Goal: Task Accomplishment & Management: Manage account settings

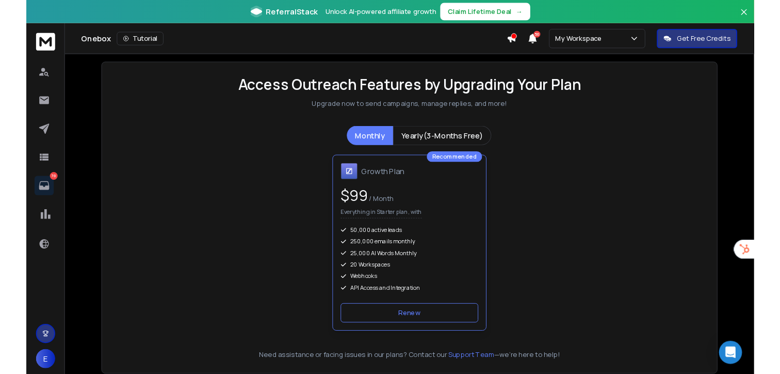
scroll to position [7, 0]
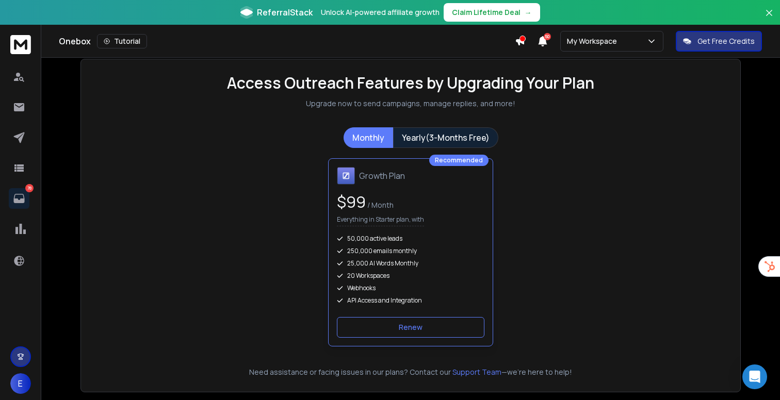
click at [449, 136] on button "Yearly(3-Months Free)" at bounding box center [445, 137] width 105 height 21
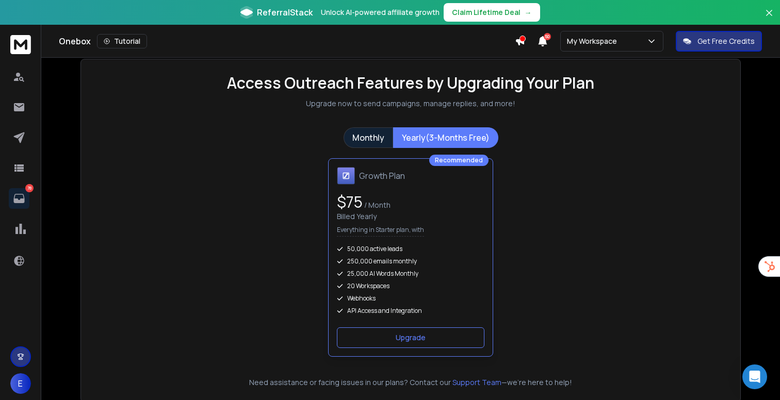
click at [369, 132] on button "Monthly" at bounding box center [369, 137] width 50 height 21
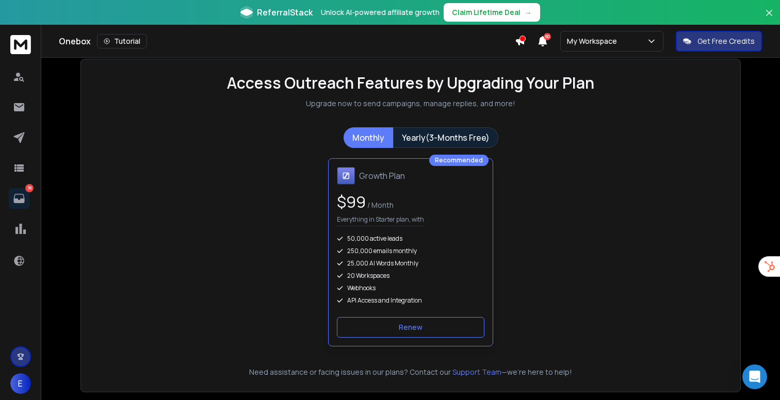
click at [418, 132] on button "Yearly(3-Months Free)" at bounding box center [445, 137] width 105 height 21
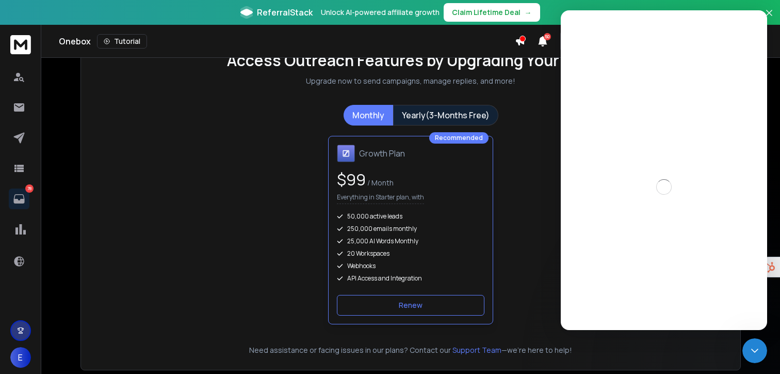
scroll to position [34, 0]
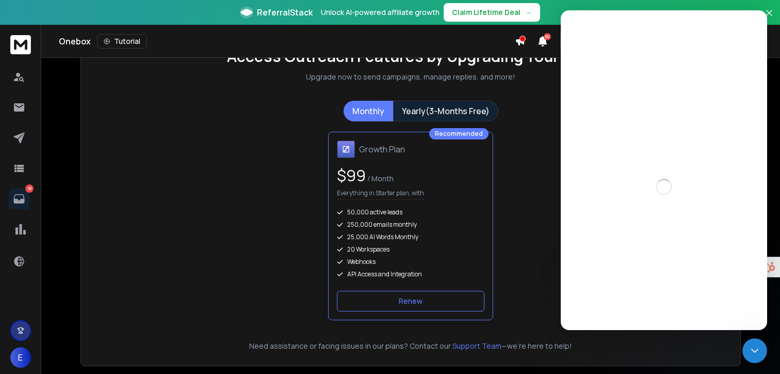
click at [460, 120] on button "Yearly(3-Months Free)" at bounding box center [445, 111] width 105 height 21
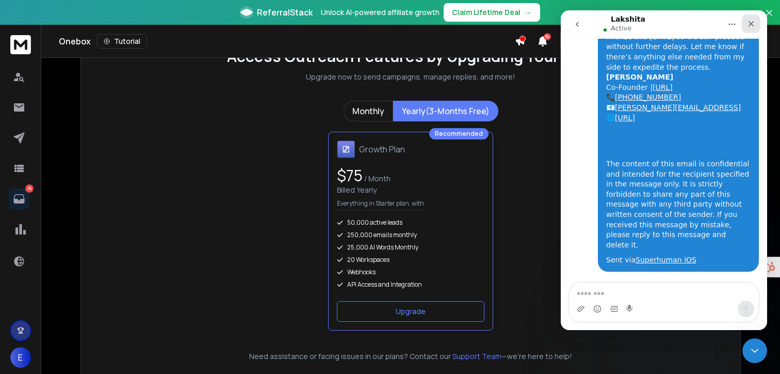
scroll to position [18588, 0]
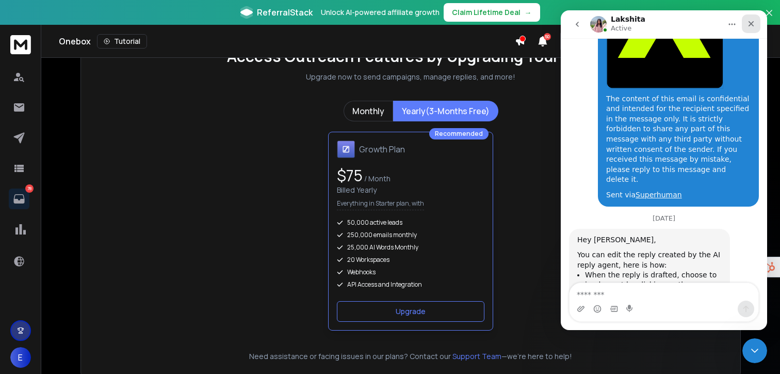
click at [753, 21] on icon "Close" at bounding box center [751, 24] width 8 height 8
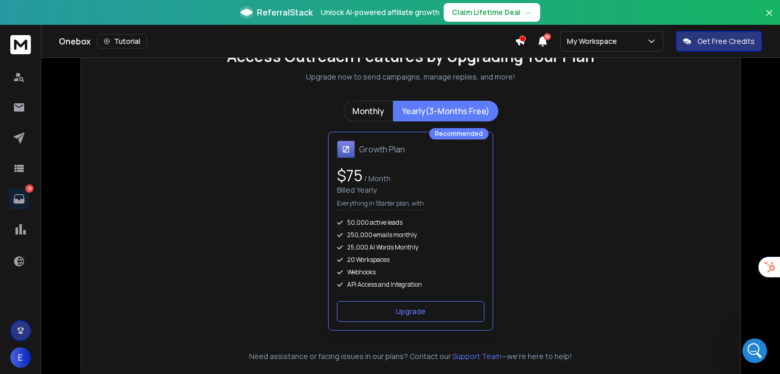
scroll to position [44, 0]
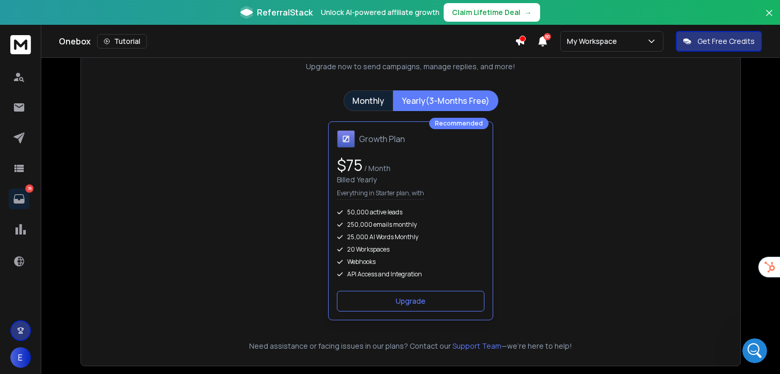
click at [365, 91] on button "Monthly" at bounding box center [369, 100] width 50 height 21
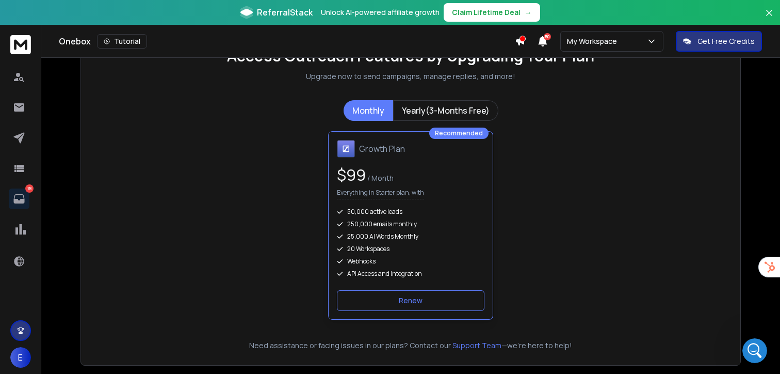
scroll to position [34, 0]
click at [532, 143] on div "Recommended Growth Plan $ 99 / Month Everything in Starter plan, with 50,000 ac…" at bounding box center [410, 231] width 631 height 199
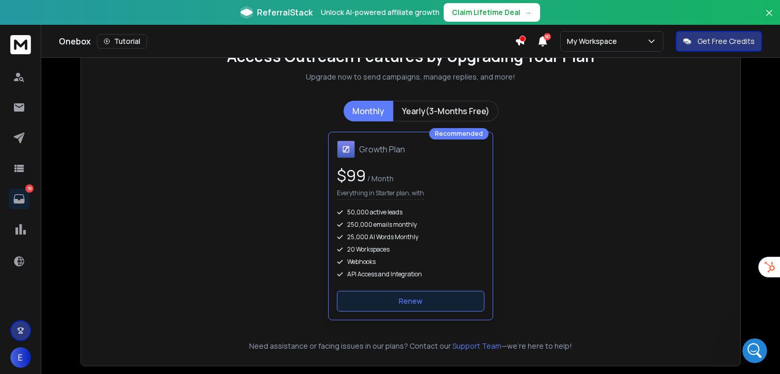
click at [392, 299] on button "Renew" at bounding box center [411, 301] width 148 height 21
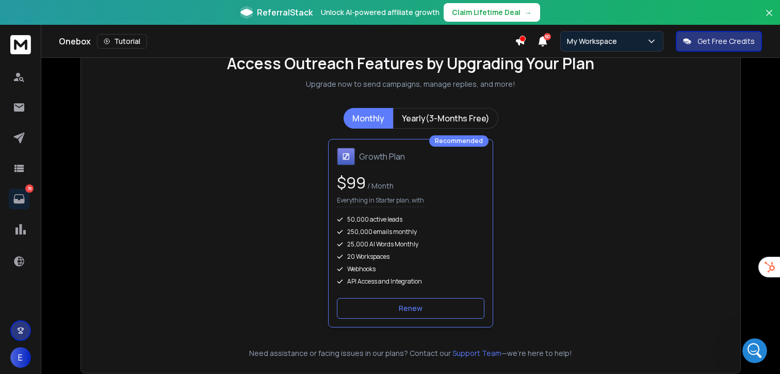
click at [590, 44] on p "My Workspace" at bounding box center [594, 41] width 54 height 10
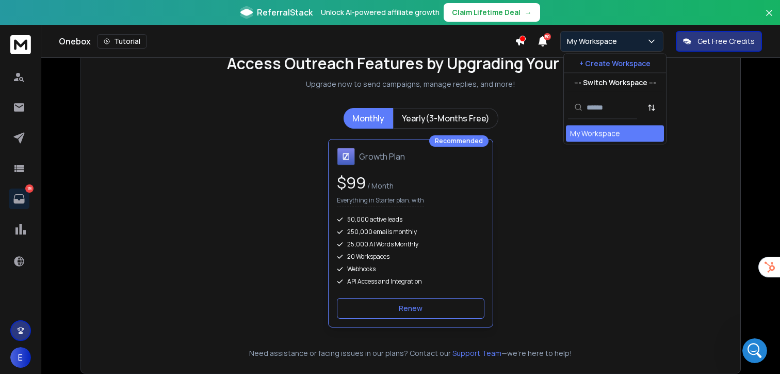
click at [605, 38] on p "My Workspace" at bounding box center [594, 41] width 54 height 10
click at [617, 44] on p "My Workspace" at bounding box center [594, 41] width 54 height 10
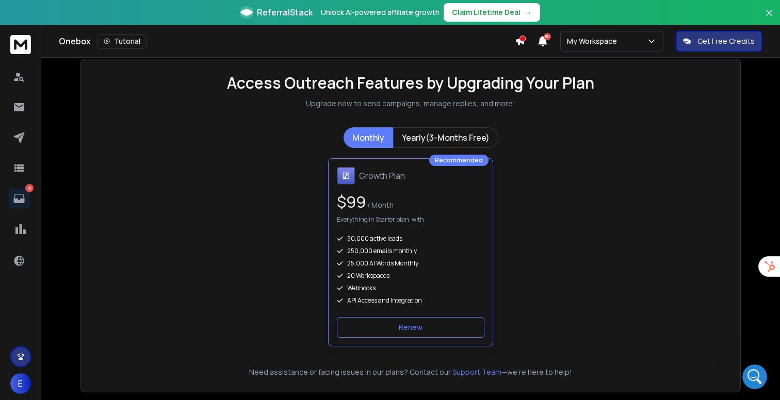
scroll to position [18561, 0]
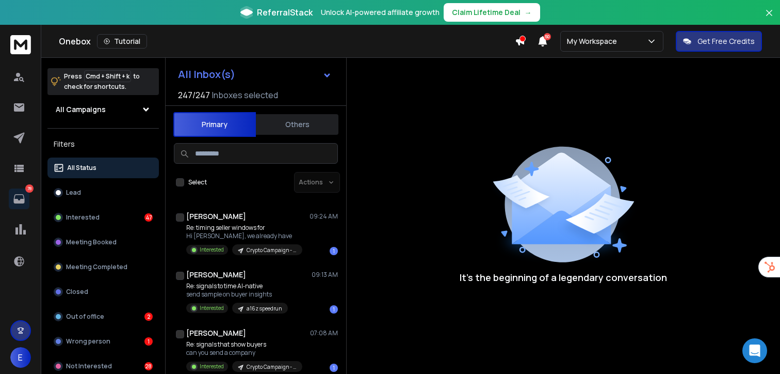
click at [511, 111] on div "It’s the beginning of a legendary conversation" at bounding box center [563, 216] width 433 height 317
drag, startPoint x: 520, startPoint y: 172, endPoint x: 469, endPoint y: 248, distance: 91.7
click at [469, 248] on div "It’s the beginning of a legendary conversation" at bounding box center [563, 216] width 433 height 317
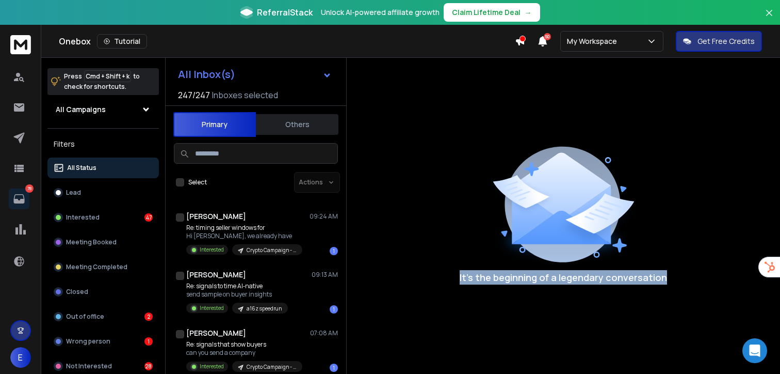
drag, startPoint x: 469, startPoint y: 248, endPoint x: 466, endPoint y: 310, distance: 62.0
click at [466, 310] on div "It’s the beginning of a legendary conversation" at bounding box center [563, 216] width 433 height 317
drag, startPoint x: 466, startPoint y: 310, endPoint x: 484, endPoint y: 210, distance: 101.7
click at [484, 215] on div "It’s the beginning of a legendary conversation" at bounding box center [563, 216] width 433 height 317
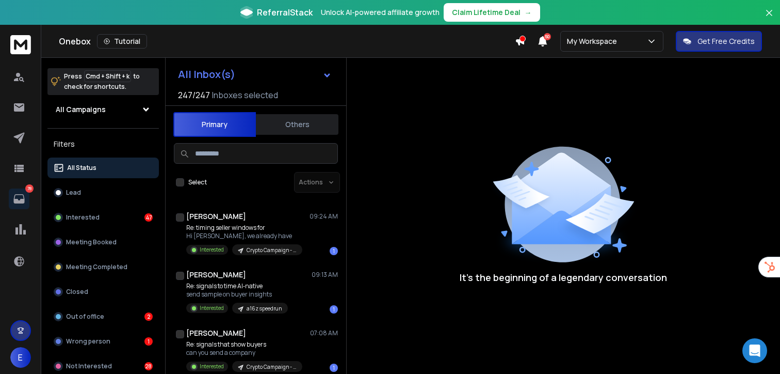
click at [484, 210] on div "It’s the beginning of a legendary conversation" at bounding box center [563, 216] width 433 height 317
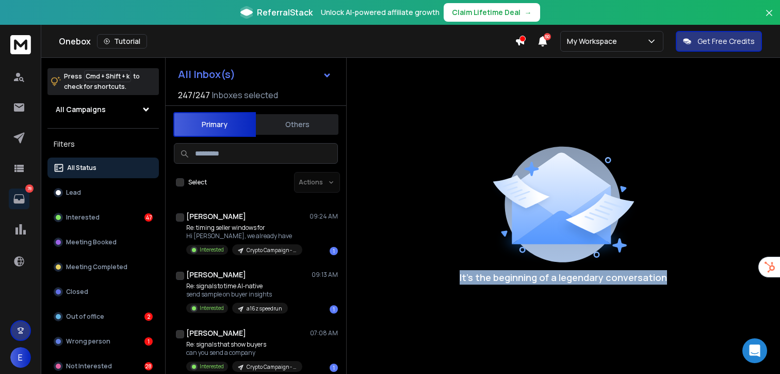
drag, startPoint x: 484, startPoint y: 210, endPoint x: 502, endPoint y: 259, distance: 52.7
click at [502, 259] on div "It’s the beginning of a legendary conversation" at bounding box center [563, 216] width 433 height 317
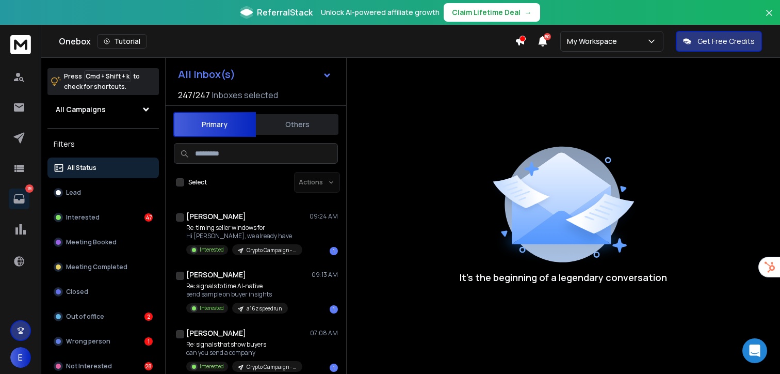
click at [464, 153] on div "It’s the beginning of a legendary conversation" at bounding box center [563, 216] width 433 height 317
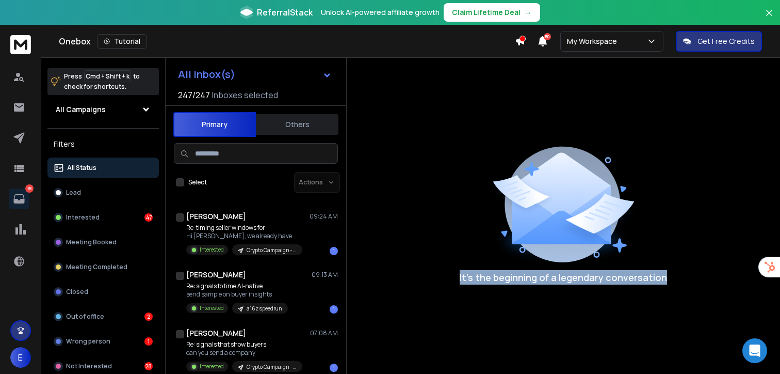
drag, startPoint x: 464, startPoint y: 153, endPoint x: 470, endPoint y: 297, distance: 143.6
click at [470, 297] on div "It’s the beginning of a legendary conversation" at bounding box center [563, 216] width 433 height 317
click at [463, 284] on div at bounding box center [463, 284] width 0 height 0
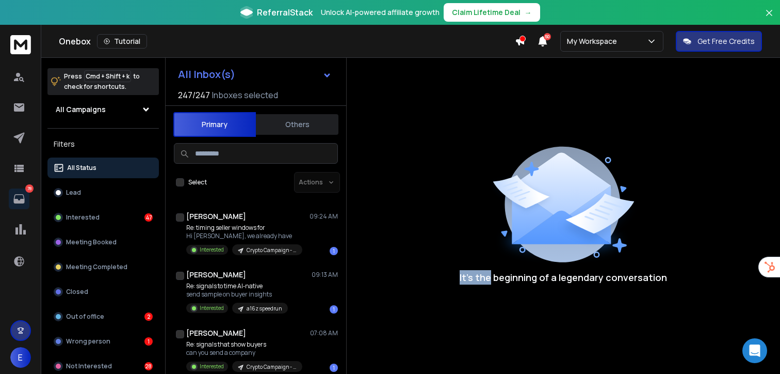
drag, startPoint x: 470, startPoint y: 297, endPoint x: 491, endPoint y: 261, distance: 41.4
click at [488, 265] on body "ReferralStack Unlock AI-powered affiliate growth Lifetime Deals available! Clai…" at bounding box center [390, 187] width 780 height 374
click at [514, 312] on div "It’s the beginning of a legendary conversation" at bounding box center [563, 216] width 433 height 317
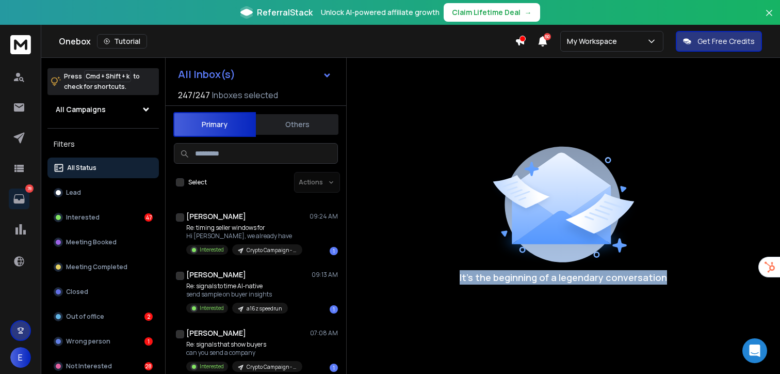
click at [514, 312] on div "It’s the beginning of a legendary conversation" at bounding box center [563, 216] width 433 height 317
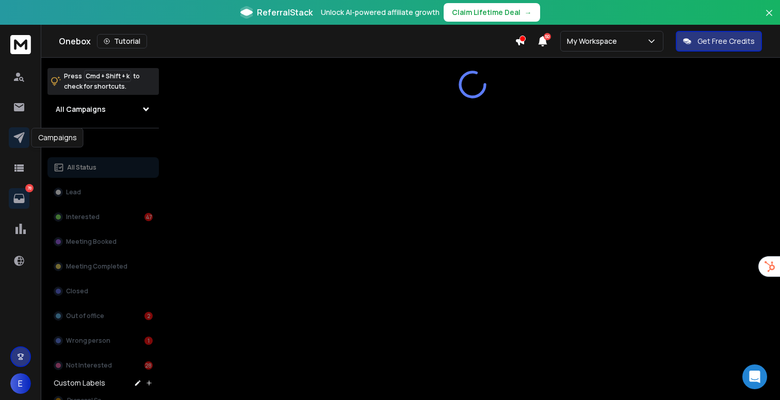
click at [15, 140] on icon at bounding box center [19, 138] width 12 height 12
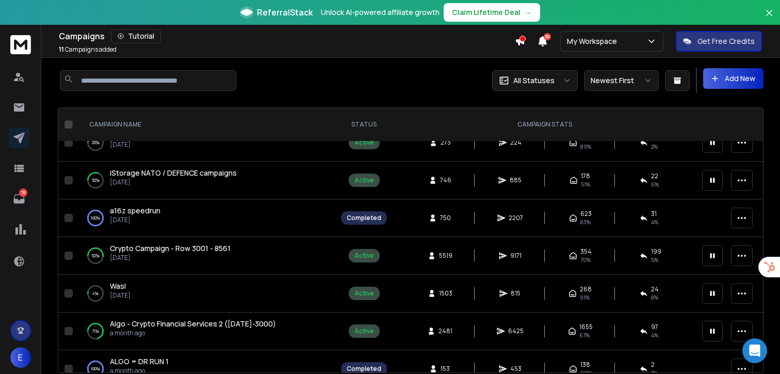
scroll to position [26, 0]
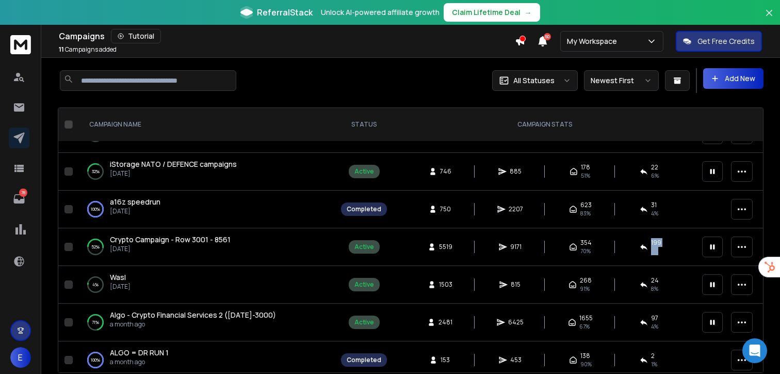
drag, startPoint x: 654, startPoint y: 258, endPoint x: 631, endPoint y: 256, distance: 22.8
click at [632, 256] on td "5519 9171 354 70 % 199 5 %" at bounding box center [544, 247] width 303 height 38
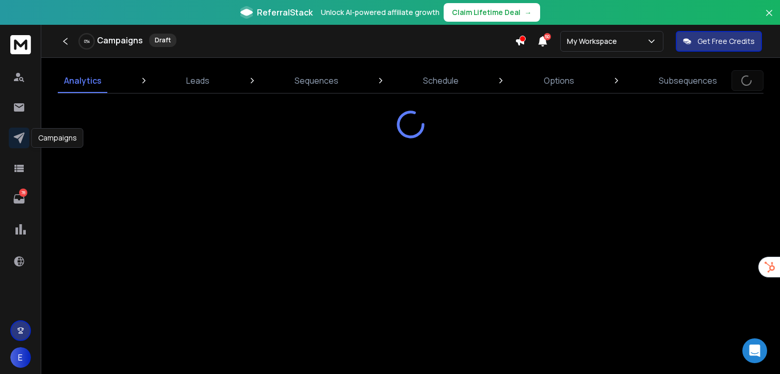
click at [17, 134] on icon at bounding box center [19, 138] width 12 height 12
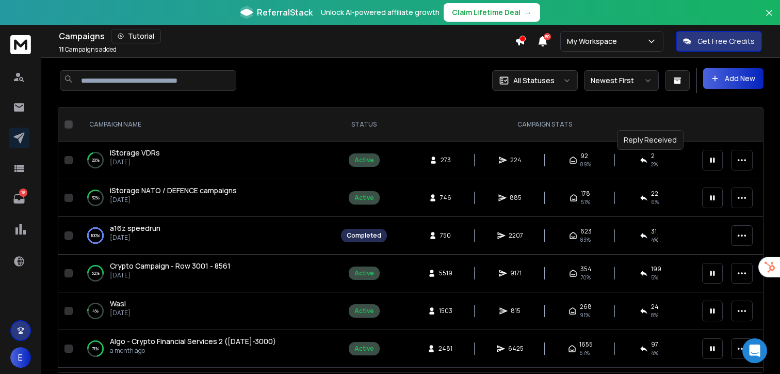
click at [663, 163] on div "2 2 %" at bounding box center [650, 160] width 31 height 17
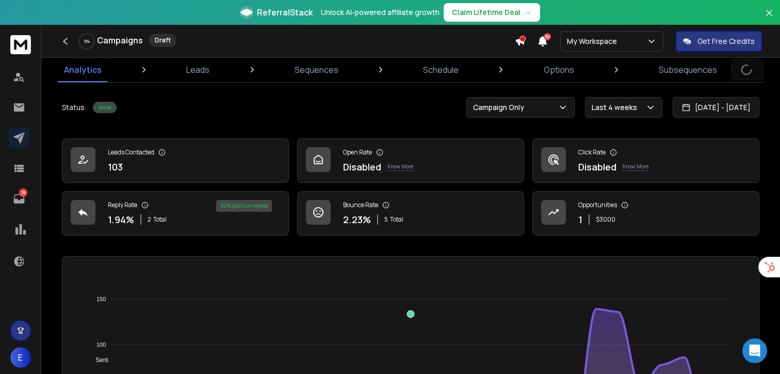
scroll to position [17, 0]
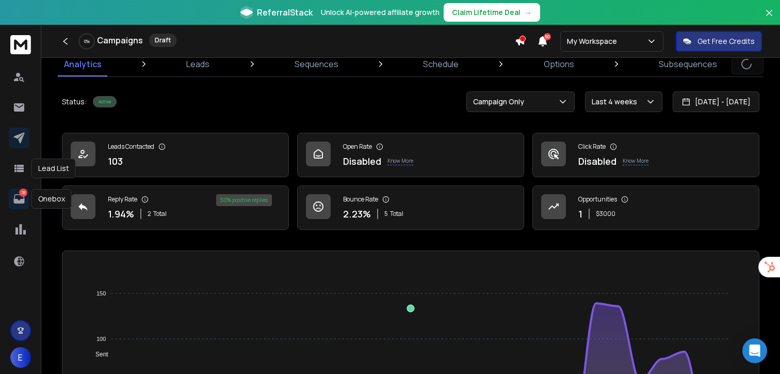
click at [16, 194] on icon at bounding box center [18, 198] width 11 height 9
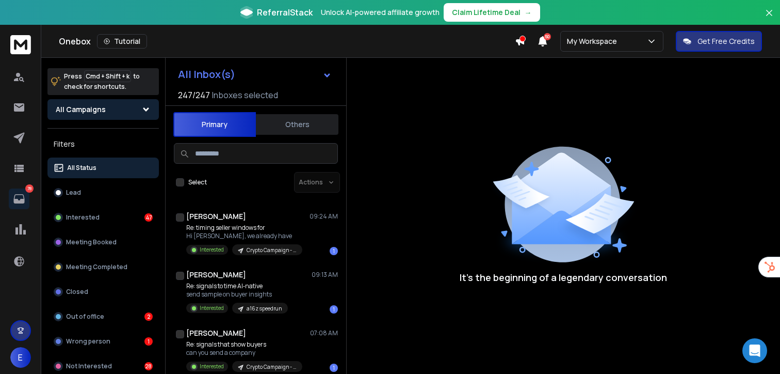
click at [114, 104] on button "All Campaigns" at bounding box center [102, 109] width 111 height 21
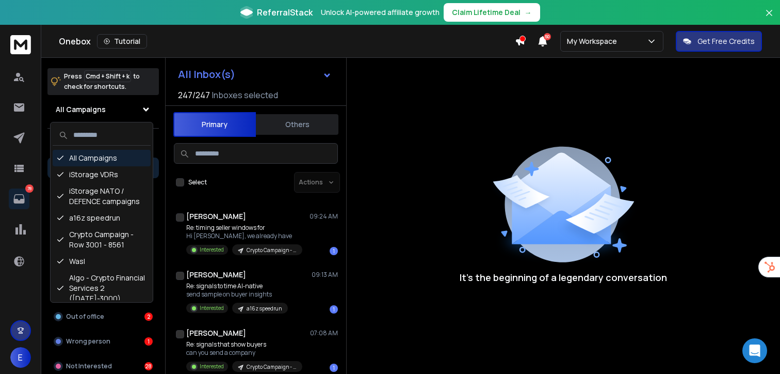
click at [109, 164] on div "All Campaigns" at bounding box center [102, 158] width 98 height 17
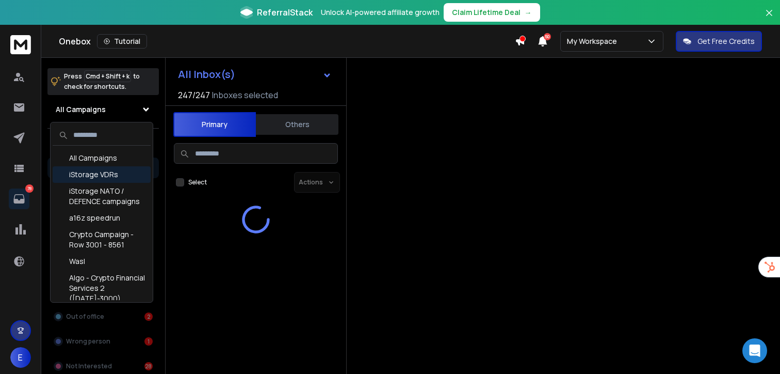
click at [105, 177] on div "iStorage VDRs" at bounding box center [102, 174] width 98 height 17
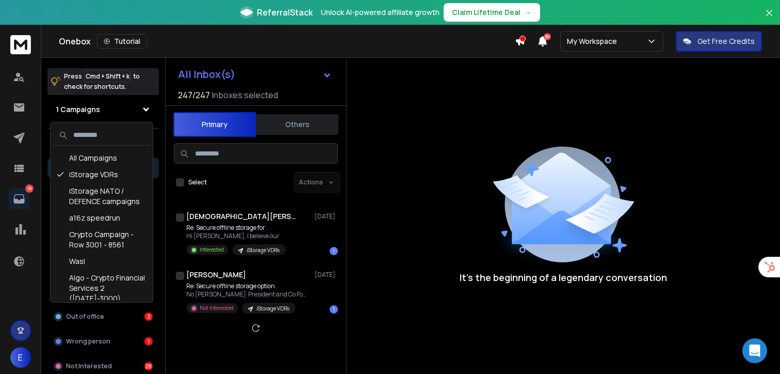
click at [437, 198] on div "It’s the beginning of a legendary conversation" at bounding box center [563, 216] width 433 height 317
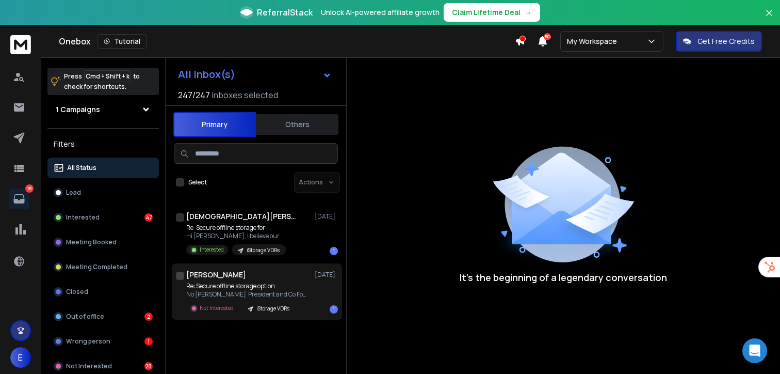
click at [288, 276] on div "Christopher Grey 09 Oct" at bounding box center [262, 274] width 152 height 10
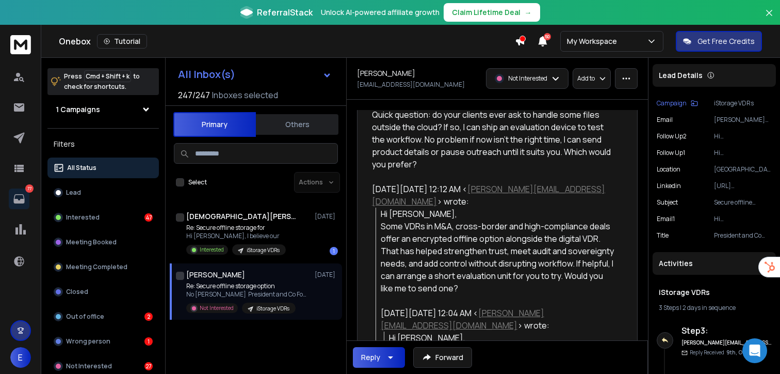
scroll to position [309, 0]
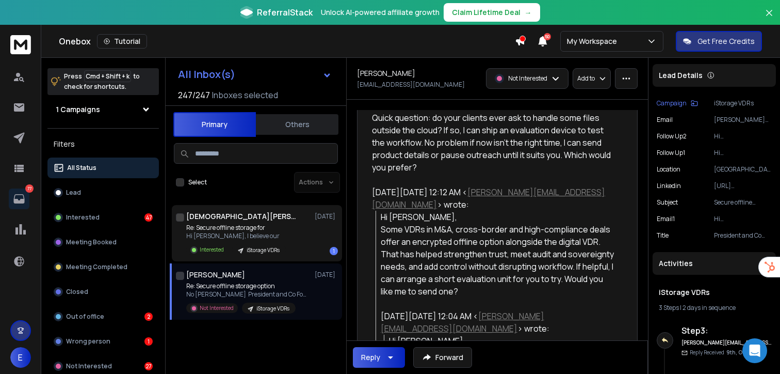
click at [245, 216] on div "Kristen Malecki 10 Oct" at bounding box center [262, 216] width 152 height 10
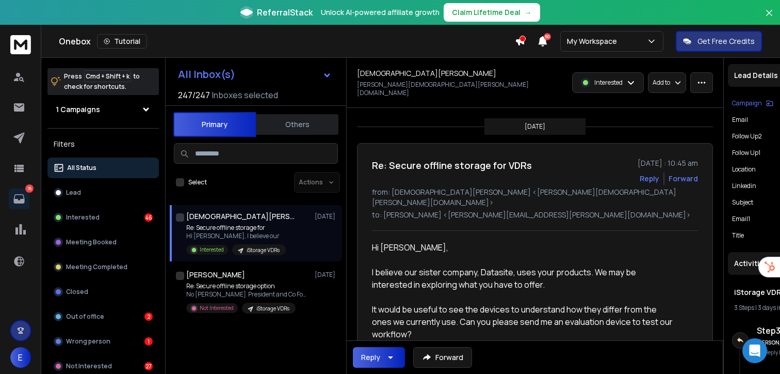
click at [506, 253] on div at bounding box center [522, 259] width 301 height 12
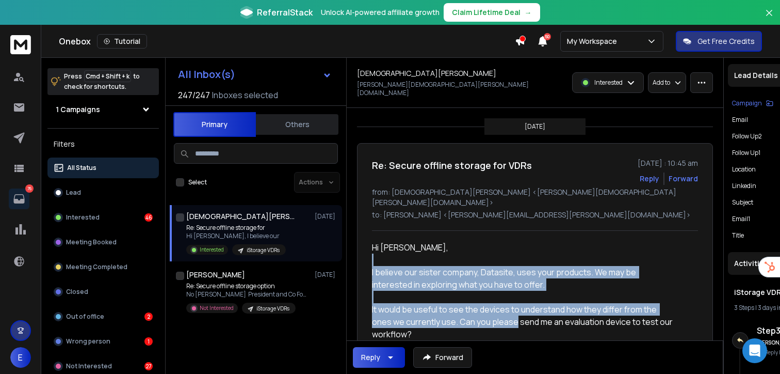
drag, startPoint x: 506, startPoint y: 246, endPoint x: 504, endPoint y: 295, distance: 49.6
click at [504, 296] on div "I believe our sister company, Datasite, uses your products. We may be intereste…" at bounding box center [522, 377] width 301 height 248
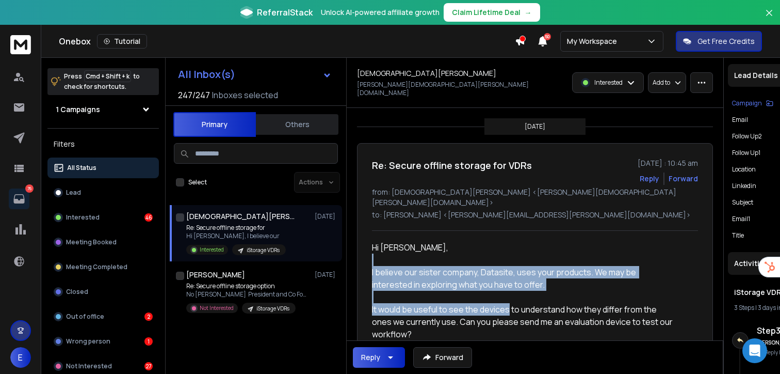
click at [504, 303] on div "It would be useful to see the devices to understand how they differ from the on…" at bounding box center [522, 321] width 301 height 37
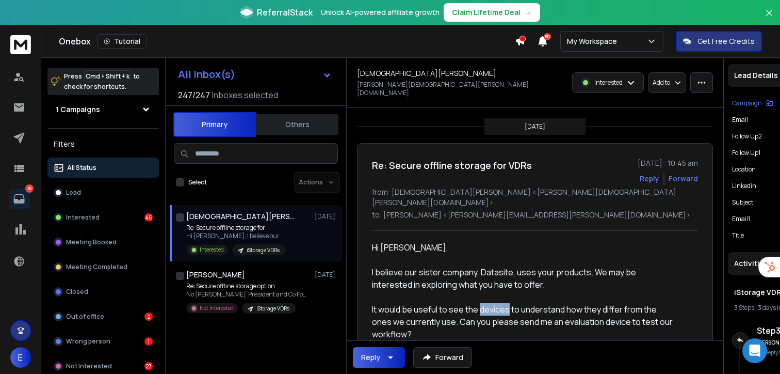
click at [504, 303] on div "It would be useful to see the devices to understand how they differ from the on…" at bounding box center [522, 321] width 301 height 37
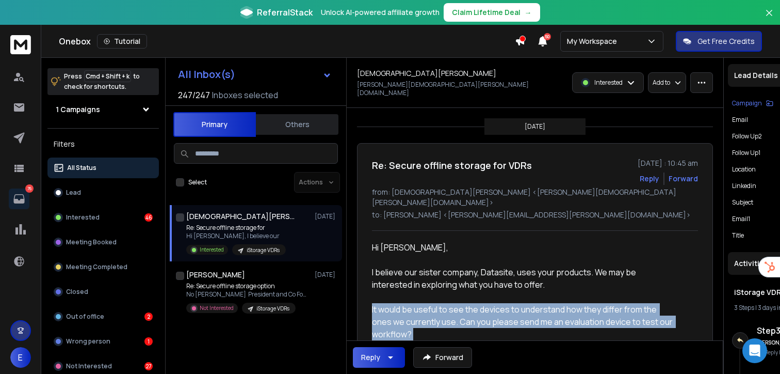
drag, startPoint x: 504, startPoint y: 295, endPoint x: 504, endPoint y: 311, distance: 15.5
click at [504, 311] on div "It would be useful to see the devices to understand how they differ from the on…" at bounding box center [522, 321] width 301 height 37
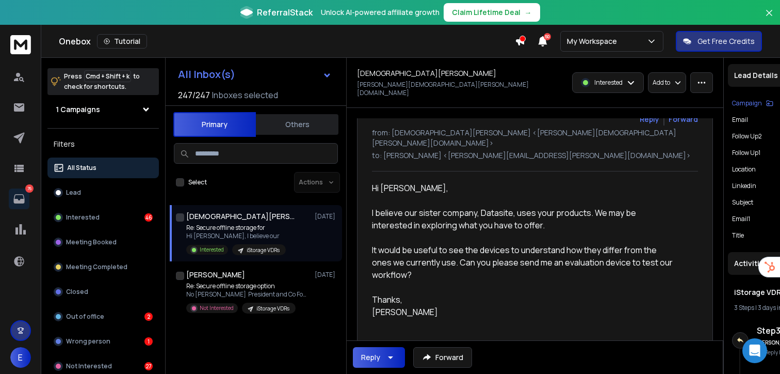
scroll to position [54, 0]
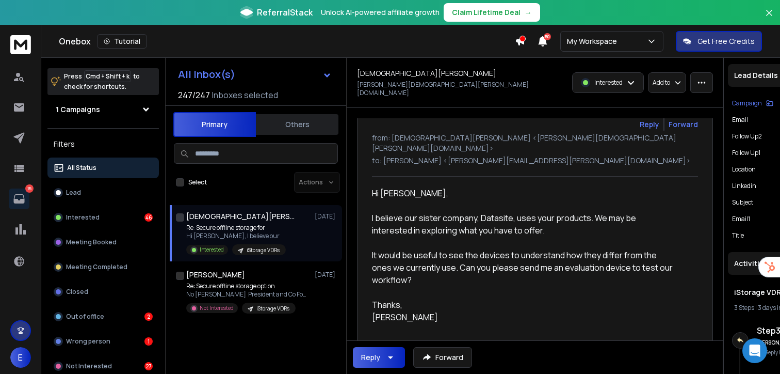
click at [537, 249] on div "It would be useful to see the devices to understand how they differ from the on…" at bounding box center [522, 267] width 301 height 37
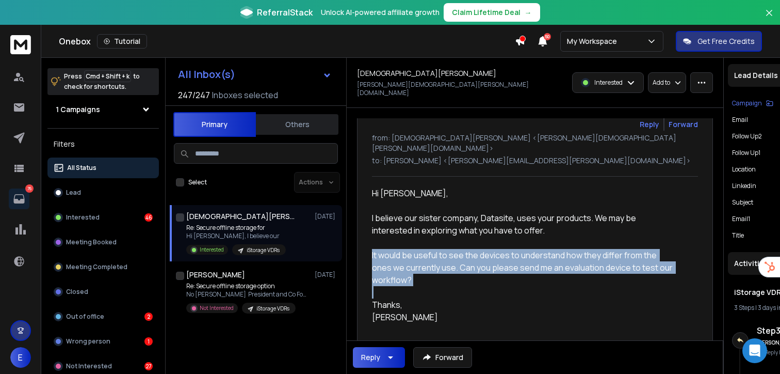
click at [537, 249] on div "It would be useful to see the devices to understand how they differ from the on…" at bounding box center [522, 267] width 301 height 37
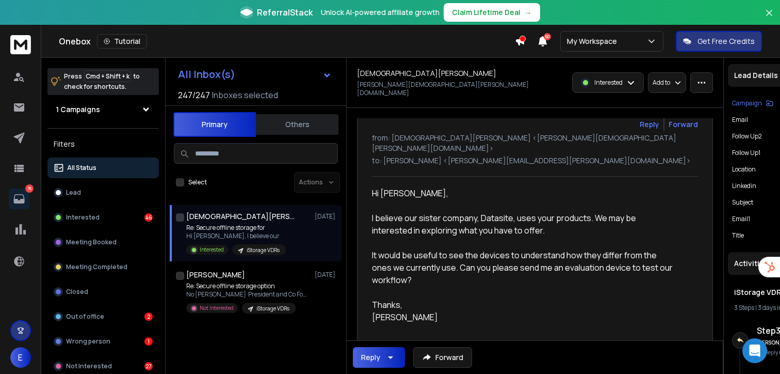
click at [527, 286] on div at bounding box center [522, 292] width 301 height 12
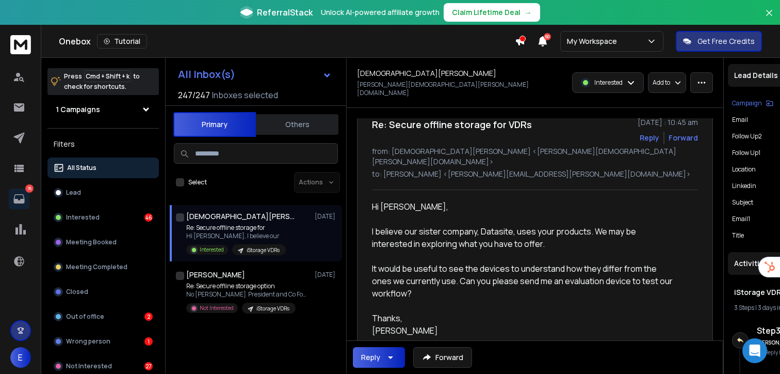
click at [527, 268] on div "It would be useful to see the devices to understand how they differ from the on…" at bounding box center [522, 280] width 301 height 37
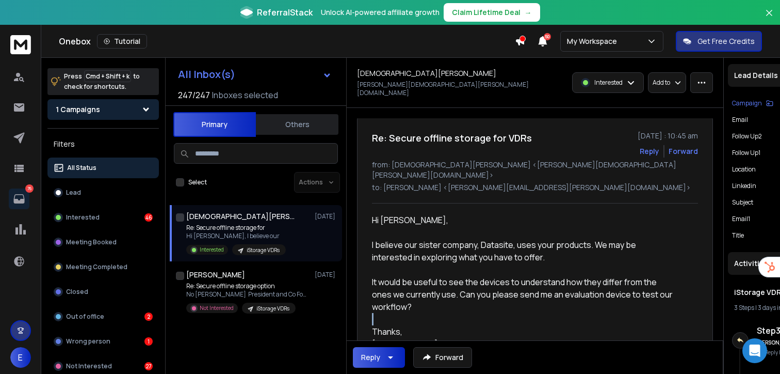
click at [121, 111] on button "1 Campaigns" at bounding box center [102, 109] width 111 height 21
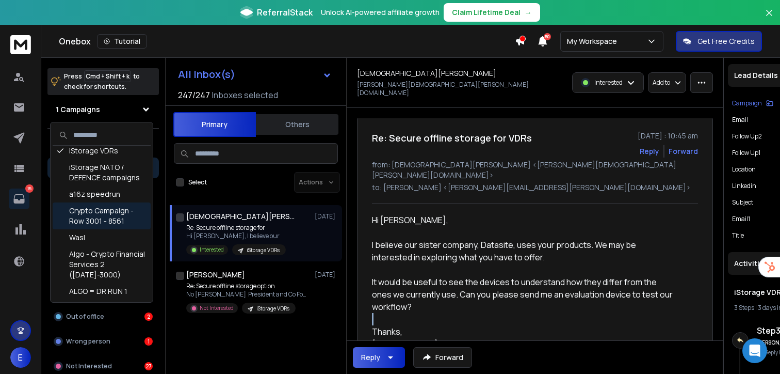
scroll to position [0, 0]
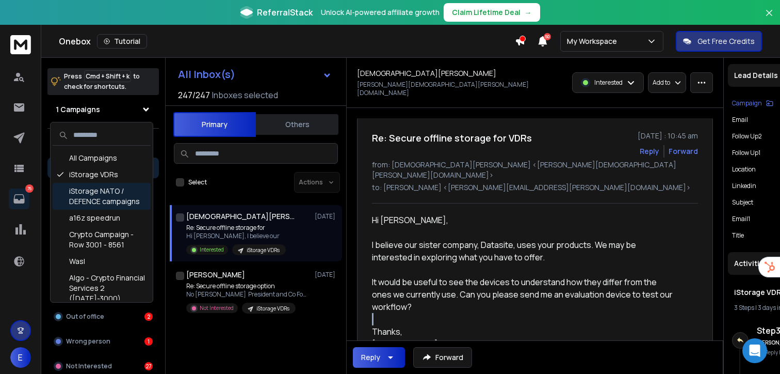
click at [91, 200] on div "iStorage NATO / DEFENCE campaigns" at bounding box center [102, 196] width 98 height 27
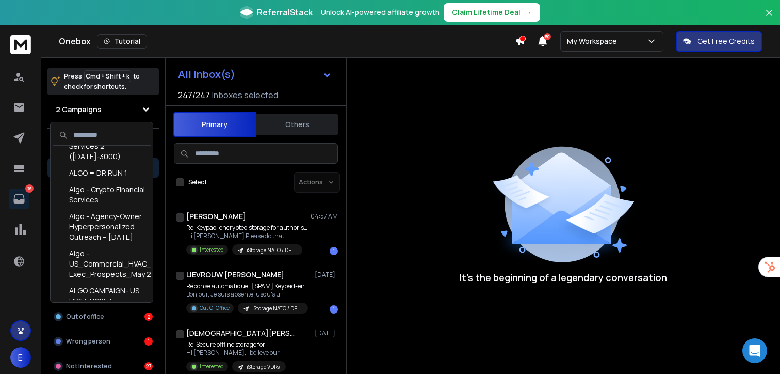
scroll to position [142, 0]
click at [101, 136] on input at bounding box center [102, 134] width 98 height 21
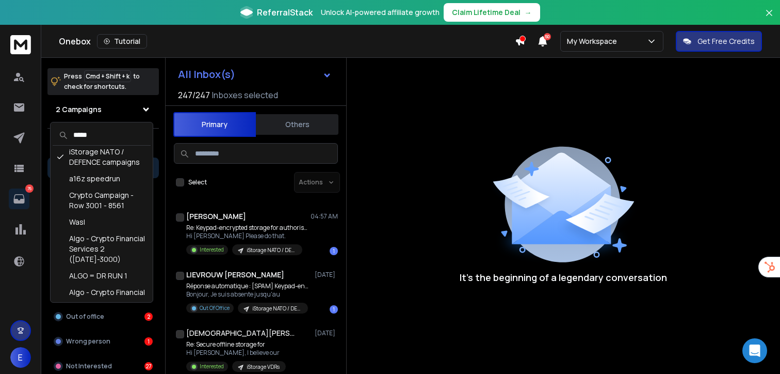
scroll to position [38, 0]
click at [104, 132] on input "*****" at bounding box center [102, 134] width 98 height 21
type input "********"
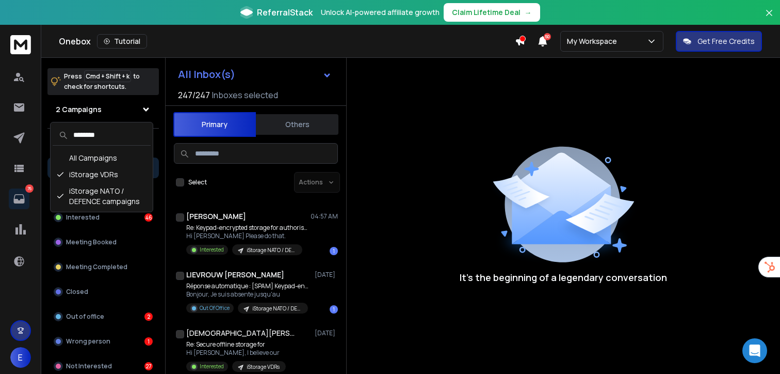
click at [508, 160] on icon at bounding box center [564, 204] width 152 height 119
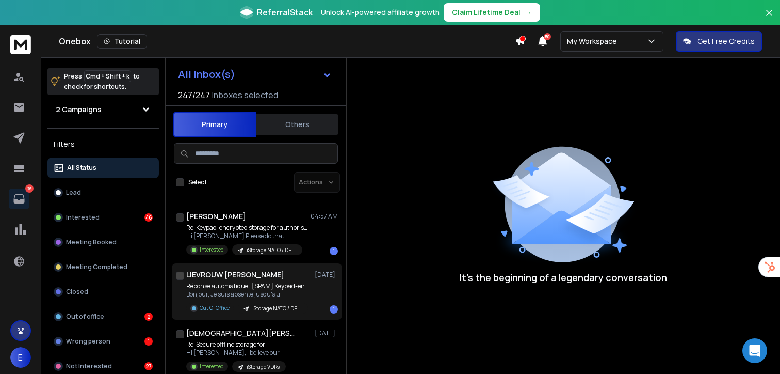
click at [307, 286] on p "Réponse automatique : [SPAM] Keypad-encrypted storage" at bounding box center [248, 286] width 124 height 8
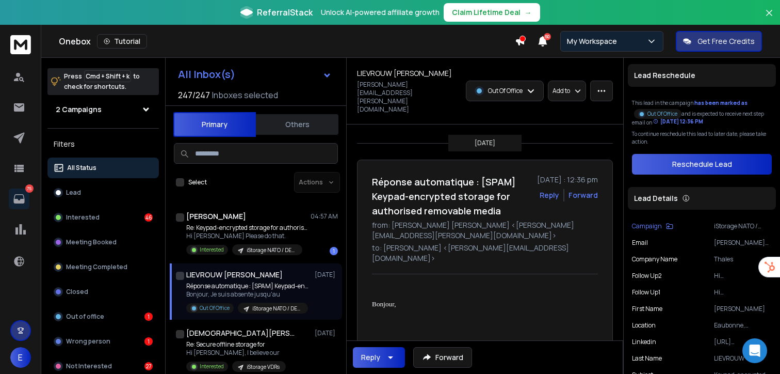
click at [599, 38] on p "My Workspace" at bounding box center [594, 41] width 54 height 10
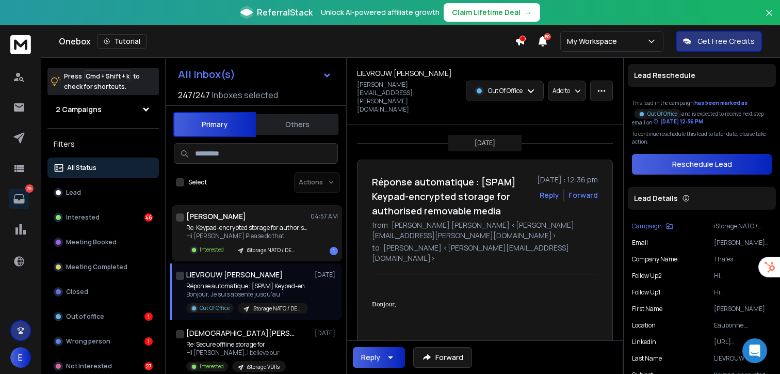
click at [298, 241] on div "Re: Keypad-encrypted storage for authorised Hi Shannon Please do that. Interest…" at bounding box center [248, 238] width 124 height 31
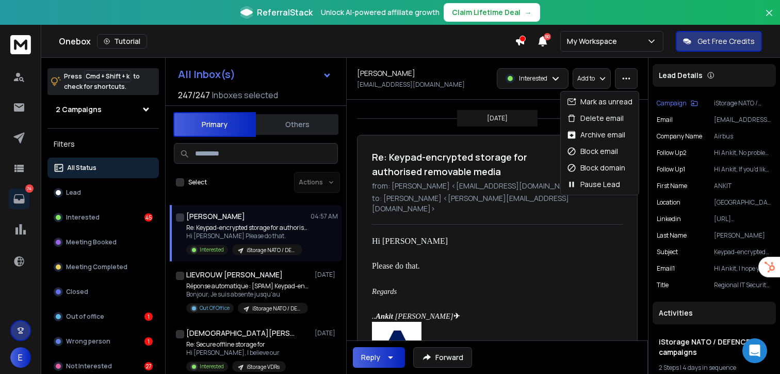
click at [626, 79] on icon "button" at bounding box center [627, 78] width 8 height 2
click at [608, 102] on div "Mark as unread" at bounding box center [600, 101] width 66 height 10
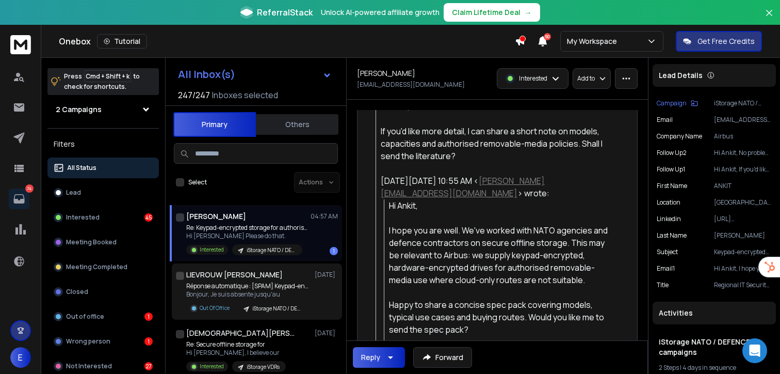
scroll to position [45, 0]
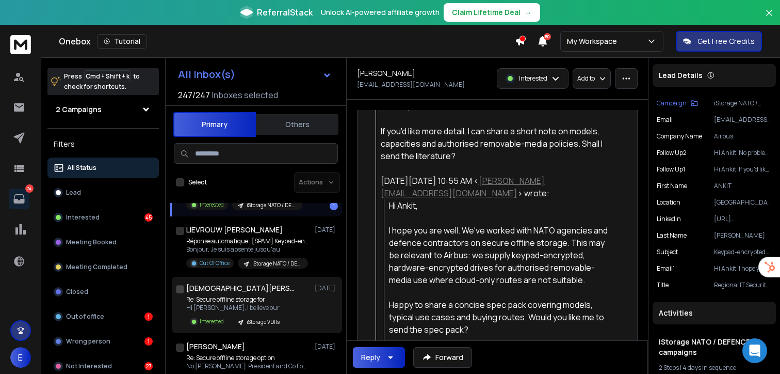
click at [271, 307] on p "Hi Shannon, I believe our" at bounding box center [236, 307] width 100 height 8
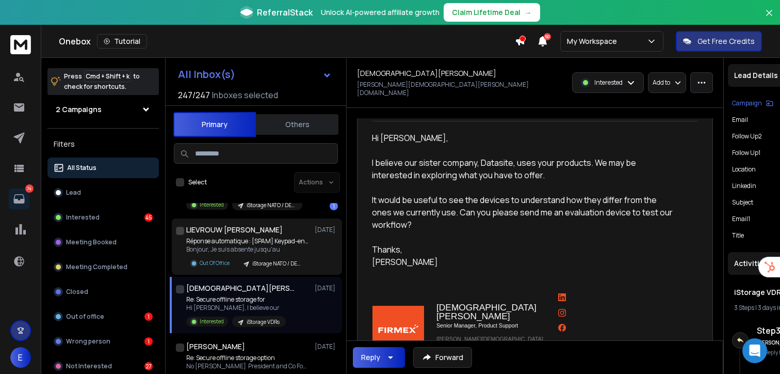
scroll to position [106, 0]
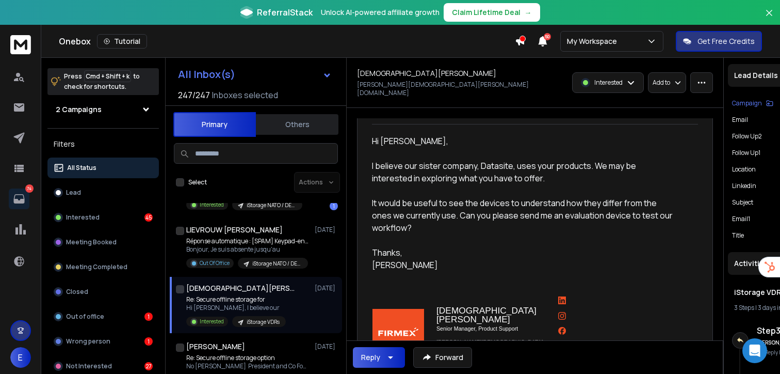
click at [519, 234] on div at bounding box center [522, 240] width 301 height 12
click at [481, 197] on div "It would be useful to see the devices to understand how they differ from the on…" at bounding box center [522, 215] width 301 height 37
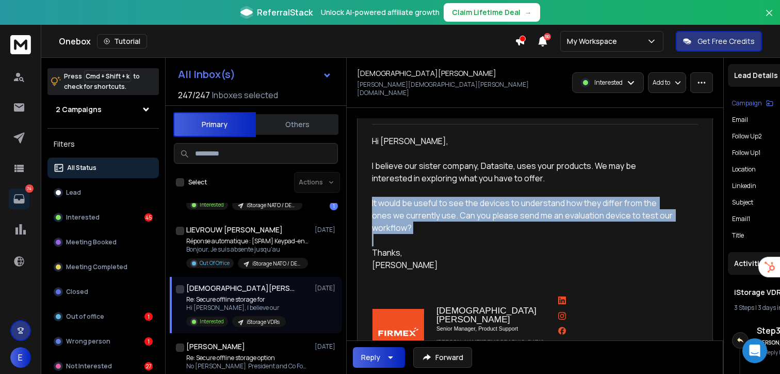
click at [481, 197] on div "It would be useful to see the devices to understand how they differ from the on…" at bounding box center [522, 215] width 301 height 37
click at [481, 204] on div "It would be useful to see the devices to understand how they differ from the on…" at bounding box center [522, 215] width 301 height 37
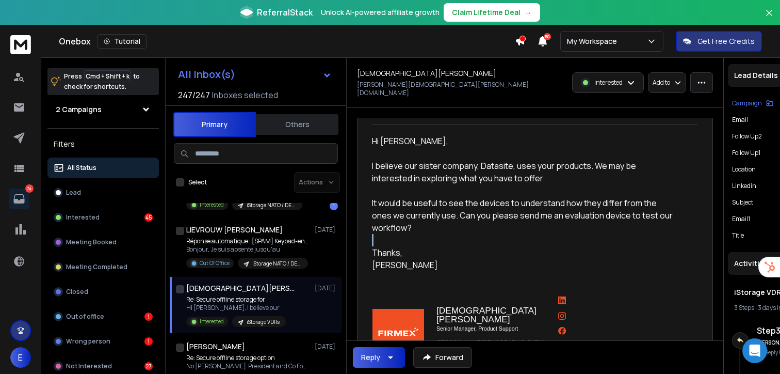
click at [481, 204] on div "It would be useful to see the devices to understand how they differ from the on…" at bounding box center [522, 215] width 301 height 37
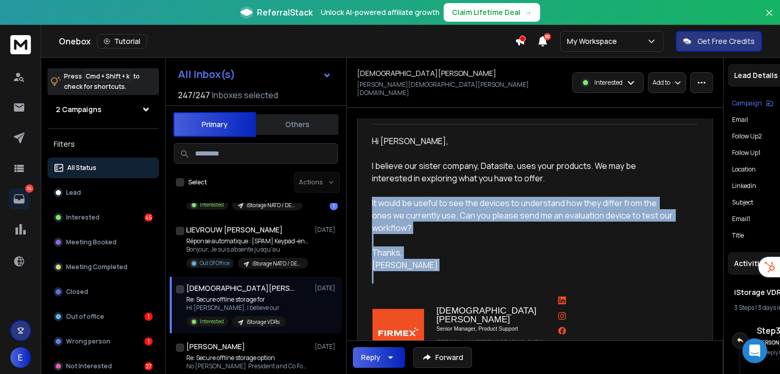
drag, startPoint x: 481, startPoint y: 204, endPoint x: 481, endPoint y: 249, distance: 45.4
click at [481, 249] on div "I believe our sister company, Datasite, uses your products. We may be intereste…" at bounding box center [522, 271] width 301 height 248
click at [481, 259] on div "Kristen" at bounding box center [522, 265] width 301 height 12
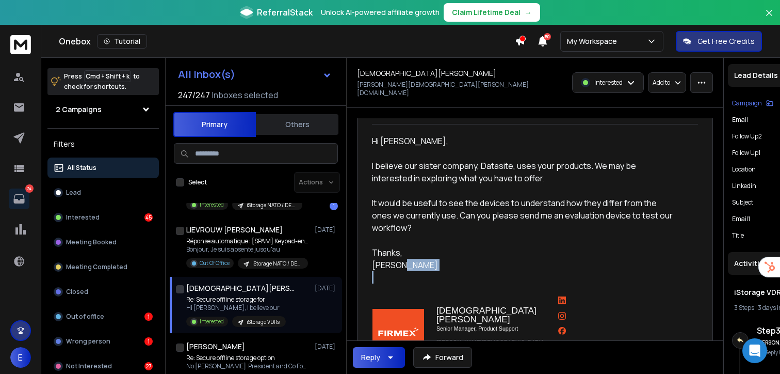
click at [481, 259] on div "Kristen" at bounding box center [522, 265] width 301 height 12
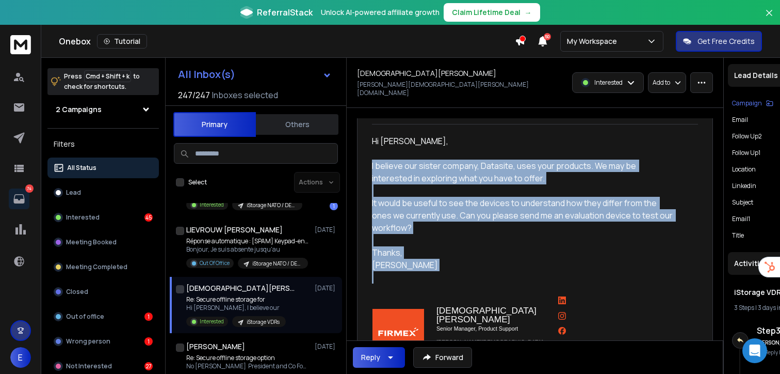
drag, startPoint x: 481, startPoint y: 249, endPoint x: 502, endPoint y: 156, distance: 95.7
click at [502, 156] on div "I believe our sister company, Datasite, uses your products. We may be intereste…" at bounding box center [522, 271] width 301 height 248
click at [502, 159] on div "I believe our sister company, Datasite, uses your products. We may be intereste…" at bounding box center [522, 171] width 301 height 25
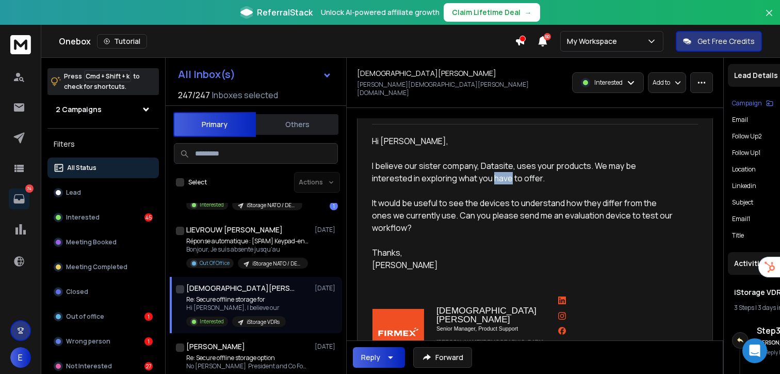
click at [502, 159] on div "I believe our sister company, Datasite, uses your products. We may be intereste…" at bounding box center [522, 171] width 301 height 25
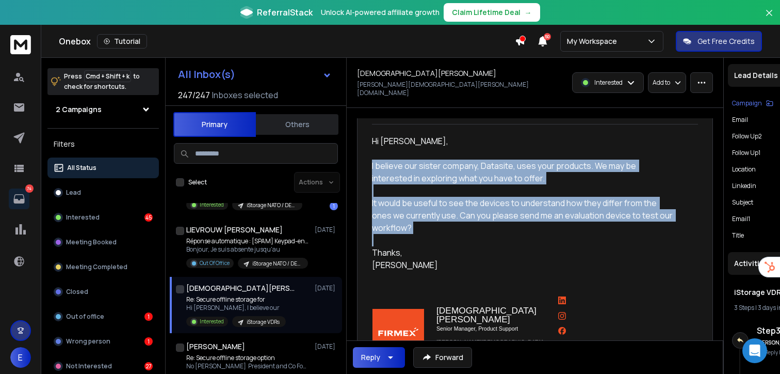
drag, startPoint x: 502, startPoint y: 156, endPoint x: 498, endPoint y: 228, distance: 72.3
click at [499, 228] on div "I believe our sister company, Datasite, uses your products. We may be intereste…" at bounding box center [522, 271] width 301 height 248
click at [498, 246] on div "Thanks," at bounding box center [522, 252] width 301 height 12
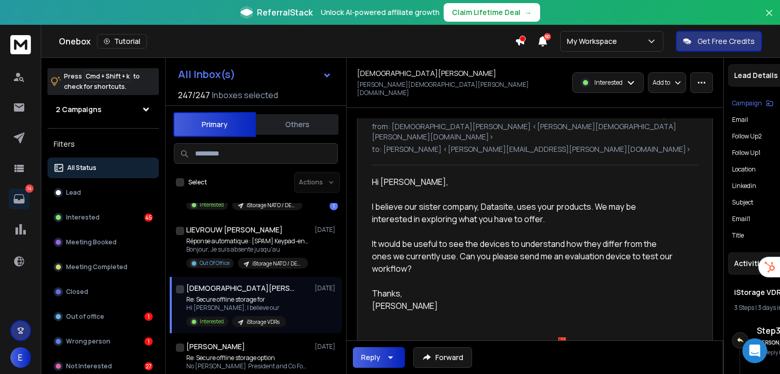
scroll to position [65, 0]
click at [494, 201] on div "I believe our sister company, Datasite, uses your products. We may be intereste…" at bounding box center [522, 213] width 301 height 25
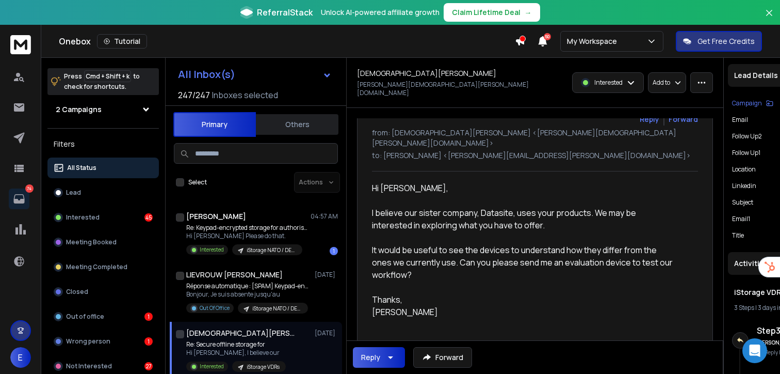
scroll to position [0, 0]
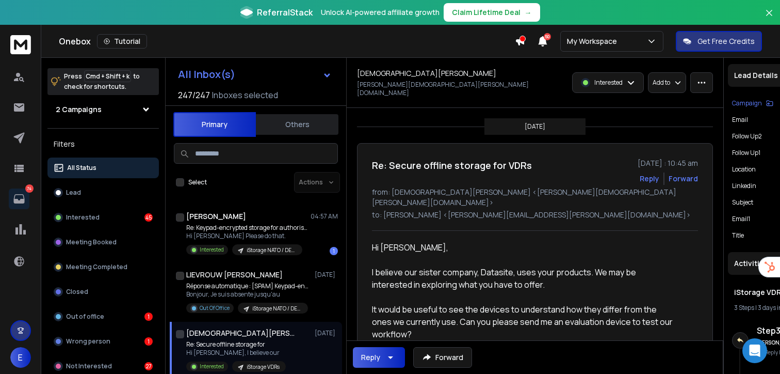
click at [601, 241] on div "Hi Shannon," at bounding box center [522, 247] width 301 height 12
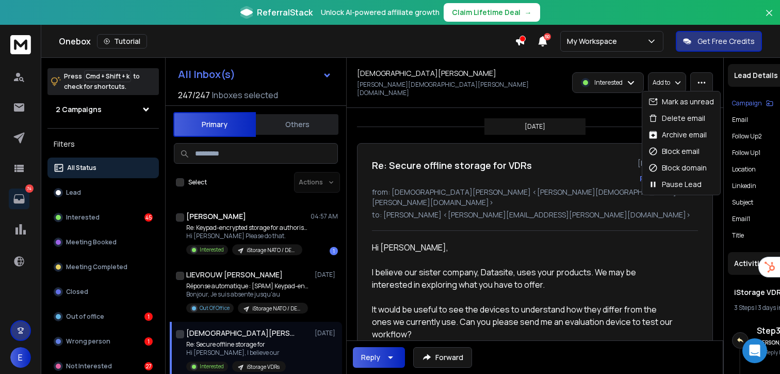
click at [706, 80] on icon "button" at bounding box center [701, 82] width 9 height 9
click at [681, 103] on div "Mark as unread" at bounding box center [682, 101] width 66 height 10
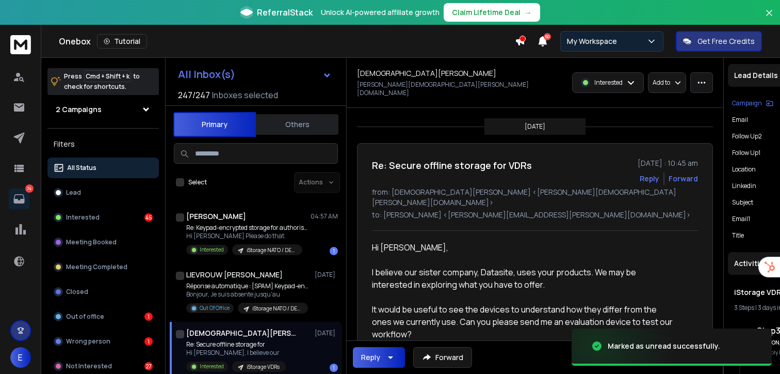
click at [642, 46] on button "My Workspace" at bounding box center [611, 41] width 103 height 21
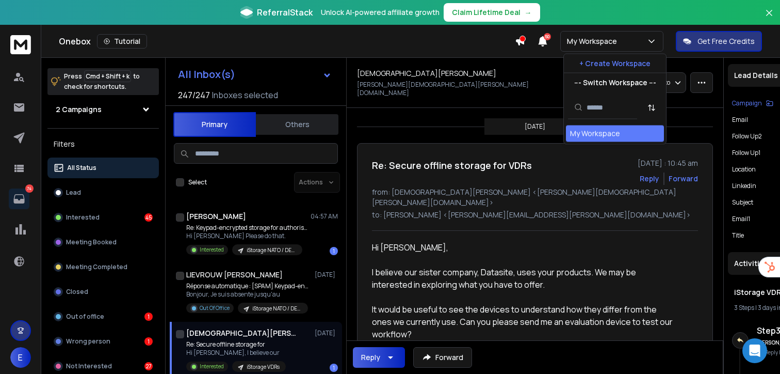
click at [630, 65] on p "+ Create Workspace" at bounding box center [614, 63] width 71 height 10
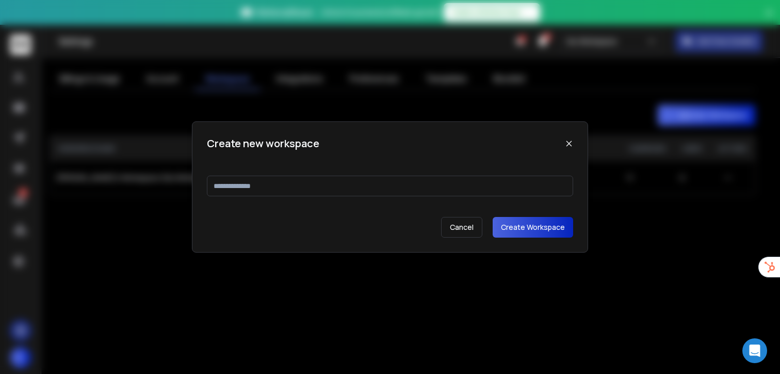
click at [407, 185] on input at bounding box center [390, 185] width 366 height 21
type input "********"
click at [392, 233] on div "Cancel Create Workspace" at bounding box center [390, 227] width 366 height 21
click at [550, 223] on button "Create Workspace" at bounding box center [533, 227] width 80 height 21
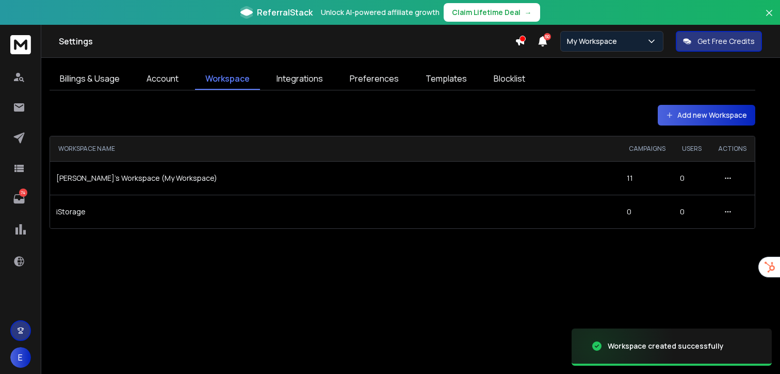
click at [627, 51] on button "My Workspace" at bounding box center [611, 41] width 103 height 21
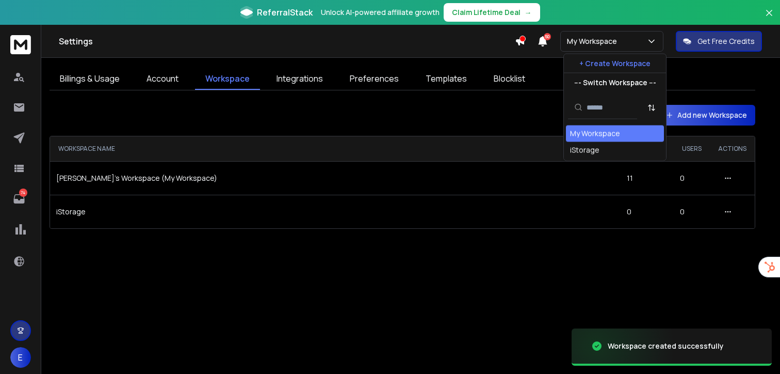
click at [620, 69] on button "+ Create Workspace" at bounding box center [615, 63] width 102 height 19
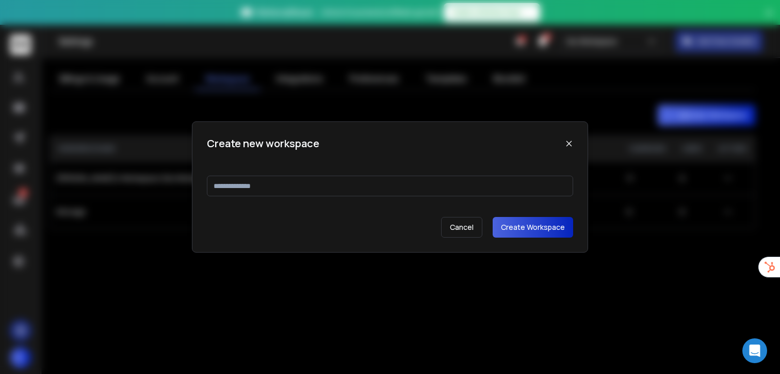
click at [412, 197] on div "Cancel Create Workspace" at bounding box center [390, 204] width 366 height 66
click at [420, 186] on input at bounding box center [390, 185] width 366 height 21
type input "*****"
click at [514, 228] on button "Create Workspace" at bounding box center [533, 227] width 80 height 21
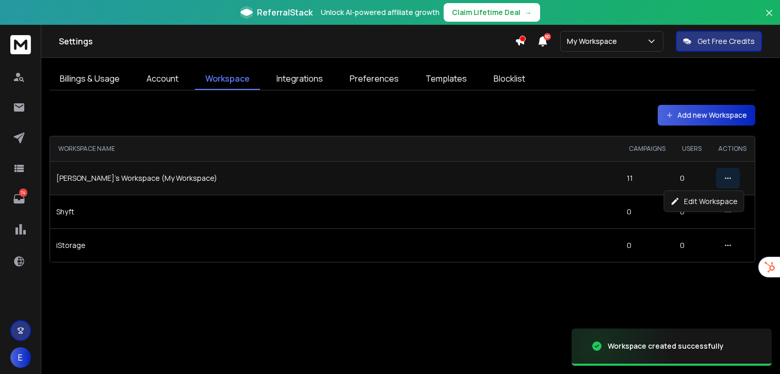
click at [728, 176] on icon "button" at bounding box center [727, 177] width 7 height 7
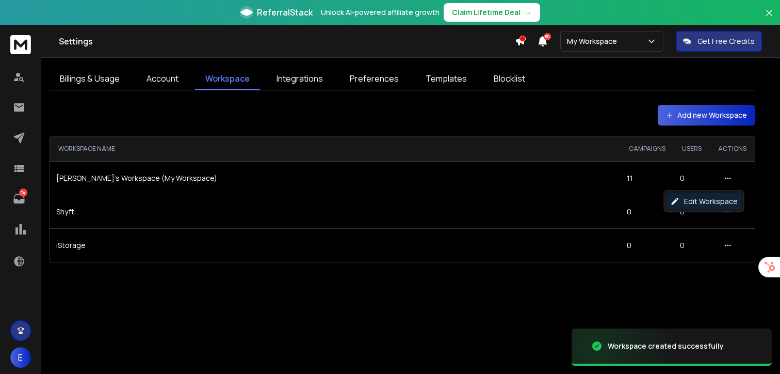
click at [715, 197] on p "Edit Workspace" at bounding box center [711, 201] width 54 height 10
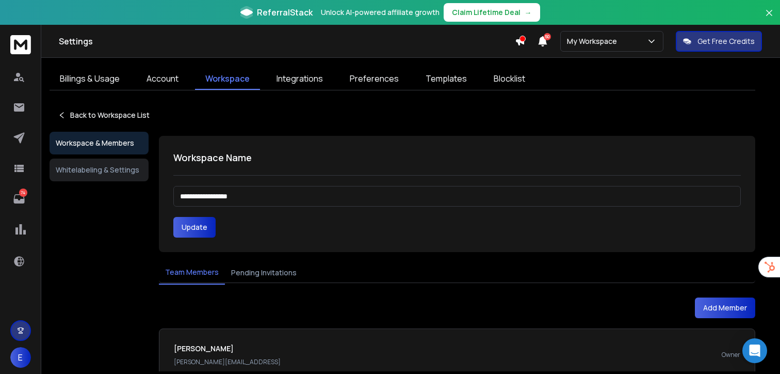
click at [217, 195] on input "**********" at bounding box center [457, 196] width 568 height 21
type input "*********"
click at [77, 275] on div "Workspace & Members Whitelabeling & Settings Workspace Name ********* Update Te…" at bounding box center [403, 258] width 706 height 245
click at [206, 229] on button "Update" at bounding box center [194, 227] width 42 height 21
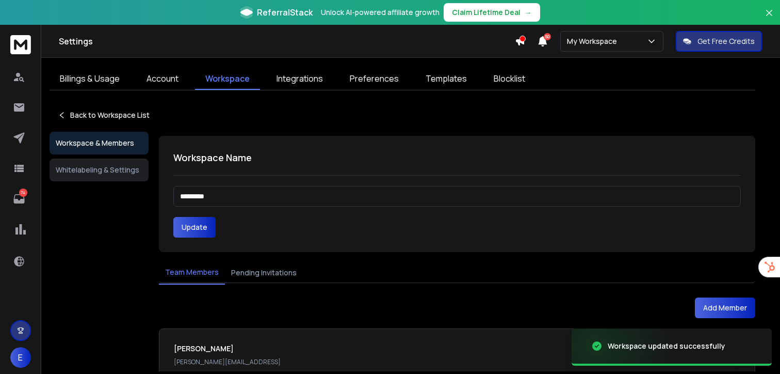
click at [254, 265] on button "Pending Invitations" at bounding box center [264, 272] width 78 height 23
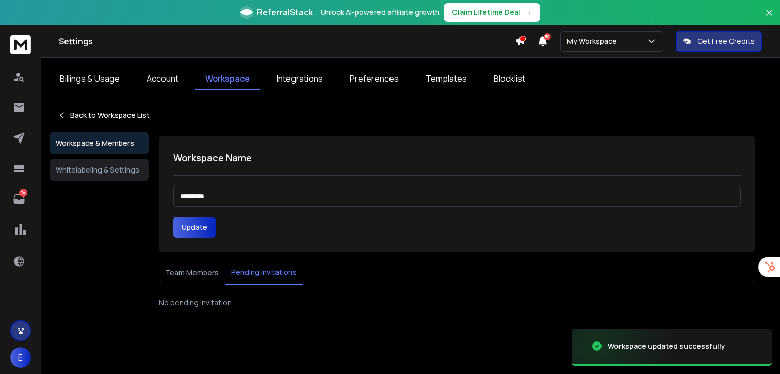
click at [184, 273] on button "Team Members" at bounding box center [192, 272] width 66 height 23
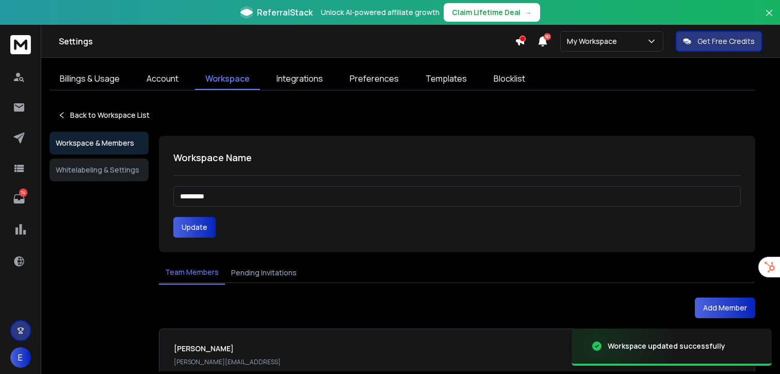
scroll to position [10, 0]
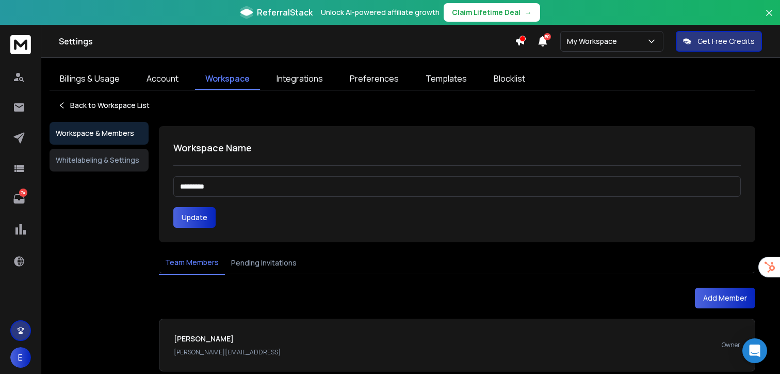
click at [108, 171] on div "Workspace & Members Whitelabeling & Settings Workspace Name ********* Update Te…" at bounding box center [403, 248] width 706 height 245
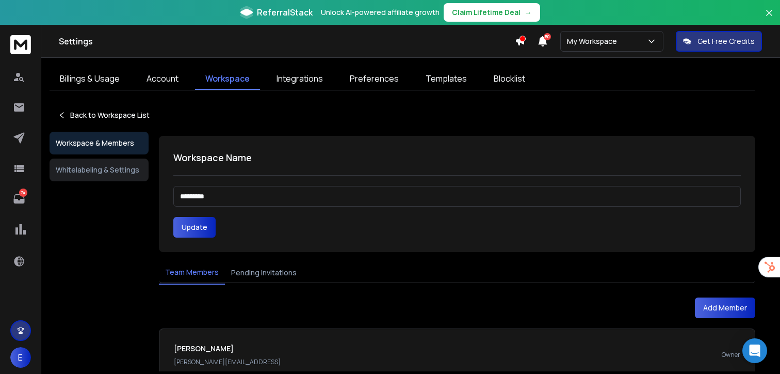
click at [111, 168] on button "Whitelabeling & Settings" at bounding box center [99, 169] width 99 height 23
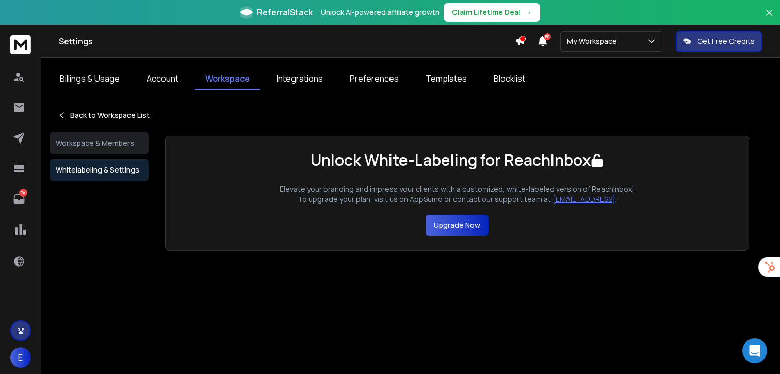
click at [445, 226] on link "Upgrade Now" at bounding box center [457, 225] width 63 height 21
click at [635, 41] on div "My Workspace" at bounding box center [612, 41] width 90 height 10
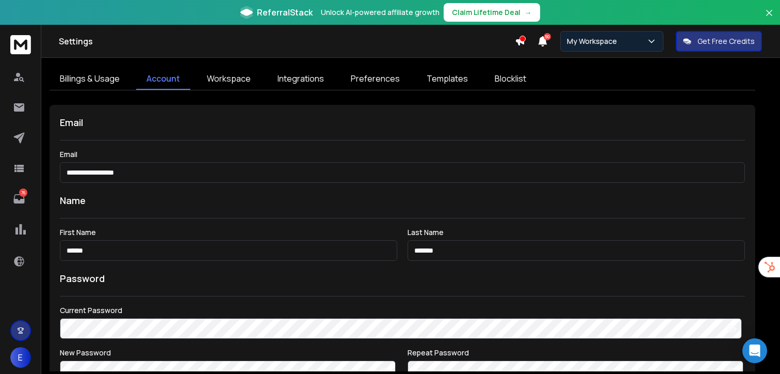
click at [595, 45] on p "My Workspace" at bounding box center [594, 41] width 54 height 10
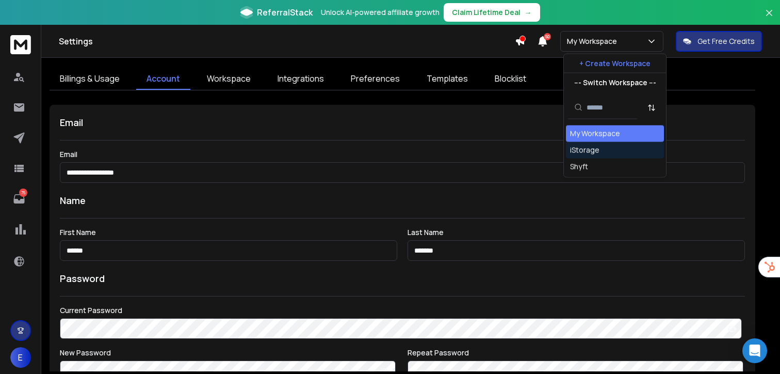
click at [603, 151] on div "iStorage" at bounding box center [615, 150] width 98 height 17
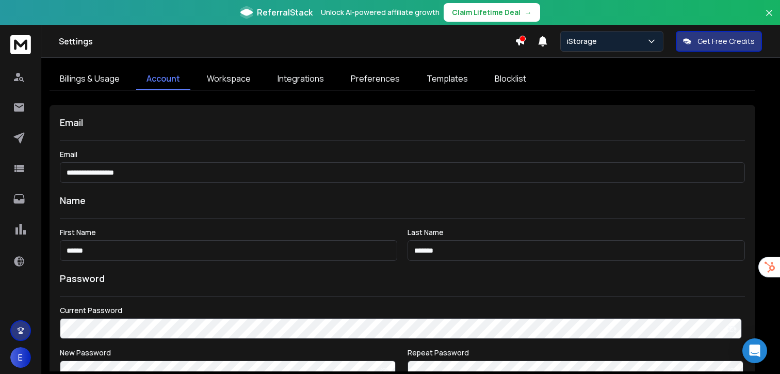
click at [617, 46] on div "iStorage" at bounding box center [612, 41] width 90 height 10
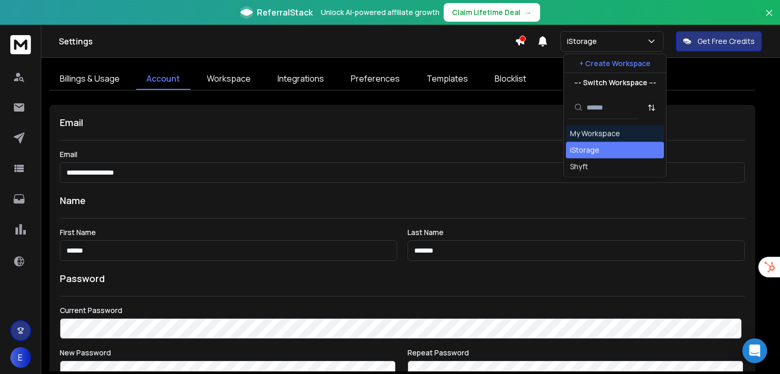
click at [604, 132] on div "My Workspace" at bounding box center [595, 133] width 50 height 10
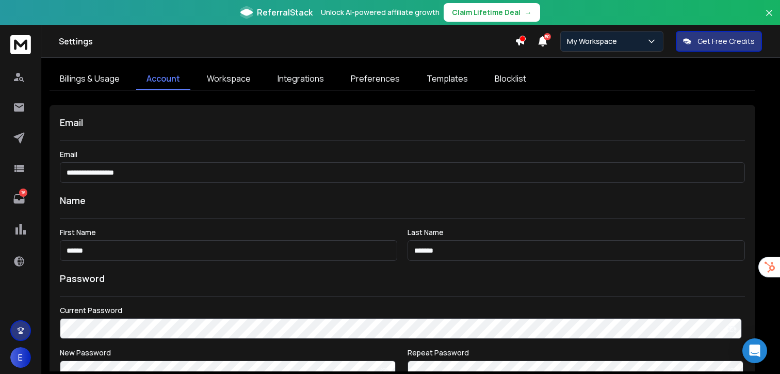
click at [595, 36] on p "My Workspace" at bounding box center [594, 41] width 54 height 10
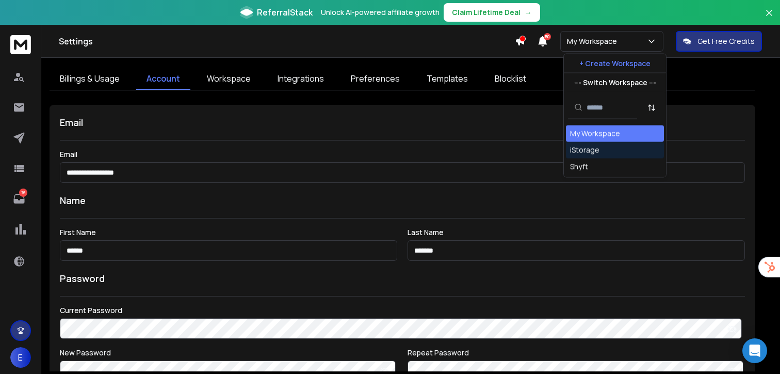
click at [490, 141] on div "**********" at bounding box center [402, 248] width 685 height 266
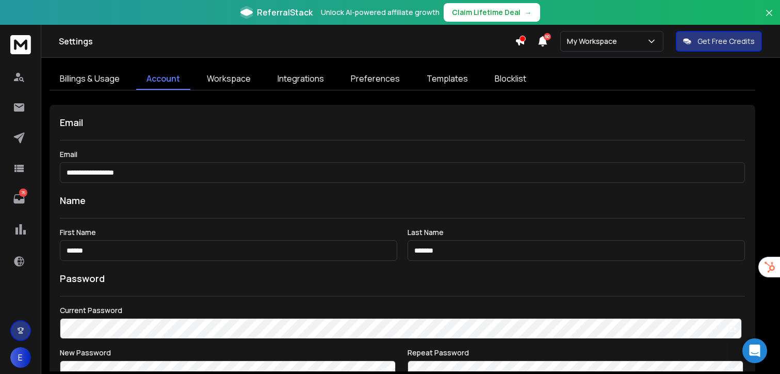
scroll to position [20, 0]
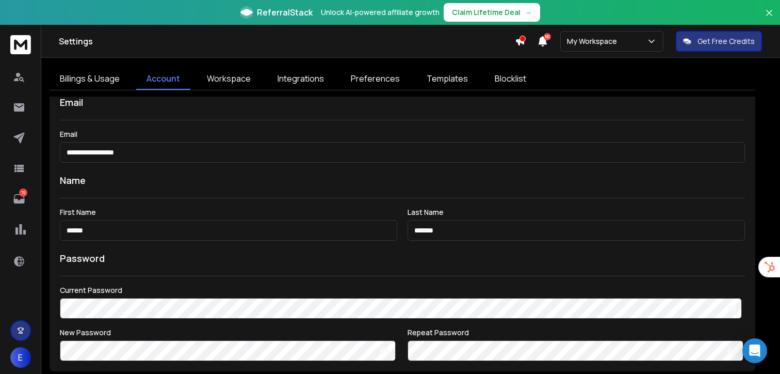
click at [490, 141] on div "**********" at bounding box center [402, 150] width 685 height 25
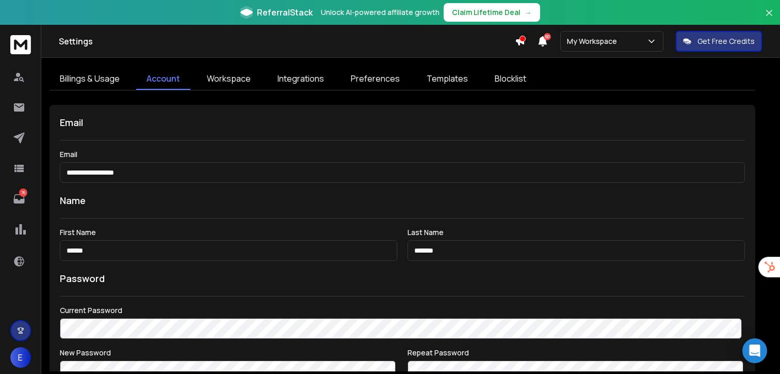
click at [219, 77] on link "Workspace" at bounding box center [229, 79] width 65 height 22
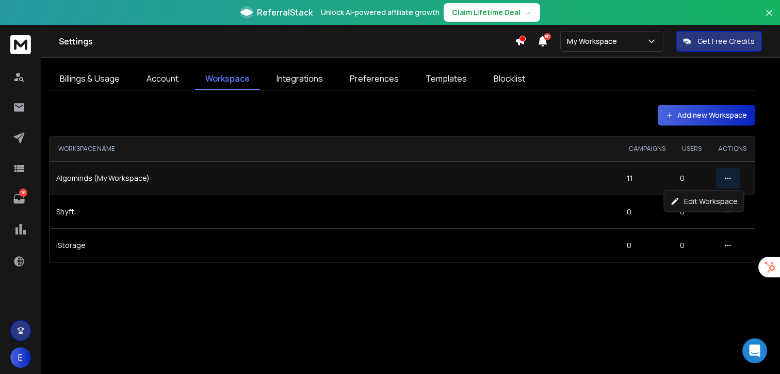
click at [736, 175] on button "button" at bounding box center [728, 178] width 24 height 21
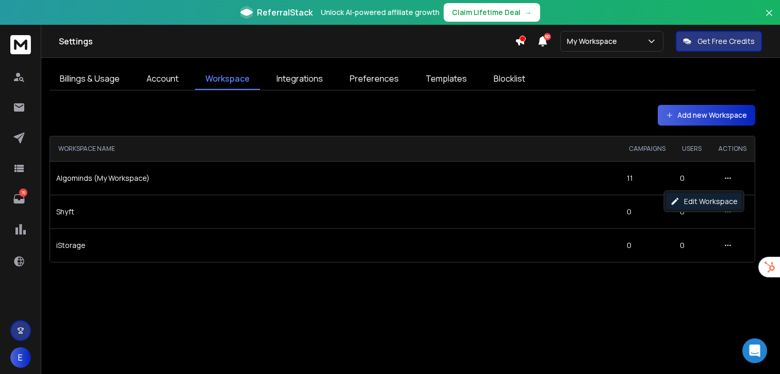
click at [714, 199] on p "Edit Workspace" at bounding box center [711, 201] width 54 height 10
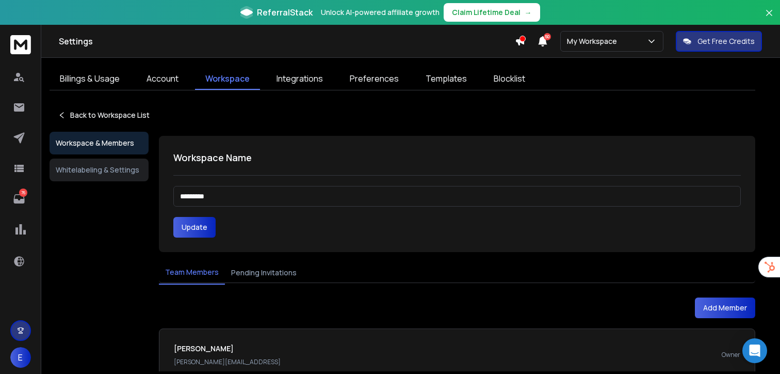
click at [59, 111] on icon at bounding box center [62, 115] width 8 height 8
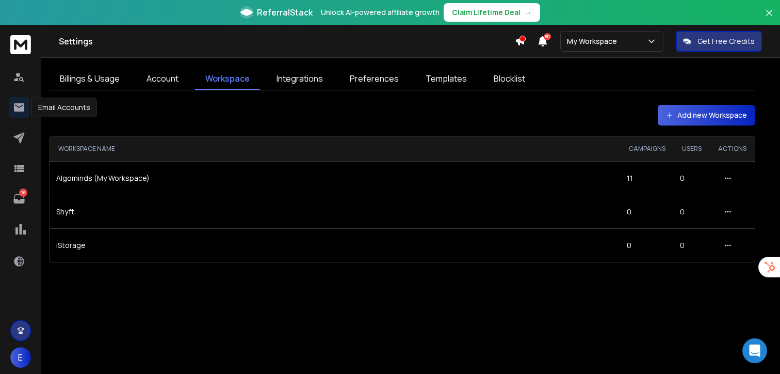
click at [13, 109] on icon at bounding box center [19, 107] width 12 height 12
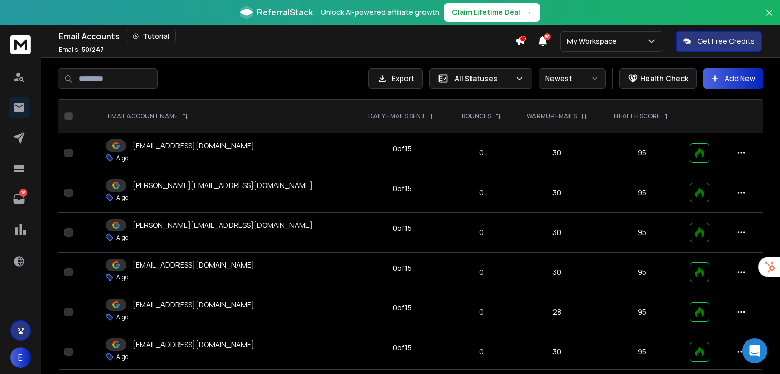
click at [484, 74] on p "All Statuses" at bounding box center [483, 78] width 57 height 10
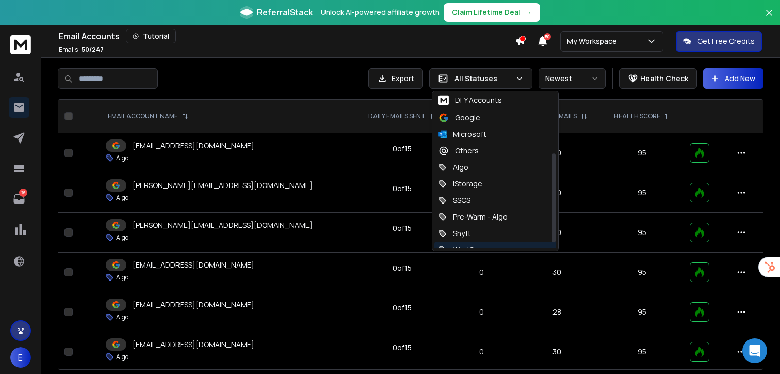
scroll to position [114, 0]
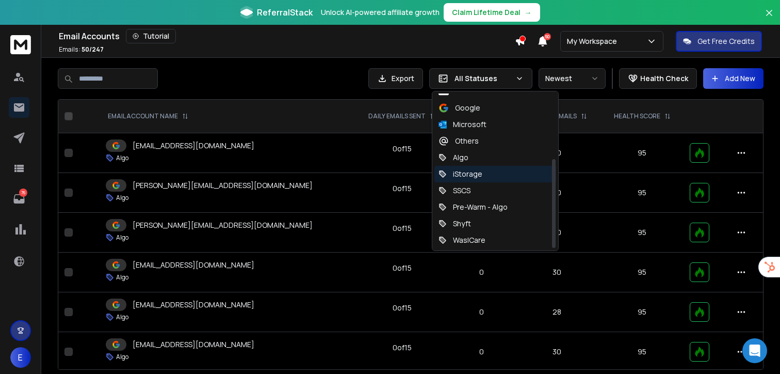
click at [490, 179] on div "iStorage" at bounding box center [495, 174] width 122 height 17
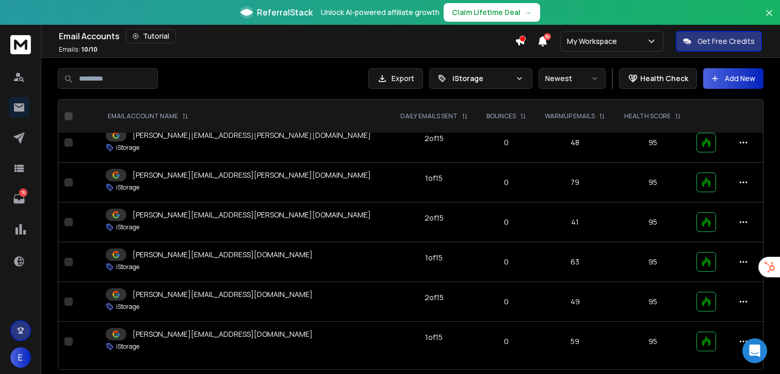
scroll to position [0, 0]
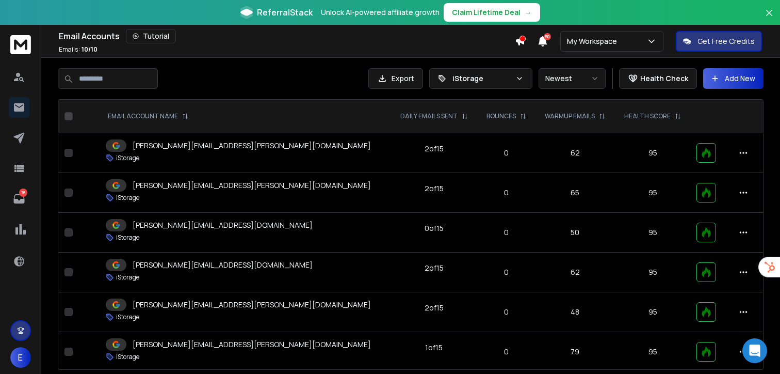
click at [739, 152] on icon at bounding box center [743, 152] width 9 height 9
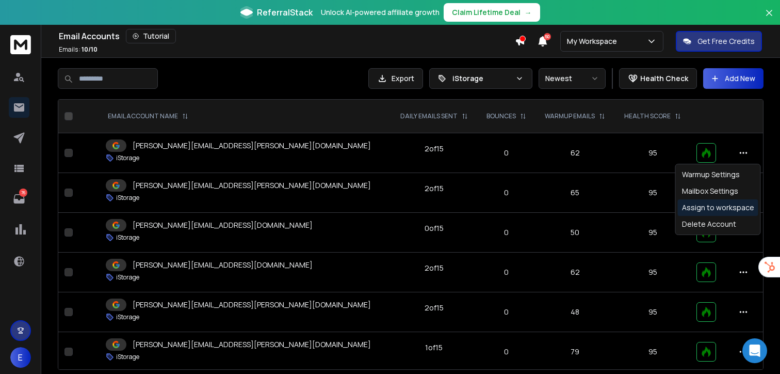
click at [714, 212] on div "Assign to workspace" at bounding box center [718, 207] width 80 height 17
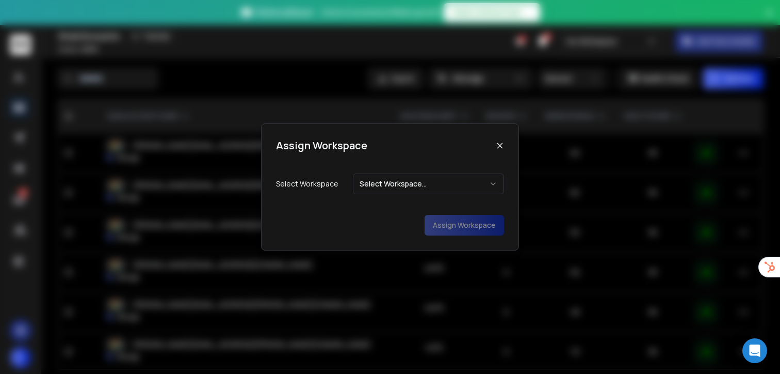
click at [499, 139] on div "Assign Workspace" at bounding box center [390, 145] width 228 height 14
click at [499, 143] on icon at bounding box center [500, 145] width 8 height 8
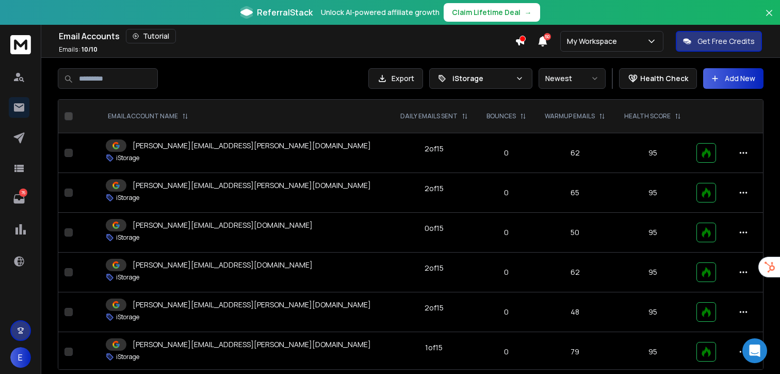
click at [68, 116] on button "button" at bounding box center [69, 116] width 8 height 8
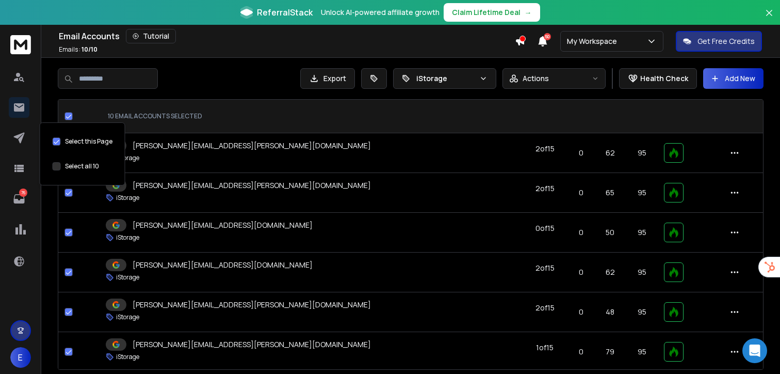
click at [55, 165] on button "Select this Page" at bounding box center [57, 166] width 8 height 8
click at [55, 140] on button "Select this Page" at bounding box center [57, 141] width 8 height 8
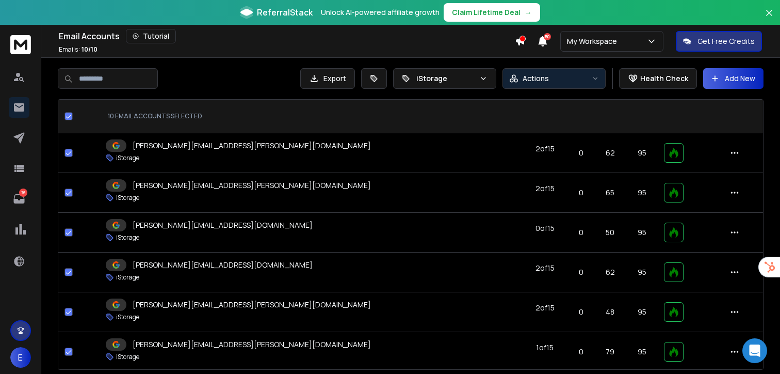
click at [576, 78] on div "Actions" at bounding box center [548, 78] width 78 height 10
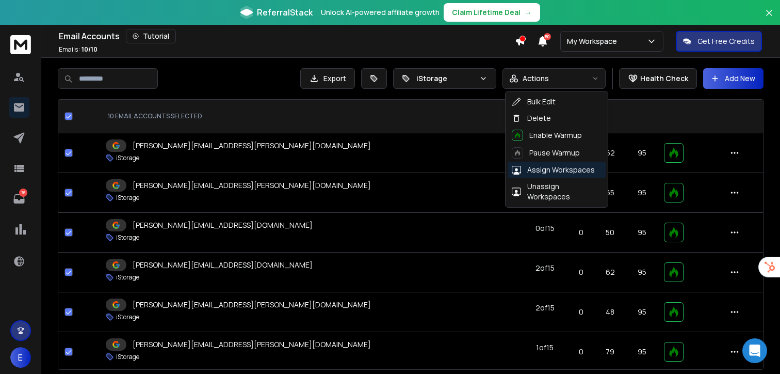
click at [571, 173] on div "Assign Workspaces" at bounding box center [553, 170] width 83 height 10
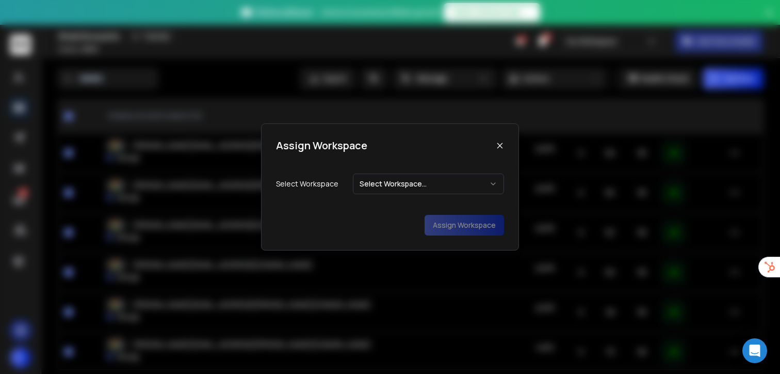
click at [502, 143] on icon at bounding box center [500, 146] width 6 height 6
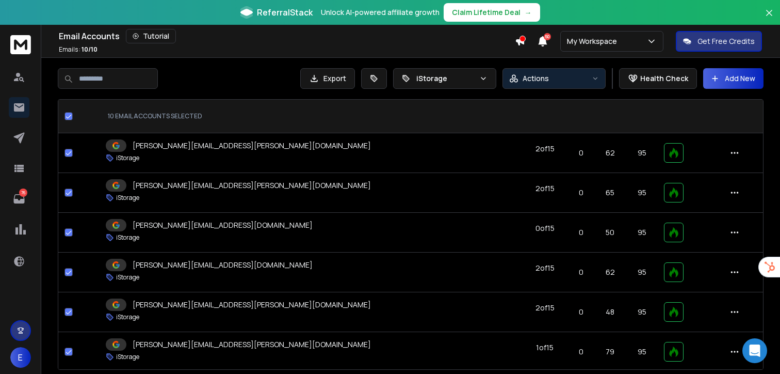
click at [545, 80] on p "Actions" at bounding box center [536, 78] width 26 height 10
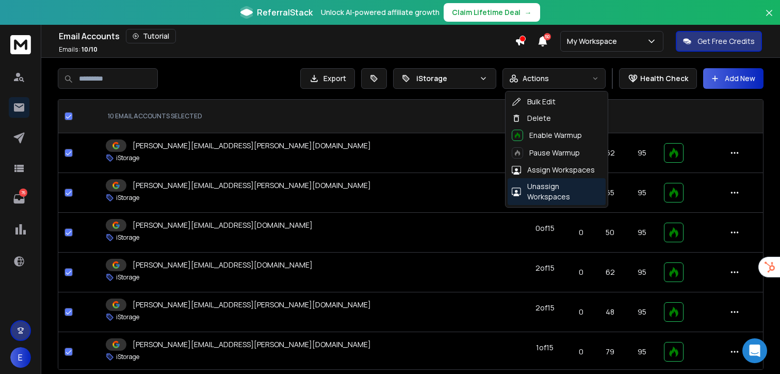
click at [545, 184] on div "Unassign Workspaces" at bounding box center [557, 191] width 90 height 21
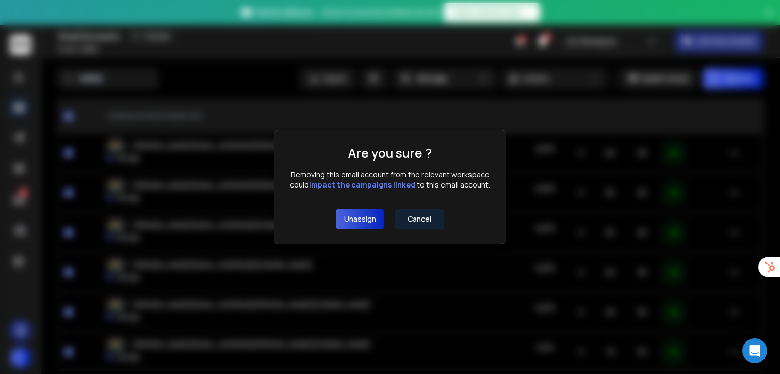
click at [421, 215] on button "Cancel" at bounding box center [420, 218] width 50 height 21
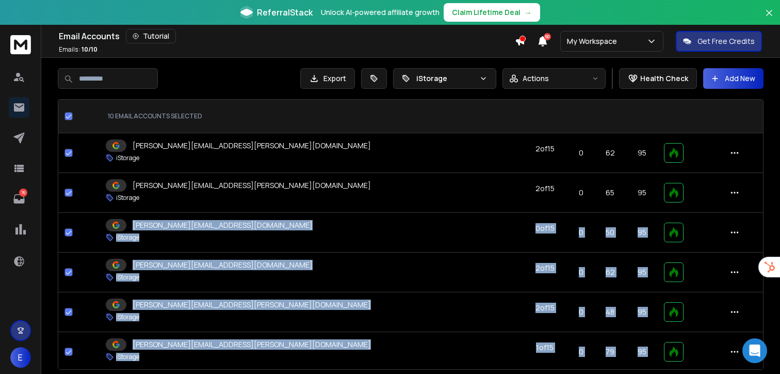
click at [421, 215] on body "ReferralStack Unlock AI-powered affiliate growth Lifetime Deals available! Clai…" at bounding box center [390, 187] width 780 height 374
click at [559, 80] on div "Actions" at bounding box center [548, 78] width 78 height 10
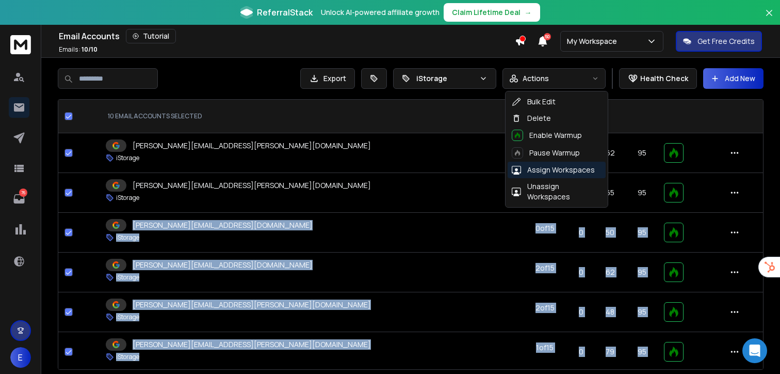
click at [542, 168] on div "Assign Workspaces" at bounding box center [553, 170] width 83 height 10
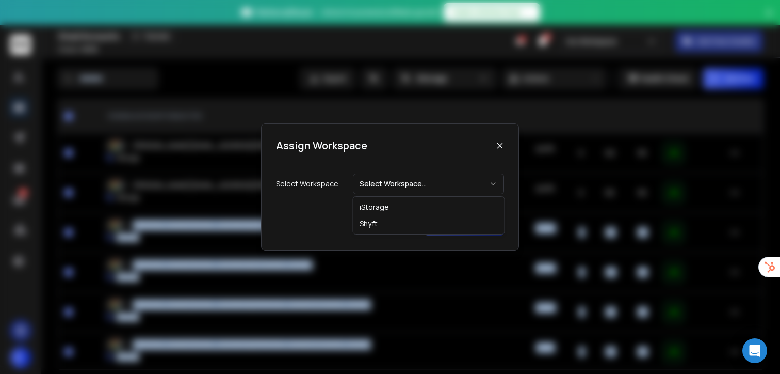
click at [421, 178] on button "Select Workspace..." at bounding box center [428, 183] width 151 height 21
click at [479, 228] on button "Assign Workspace" at bounding box center [464, 225] width 79 height 21
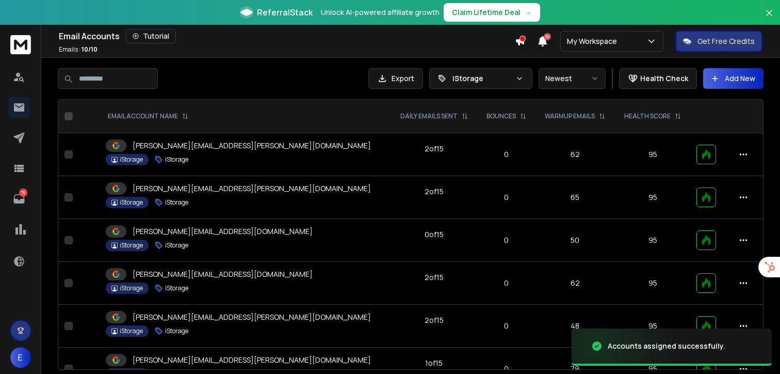
click at [289, 89] on div "Export iStorage Newest Health Check Add New EMAIL ACCOUNT NAME DAILY EMAILS SEN…" at bounding box center [411, 218] width 706 height 301
click at [480, 79] on p "iStorage" at bounding box center [482, 78] width 59 height 10
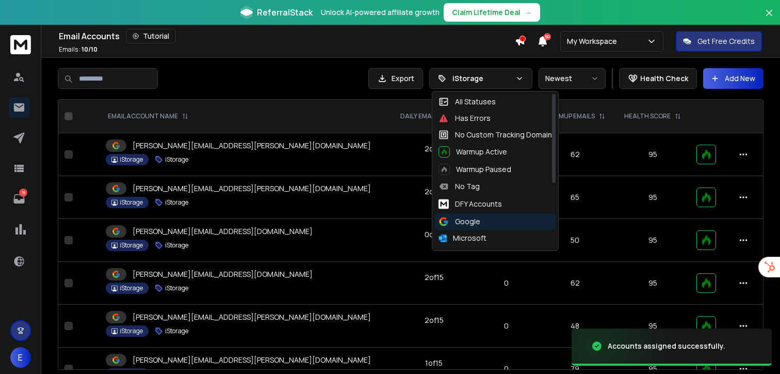
scroll to position [114, 0]
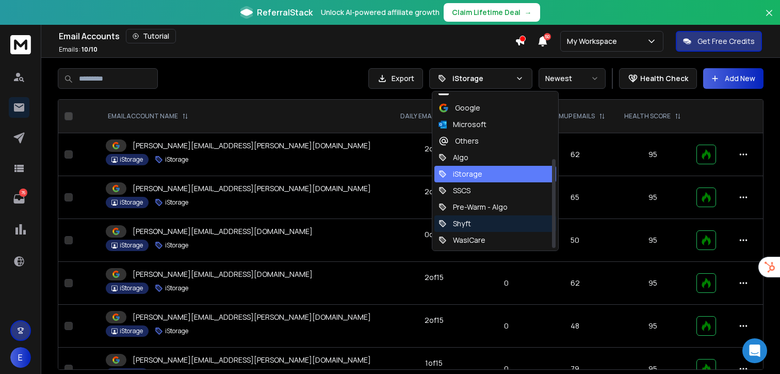
click at [481, 225] on div "Shyft" at bounding box center [495, 223] width 122 height 17
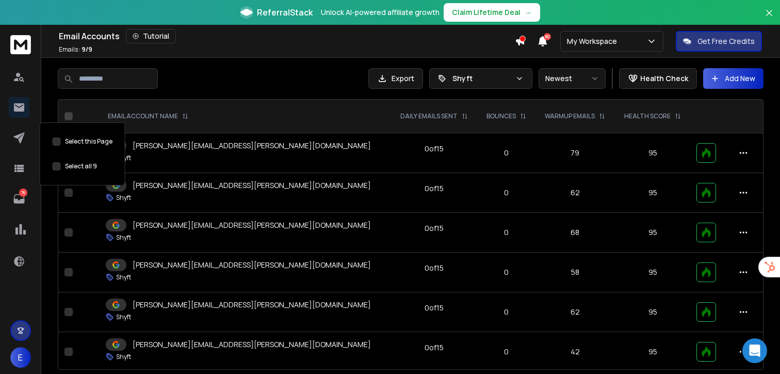
click at [74, 144] on label "Select this Page" at bounding box center [88, 141] width 47 height 8
click at [73, 144] on label "Select this Page" at bounding box center [88, 141] width 47 height 8
click at [54, 143] on button "Select this Page" at bounding box center [57, 141] width 8 height 8
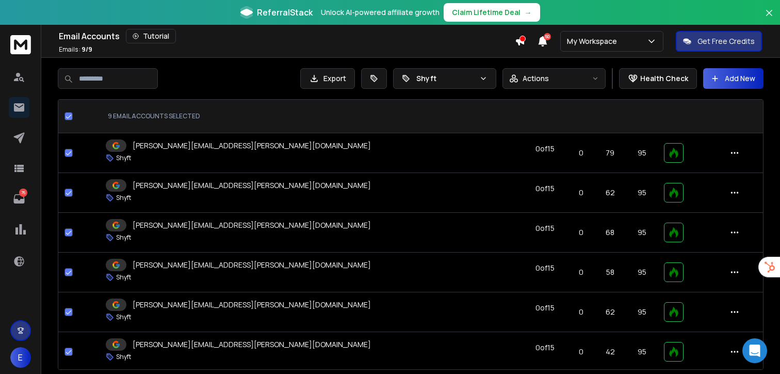
click at [269, 105] on th "9 EMAIL ACCOUNTS SELECTED" at bounding box center [311, 117] width 422 height 34
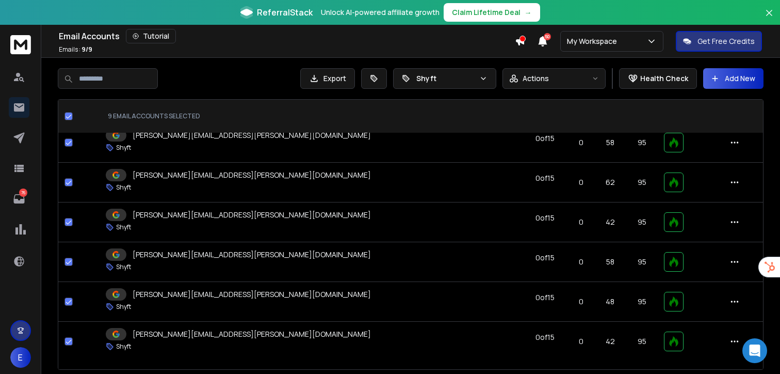
scroll to position [0, 0]
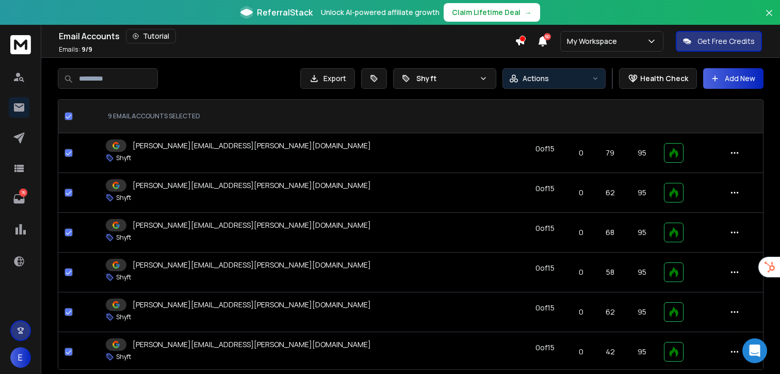
click at [553, 75] on div "Actions" at bounding box center [548, 78] width 78 height 10
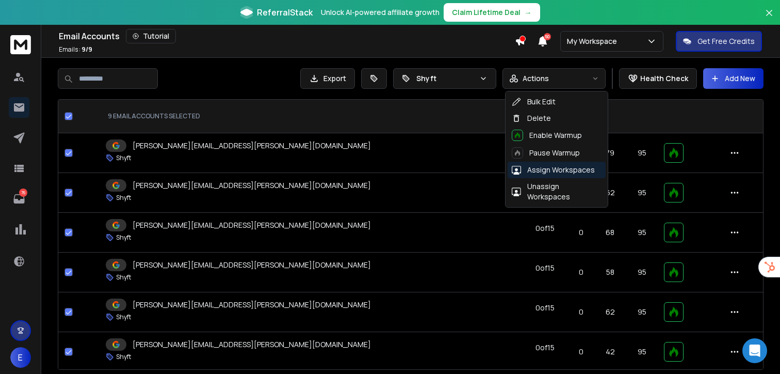
click at [558, 173] on div "Assign Workspaces" at bounding box center [553, 170] width 83 height 10
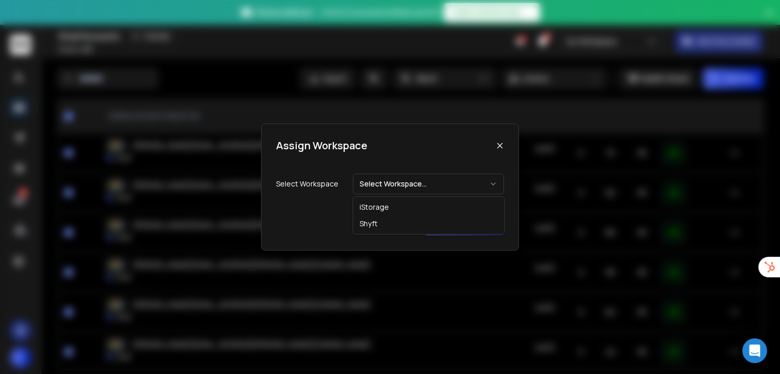
click at [404, 186] on button "Select Workspace..." at bounding box center [428, 183] width 151 height 21
click at [477, 227] on button "Assign Workspace" at bounding box center [464, 225] width 79 height 21
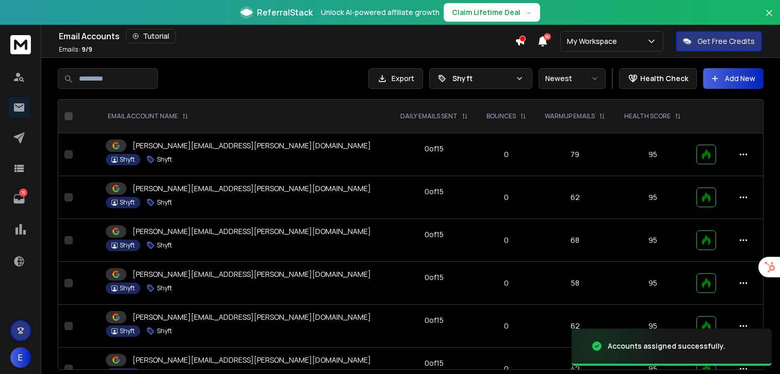
click at [470, 76] on p "Shyft" at bounding box center [482, 78] width 59 height 10
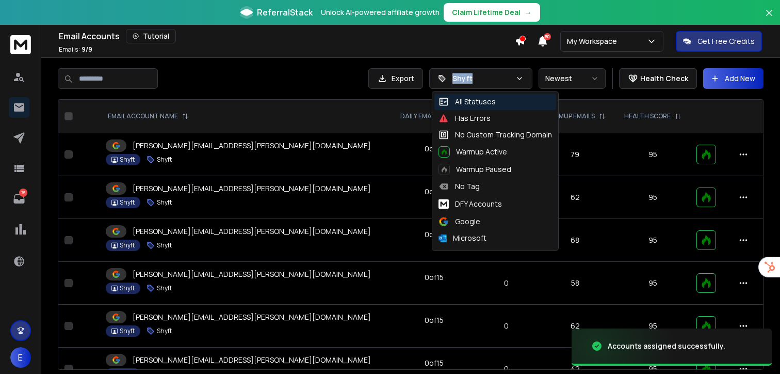
click at [470, 76] on p "Shyft" at bounding box center [482, 78] width 59 height 10
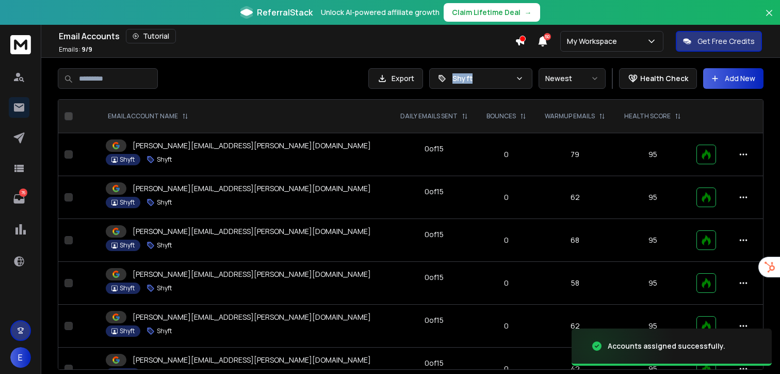
click at [469, 76] on p "Shyft" at bounding box center [482, 78] width 59 height 10
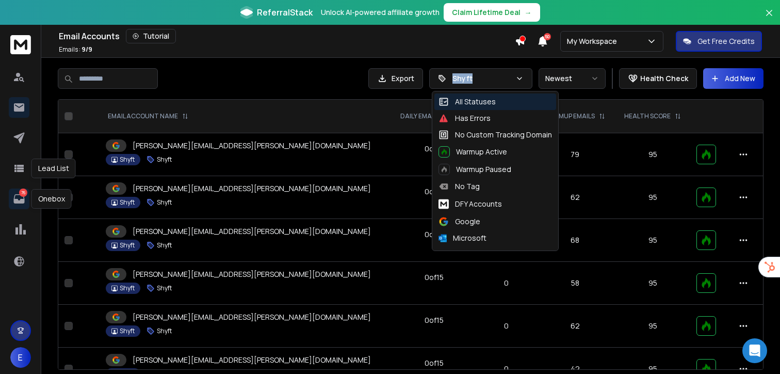
click at [22, 196] on p "76" at bounding box center [23, 192] width 8 height 8
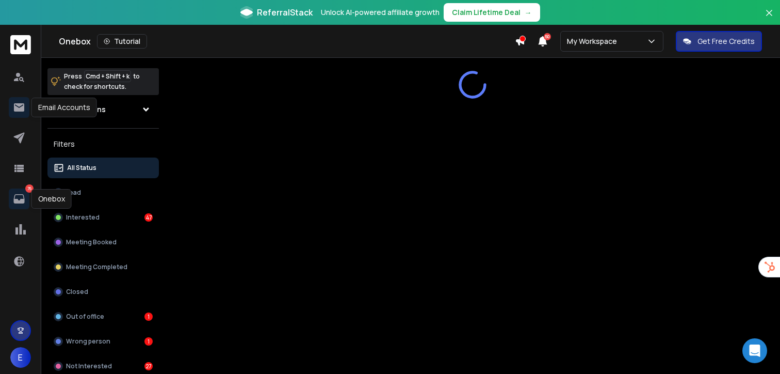
click at [20, 108] on icon at bounding box center [19, 107] width 10 height 8
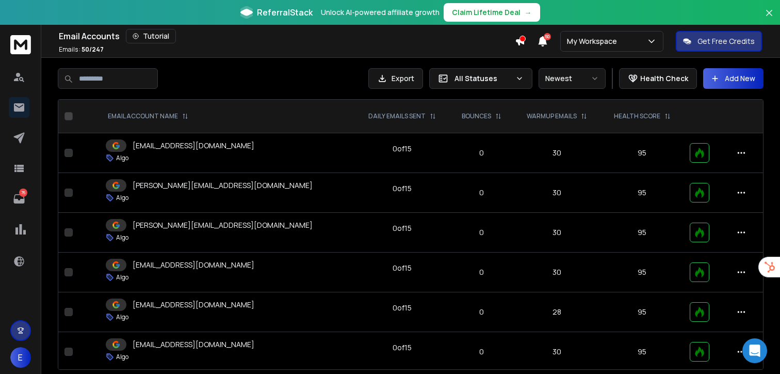
click at [629, 53] on div "Email Accounts Tutorial Emails : 50 / 247 50 My Workspace Get Free Credits" at bounding box center [390, 41] width 780 height 33
click at [627, 49] on button "My Workspace" at bounding box center [611, 41] width 103 height 21
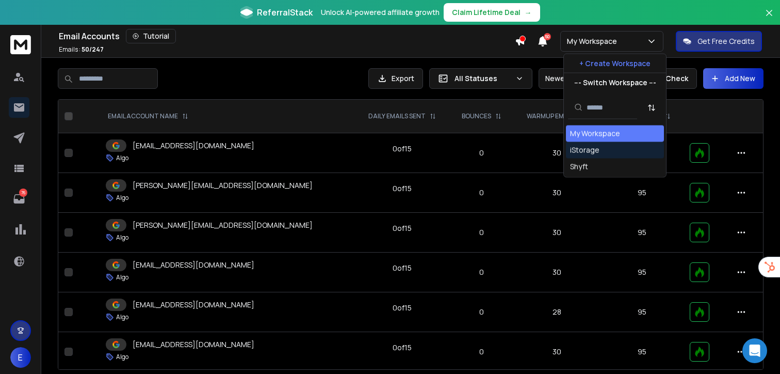
click at [599, 150] on div "iStorage" at bounding box center [615, 150] width 98 height 17
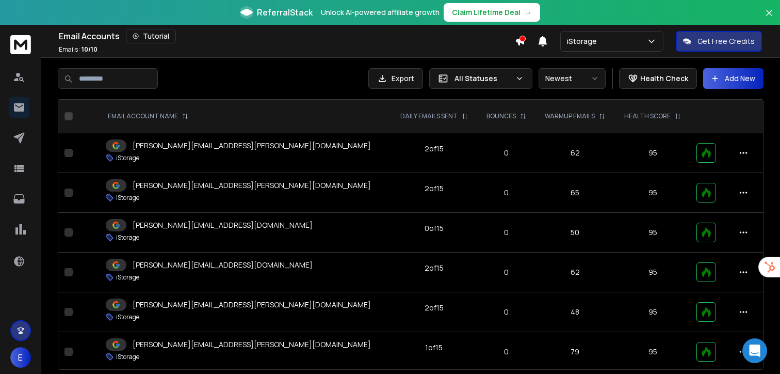
scroll to position [169, 0]
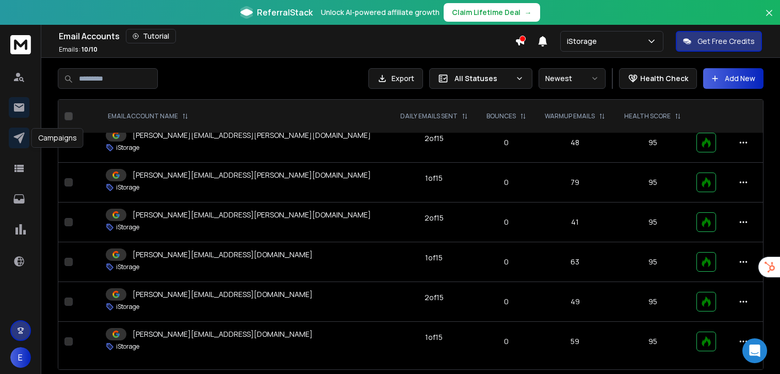
click at [23, 135] on icon at bounding box center [19, 138] width 12 height 12
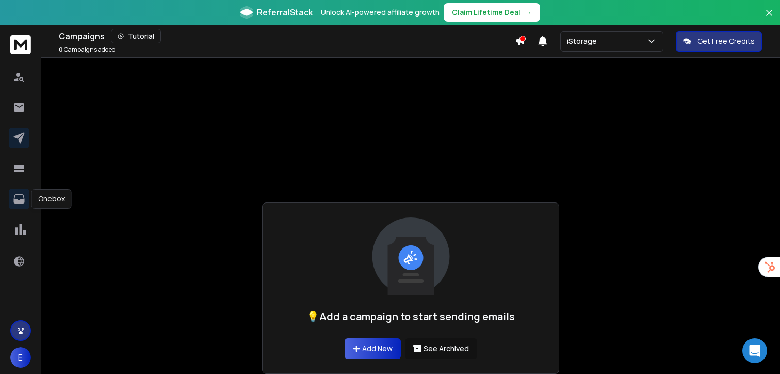
click at [23, 191] on link at bounding box center [19, 198] width 21 height 21
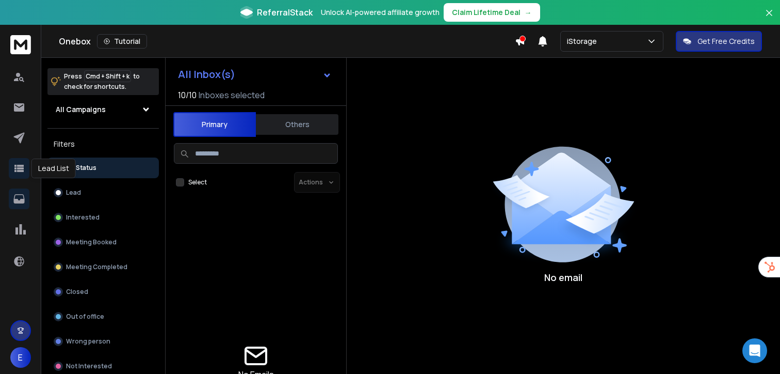
click at [18, 172] on icon at bounding box center [19, 168] width 12 height 12
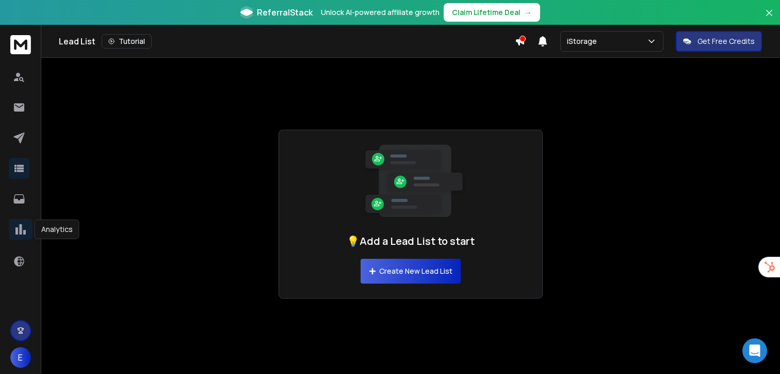
click at [21, 231] on icon at bounding box center [20, 229] width 10 height 10
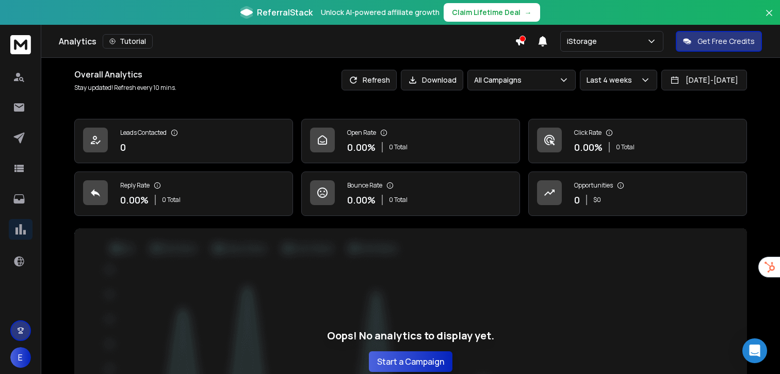
click at [611, 54] on div "Analytics Tutorial iStorage Get Free Credits" at bounding box center [390, 41] width 780 height 33
click at [619, 47] on button "iStorage" at bounding box center [611, 41] width 103 height 21
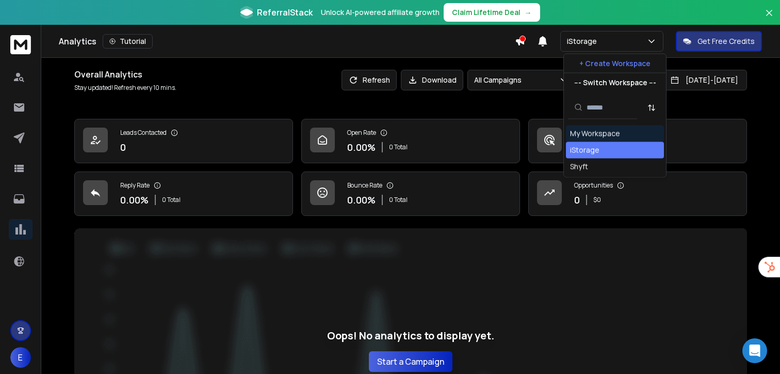
click at [599, 132] on div "My Workspace" at bounding box center [595, 133] width 50 height 10
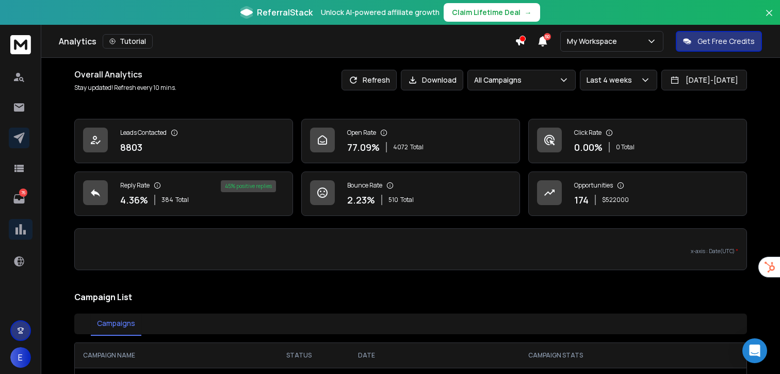
click at [21, 144] on link at bounding box center [19, 137] width 21 height 21
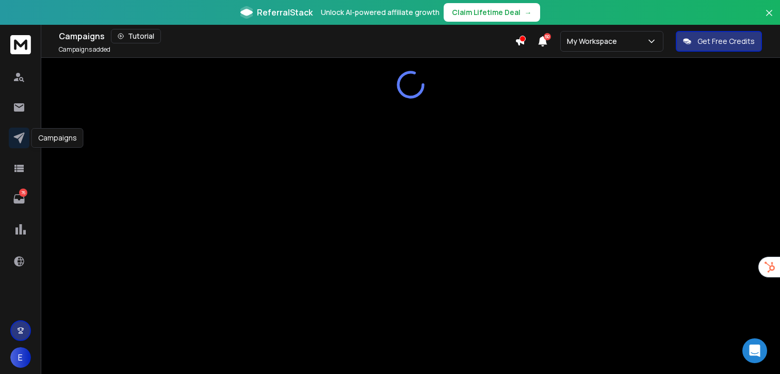
click at [21, 144] on link at bounding box center [19, 137] width 21 height 21
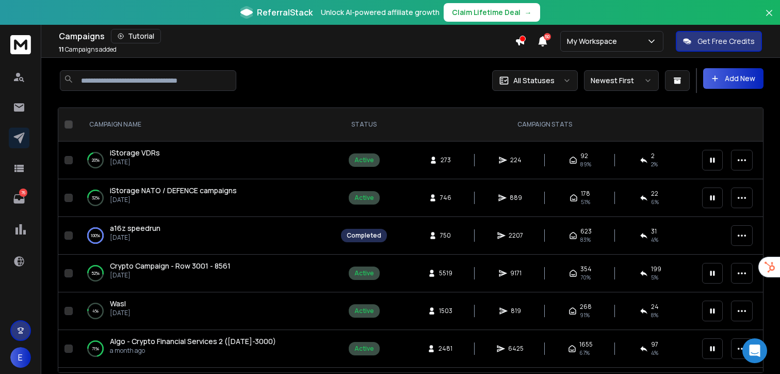
click at [738, 157] on icon "button" at bounding box center [742, 160] width 10 height 10
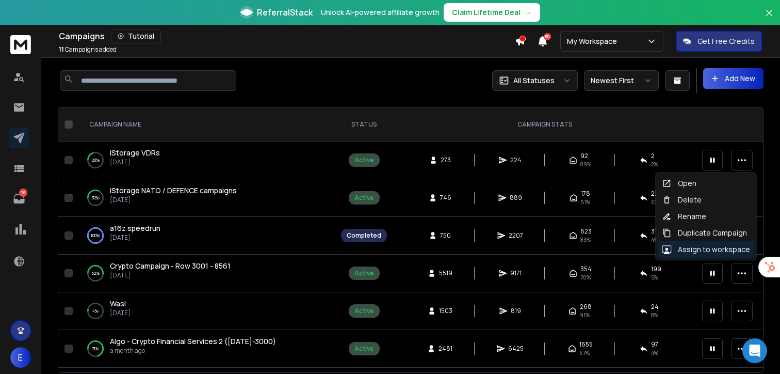
click at [721, 251] on div "Assign to workspace" at bounding box center [707, 249] width 88 height 10
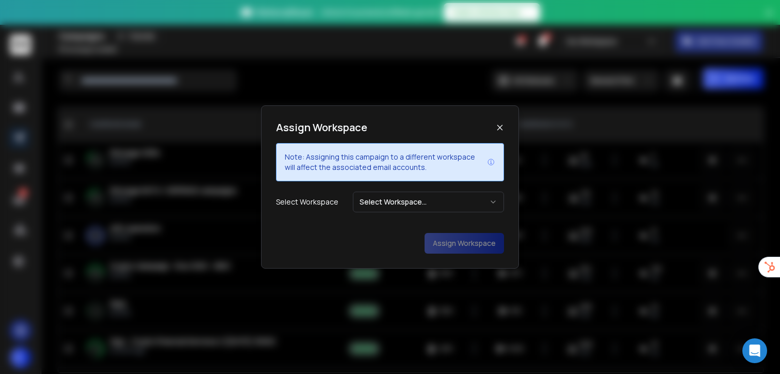
click at [443, 203] on button "Select Workspace..." at bounding box center [428, 201] width 151 height 21
click at [482, 247] on button "Assign Workspace" at bounding box center [464, 243] width 79 height 21
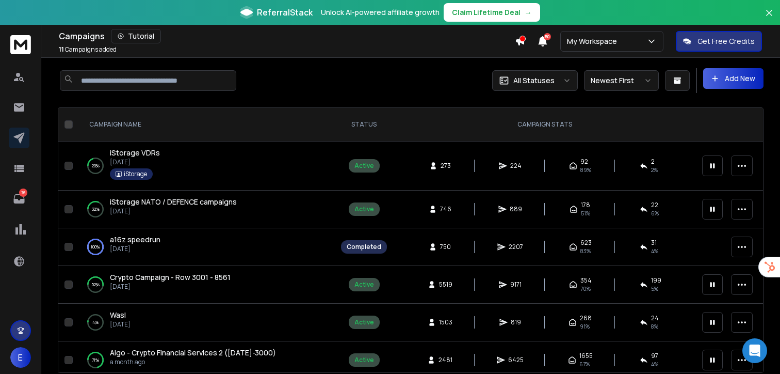
click at [742, 206] on icon "button" at bounding box center [742, 209] width 10 height 10
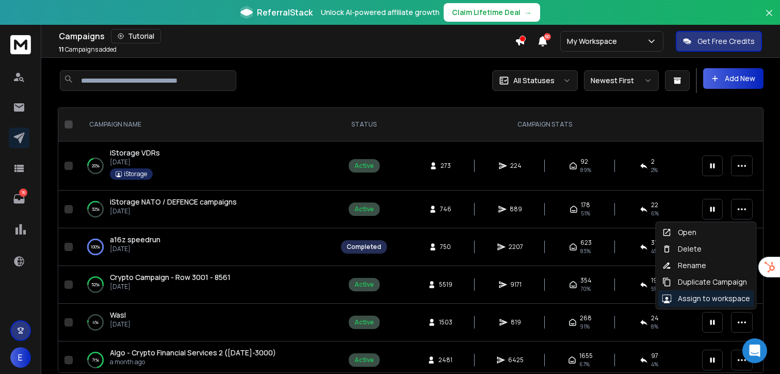
click at [701, 297] on div "Assign to workspace" at bounding box center [707, 298] width 88 height 10
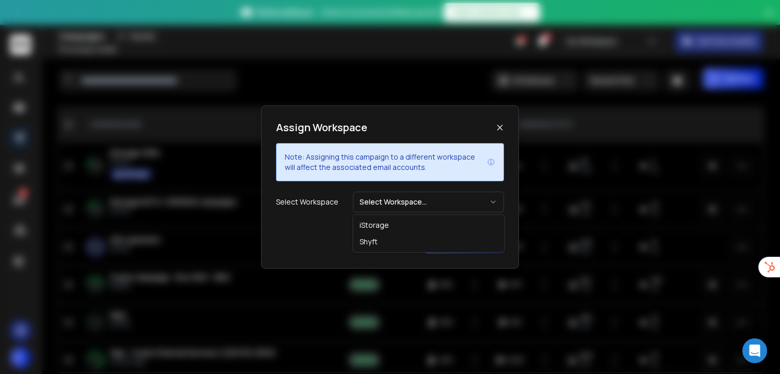
click at [456, 205] on button "Select Workspace..." at bounding box center [428, 201] width 151 height 21
drag, startPoint x: 461, startPoint y: 244, endPoint x: 298, endPoint y: 40, distance: 260.6
click at [299, 42] on div "Assign Workspace Note: Assigning this campaign to a different workspace will af…" at bounding box center [390, 187] width 780 height 374
click at [455, 247] on button "Assign Workspace" at bounding box center [464, 243] width 79 height 21
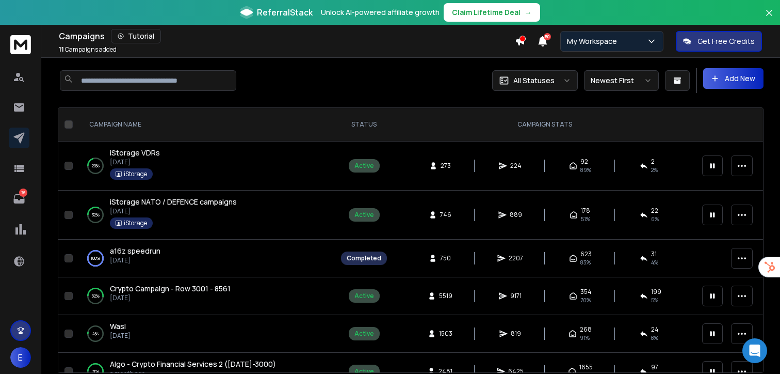
click at [632, 40] on div "My Workspace" at bounding box center [612, 41] width 90 height 10
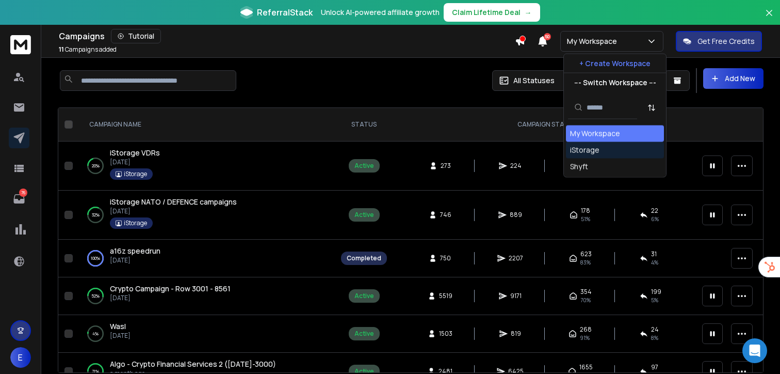
click at [592, 155] on div "iStorage" at bounding box center [615, 150] width 98 height 17
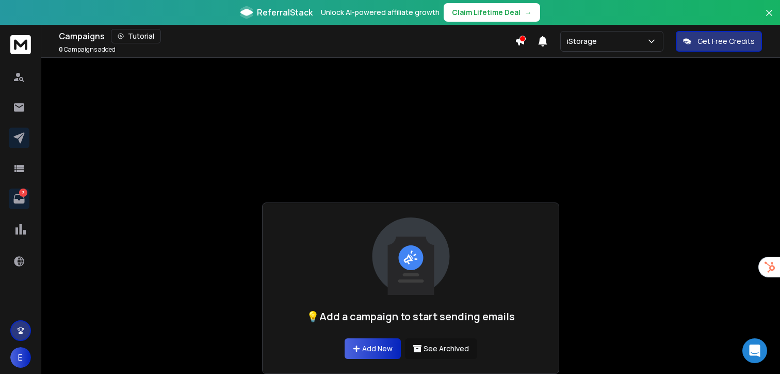
click at [20, 199] on icon at bounding box center [18, 198] width 11 height 9
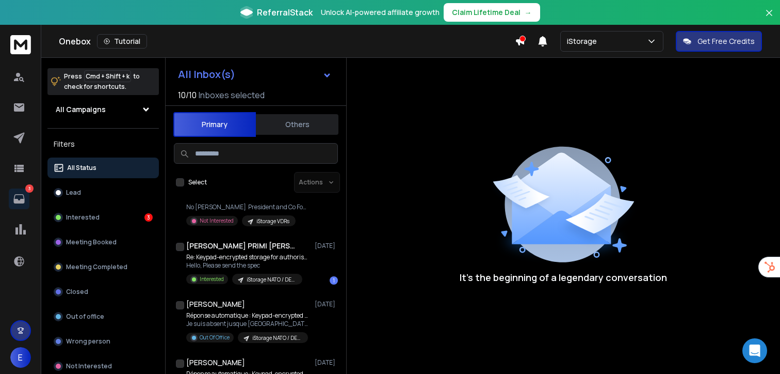
scroll to position [35, 0]
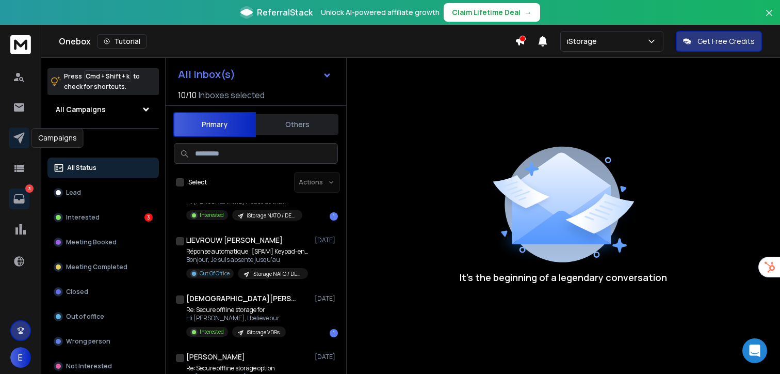
click at [24, 141] on icon at bounding box center [19, 138] width 12 height 12
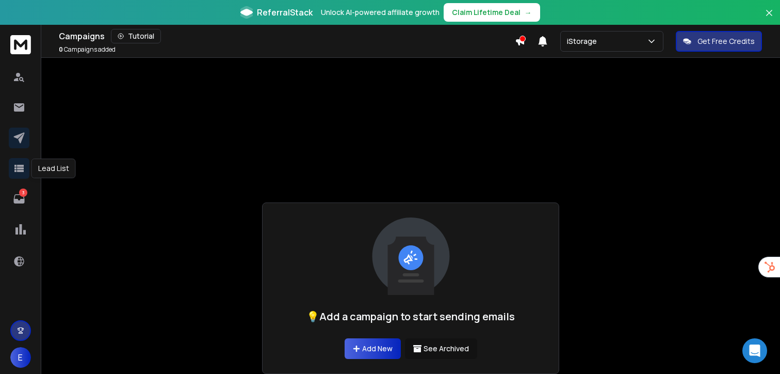
click at [24, 164] on icon at bounding box center [19, 168] width 12 height 12
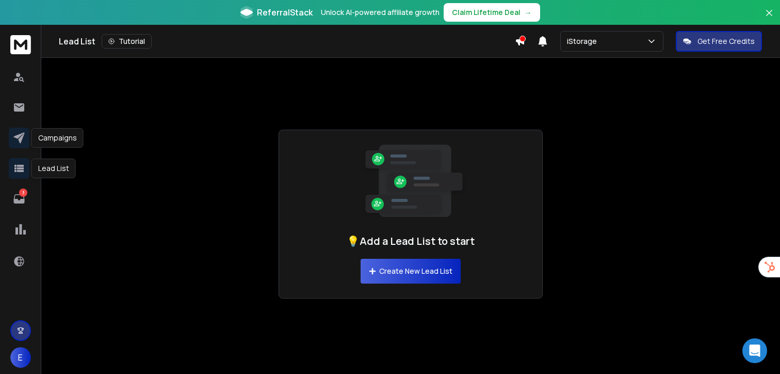
click at [19, 133] on icon at bounding box center [19, 138] width 12 height 12
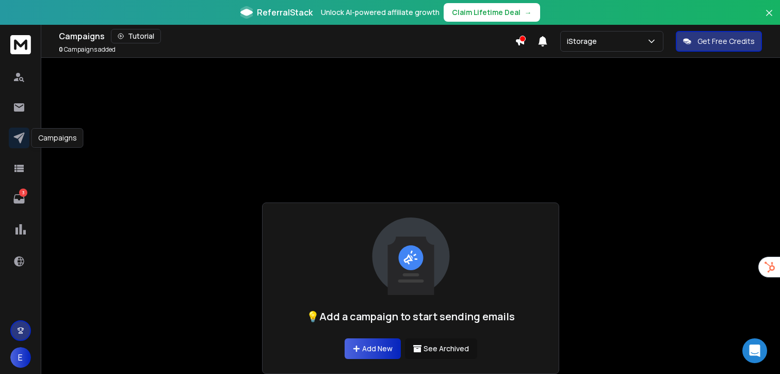
click at [19, 147] on link at bounding box center [19, 137] width 21 height 21
click at [16, 198] on icon at bounding box center [19, 198] width 12 height 12
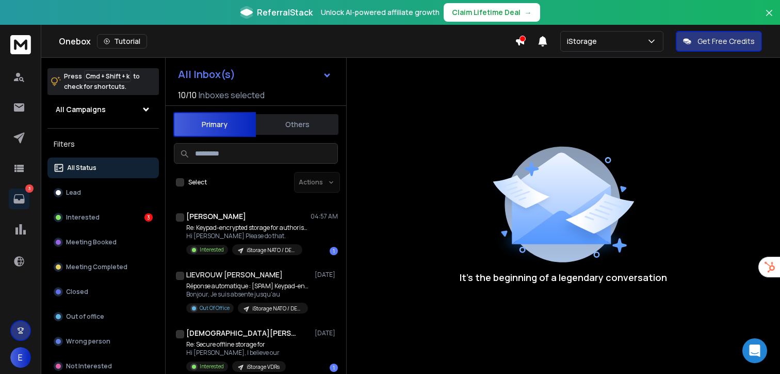
click at [20, 148] on div at bounding box center [21, 139] width 24 height 24
click at [20, 141] on icon at bounding box center [18, 138] width 11 height 11
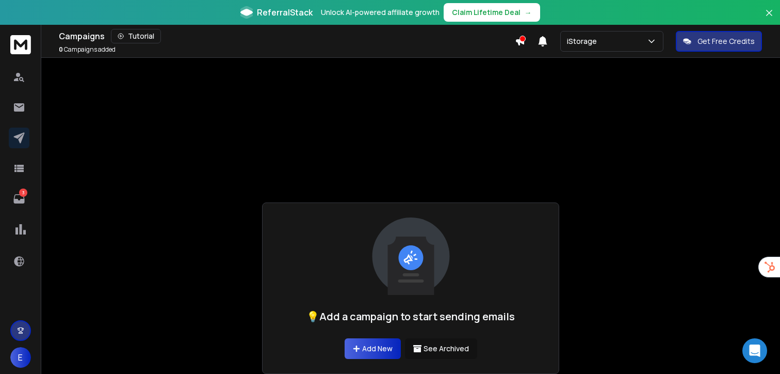
scroll to position [78, 0]
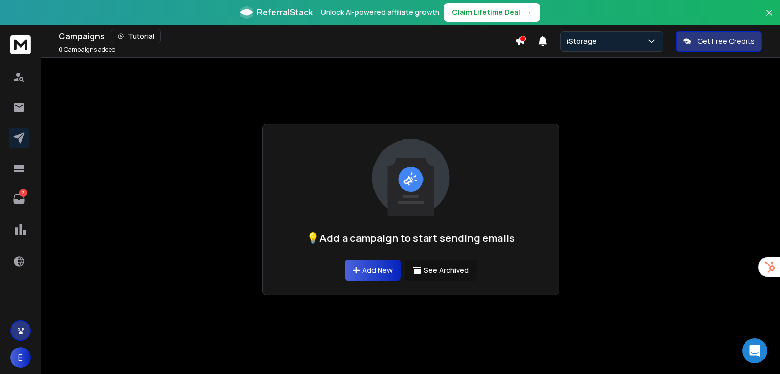
click at [641, 39] on div "iStorage" at bounding box center [612, 41] width 90 height 10
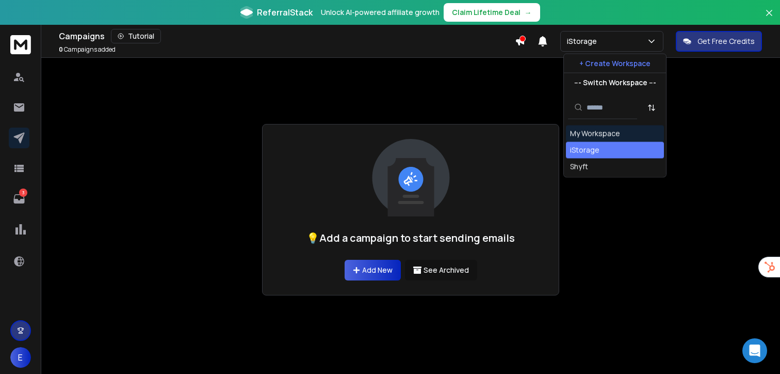
click at [600, 137] on div "My Workspace" at bounding box center [595, 133] width 50 height 10
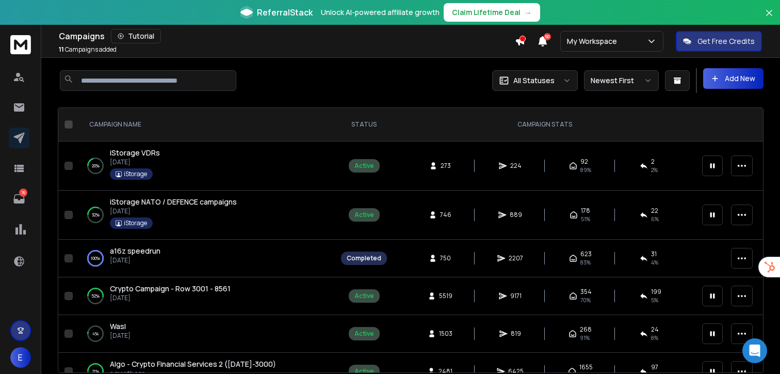
click at [20, 144] on link at bounding box center [19, 137] width 21 height 21
click at [18, 192] on link "76" at bounding box center [19, 198] width 21 height 21
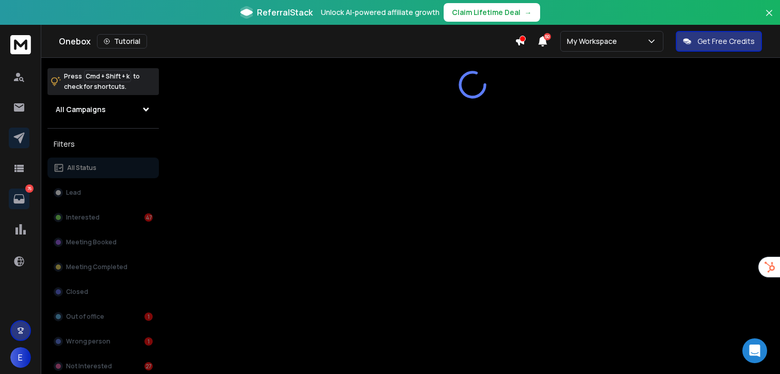
click at [21, 142] on icon at bounding box center [19, 138] width 12 height 12
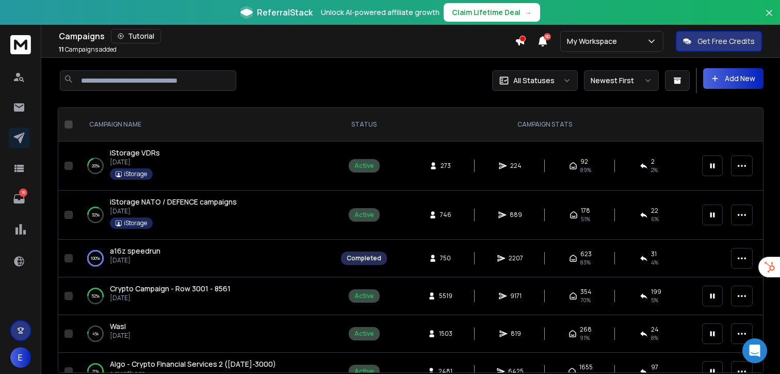
click at [133, 155] on span "iStorage VDRs" at bounding box center [135, 153] width 50 height 10
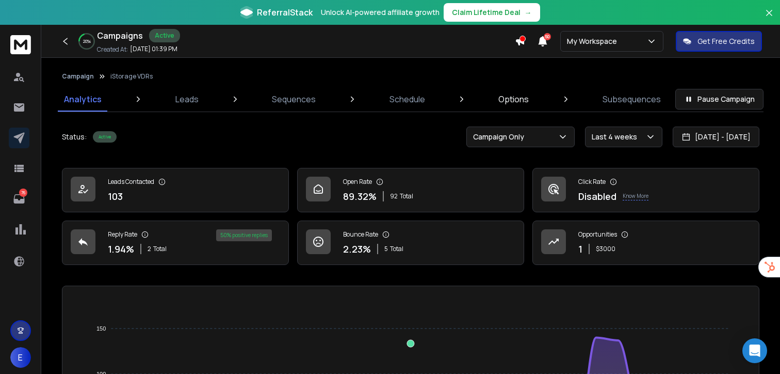
click at [512, 97] on p "Options" at bounding box center [513, 99] width 30 height 12
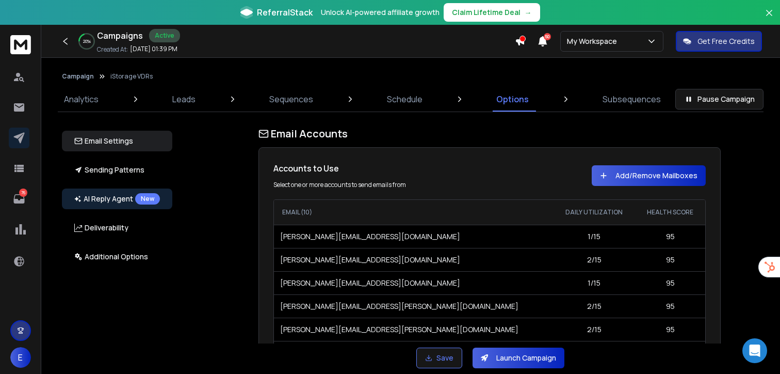
click at [101, 202] on p "AI Reply Agent New" at bounding box center [117, 198] width 86 height 11
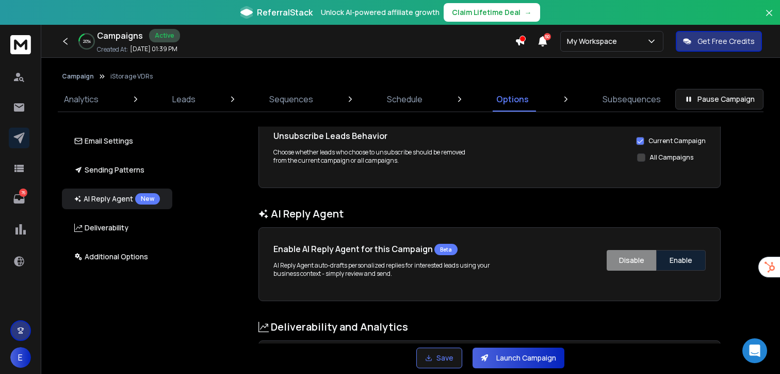
click at [681, 255] on button "Enable" at bounding box center [681, 260] width 50 height 21
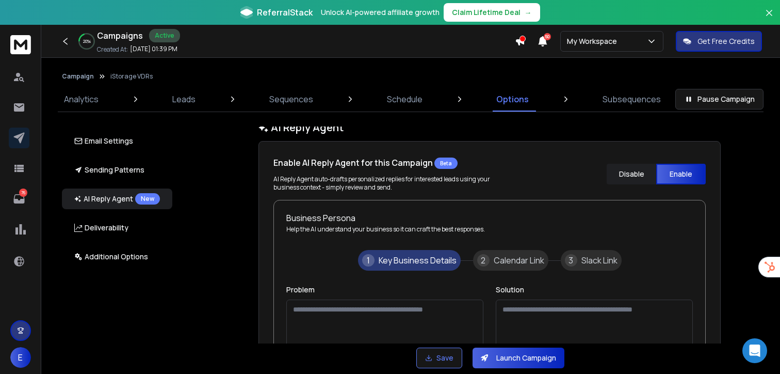
scroll to position [1041, 0]
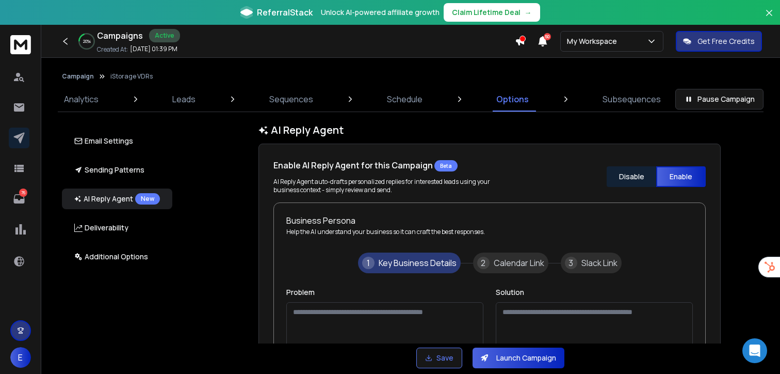
click at [630, 174] on button "Disable" at bounding box center [632, 176] width 50 height 21
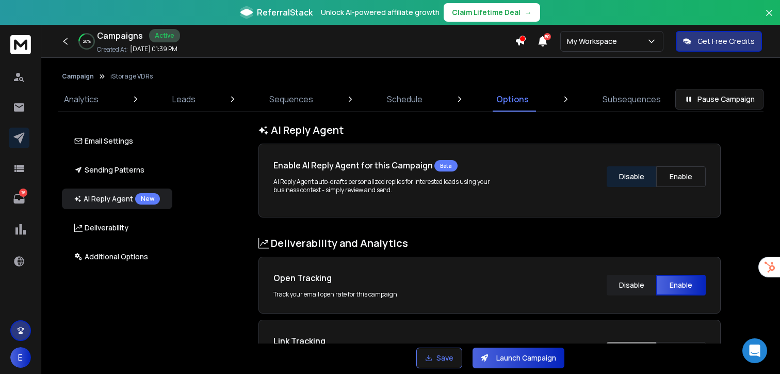
scroll to position [1015, 0]
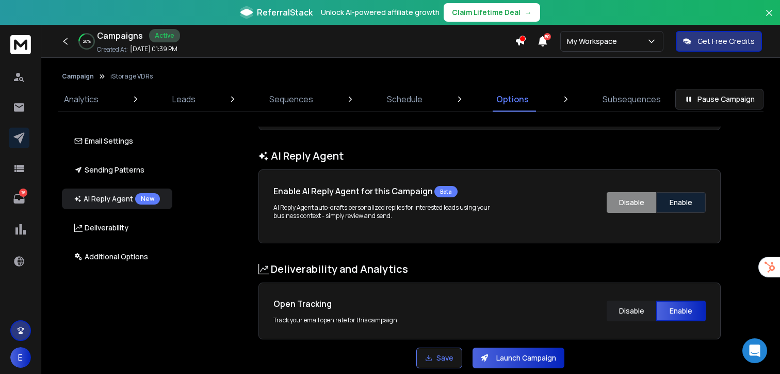
click at [682, 205] on button "Enable" at bounding box center [681, 202] width 50 height 21
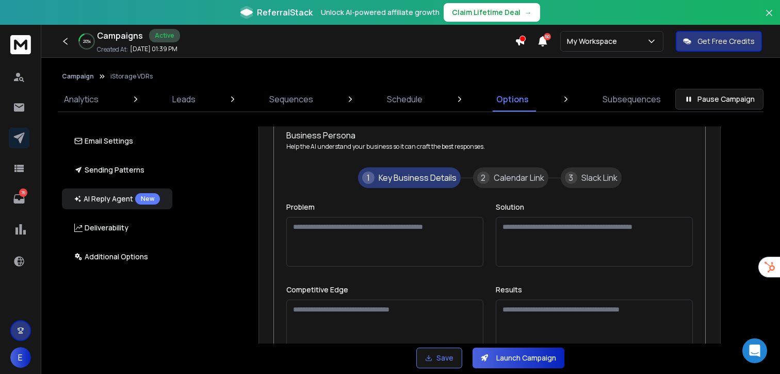
scroll to position [1126, 0]
click at [595, 180] on span "Slack Link" at bounding box center [600, 177] width 36 height 12
click at [546, 180] on div "1 Key Business Details 2 Calendar Link 3 Slack Link" at bounding box center [489, 177] width 407 height 21
click at [547, 180] on div "1 Key Business Details 2 Calendar Link 3 Slack Link" at bounding box center [489, 177] width 407 height 21
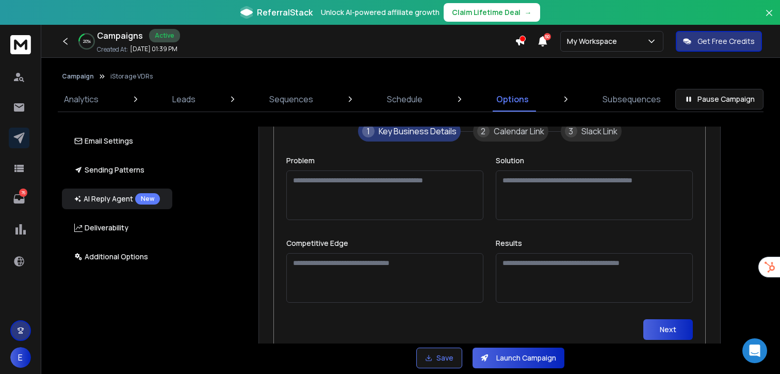
scroll to position [1191, 0]
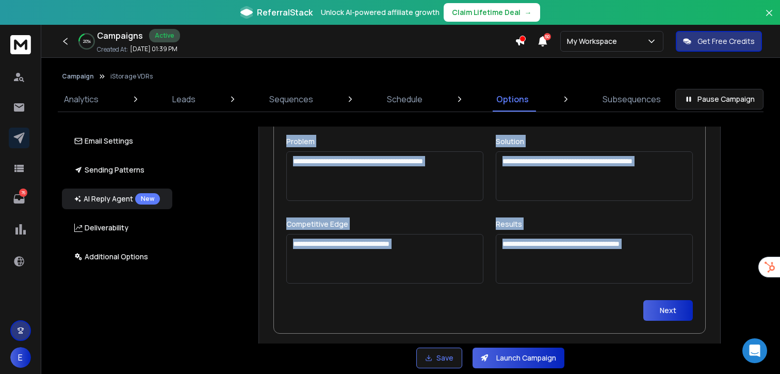
drag, startPoint x: 614, startPoint y: 287, endPoint x: 367, endPoint y: 179, distance: 269.1
click at [367, 178] on form "Problem Solution Competitive Edge Results Next" at bounding box center [489, 228] width 407 height 186
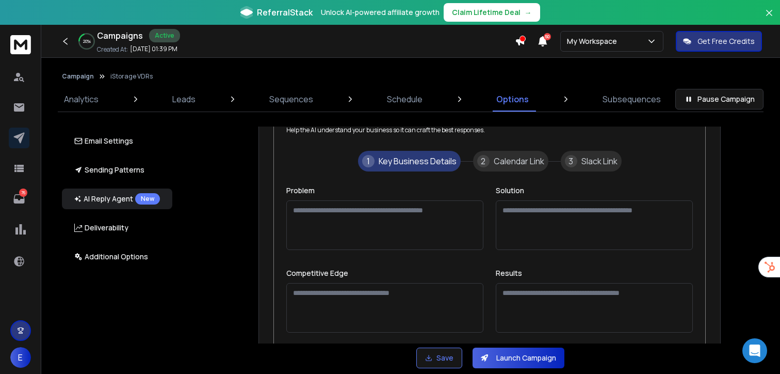
click at [367, 179] on div "Business Persona Help the AI understand your business so it can craft the best …" at bounding box center [489, 242] width 432 height 282
click at [361, 171] on div at bounding box center [361, 171] width 0 height 0
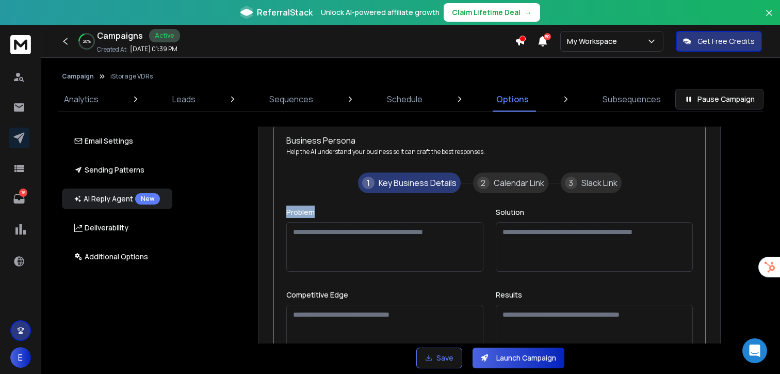
scroll to position [1122, 0]
click at [422, 190] on div "1 Key Business Details" at bounding box center [409, 181] width 103 height 21
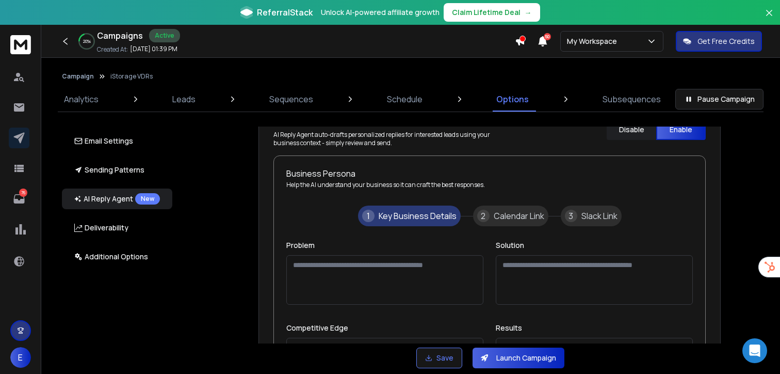
scroll to position [1087, 0]
click at [428, 151] on div "Enable AI Reply Agent for this Campaign Beta AI Reply Agent auto-drafts persona…" at bounding box center [489, 134] width 432 height 44
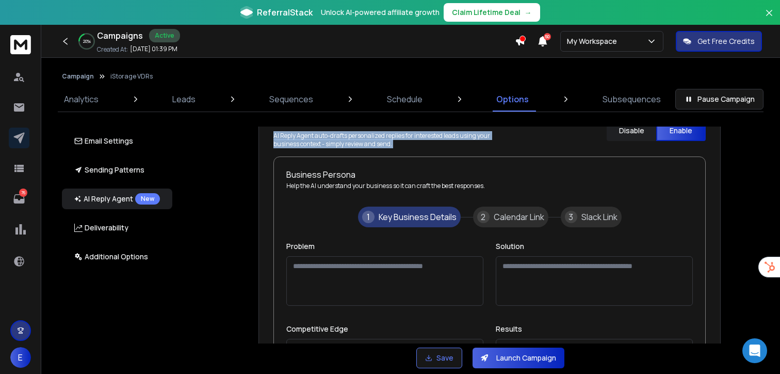
click at [428, 151] on div "Enable AI Reply Agent for this Campaign Beta AI Reply Agent auto-drafts persona…" at bounding box center [489, 134] width 432 height 44
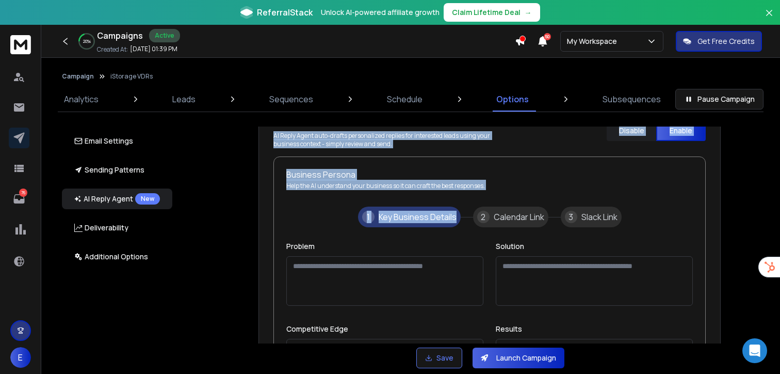
drag, startPoint x: 428, startPoint y: 151, endPoint x: 432, endPoint y: 218, distance: 67.2
click at [432, 219] on div "Enable AI Reply Agent for this Campaign Beta AI Reply Agent auto-drafts persona…" at bounding box center [490, 276] width 462 height 356
click at [432, 218] on span "Key Business Details" at bounding box center [418, 217] width 78 height 12
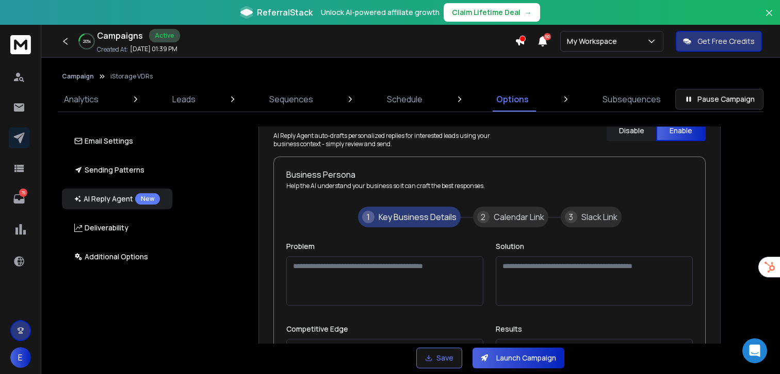
click at [502, 219] on span "Calendar Link" at bounding box center [519, 217] width 51 height 12
click at [510, 221] on span "Calendar Link" at bounding box center [519, 217] width 51 height 12
click at [529, 195] on div "Business Persona Help the AI understand your business so it can craft the best …" at bounding box center [489, 297] width 432 height 282
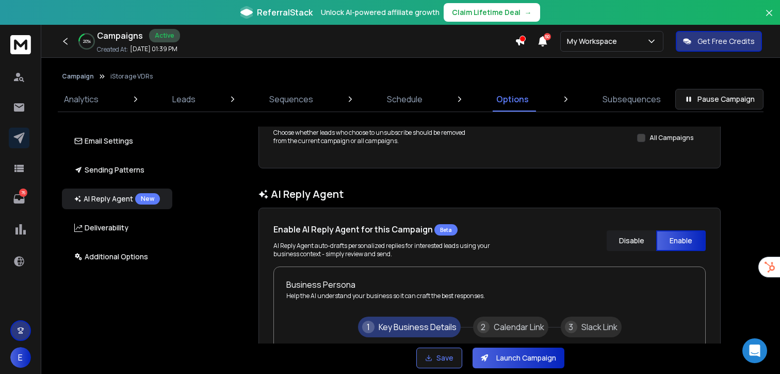
scroll to position [976, 0]
click at [637, 241] on button "Disable" at bounding box center [632, 241] width 50 height 21
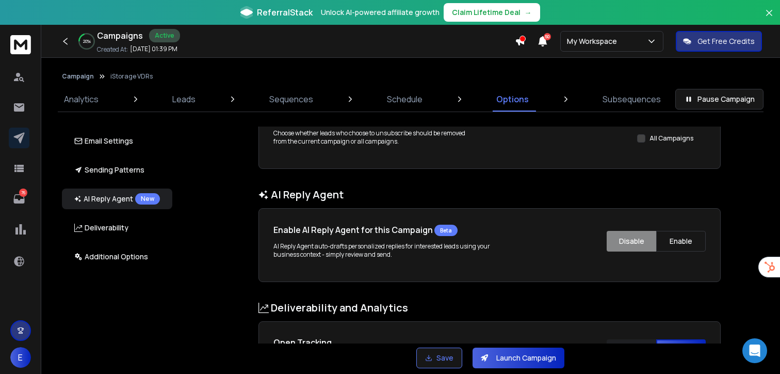
click at [111, 280] on div "Email Settings Sending Patterns AI Reply Agent New Deliverability Additional Op…" at bounding box center [432, 234] width 741 height 217
click at [13, 192] on icon at bounding box center [19, 198] width 12 height 12
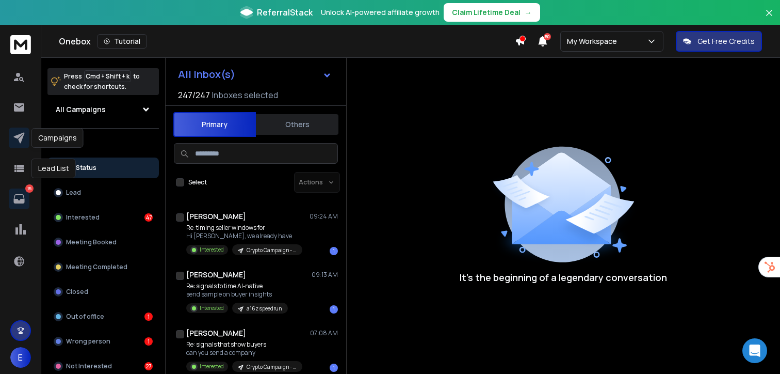
click at [10, 142] on link at bounding box center [19, 137] width 21 height 21
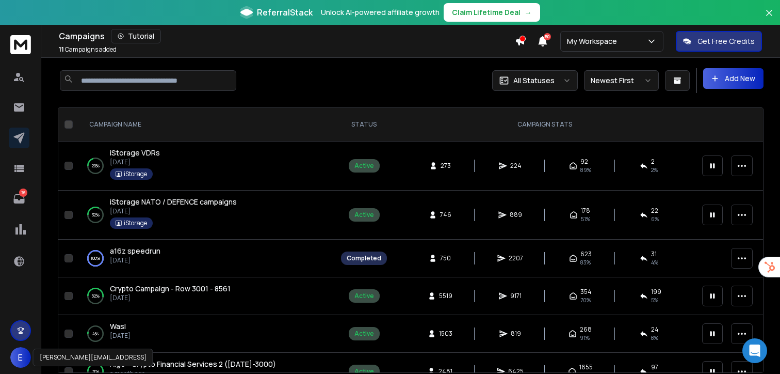
click at [21, 360] on span "E" at bounding box center [20, 357] width 21 height 21
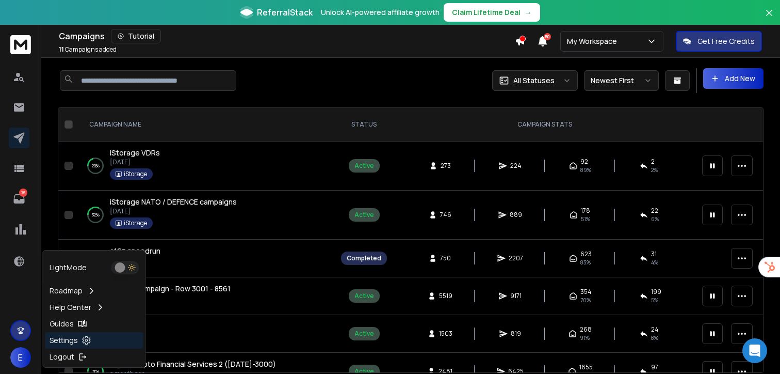
click at [73, 340] on p "Settings" at bounding box center [64, 340] width 28 height 10
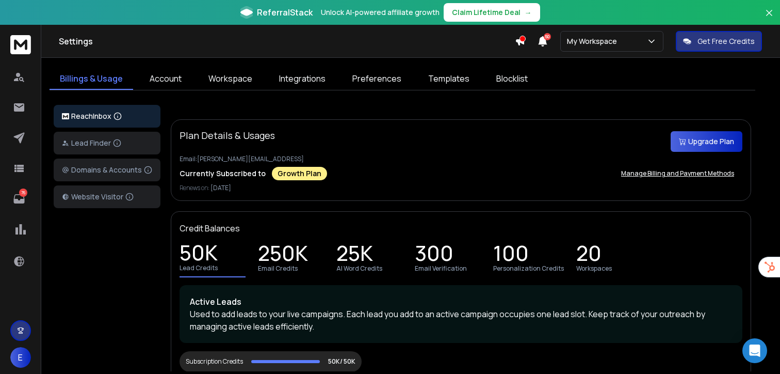
click at [296, 83] on link "Integrations" at bounding box center [302, 79] width 67 height 22
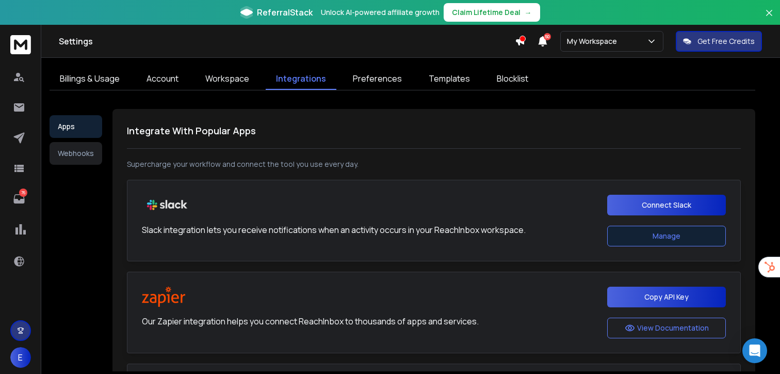
click at [631, 236] on button "Manage" at bounding box center [666, 235] width 119 height 21
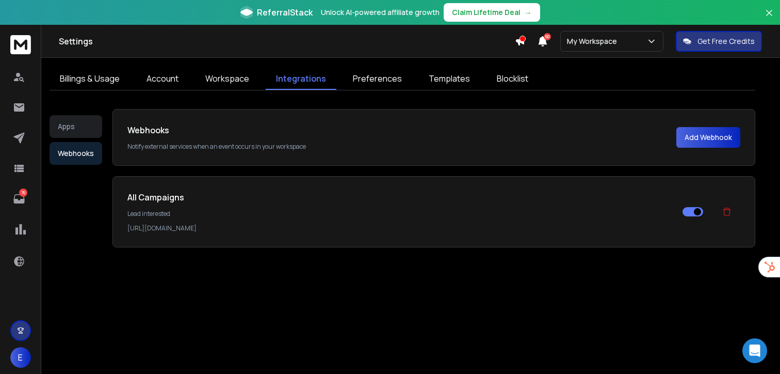
click at [260, 222] on div "All Campaigns Lead interested https://hooks.slack.com/services/T08DFGZP15W/B09G…" at bounding box center [400, 211] width 547 height 41
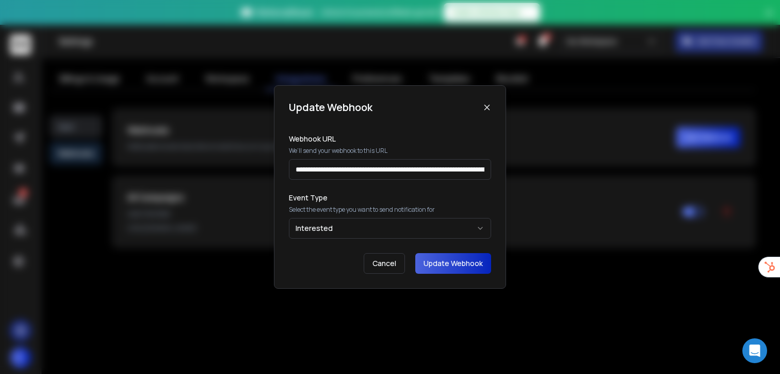
click at [260, 222] on div "**********" at bounding box center [390, 187] width 780 height 224
click at [392, 155] on div "**********" at bounding box center [390, 157] width 202 height 44
click at [383, 172] on input "**********" at bounding box center [390, 169] width 202 height 21
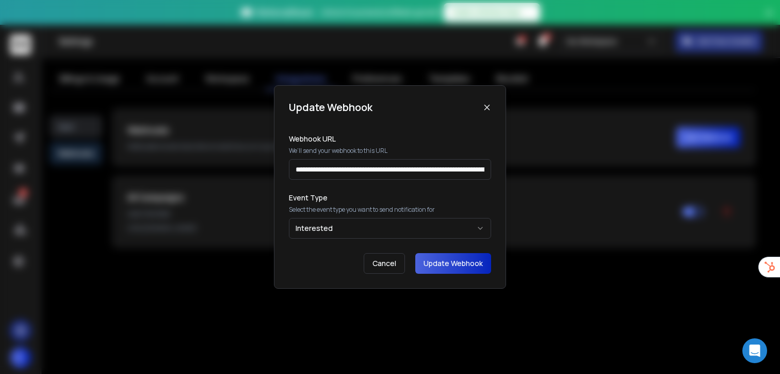
click at [471, 99] on div "**********" at bounding box center [390, 186] width 232 height 203
click at [563, 128] on div "**********" at bounding box center [390, 187] width 780 height 224
click at [491, 106] on div "**********" at bounding box center [390, 186] width 232 height 203
click at [488, 110] on icon at bounding box center [487, 107] width 8 height 8
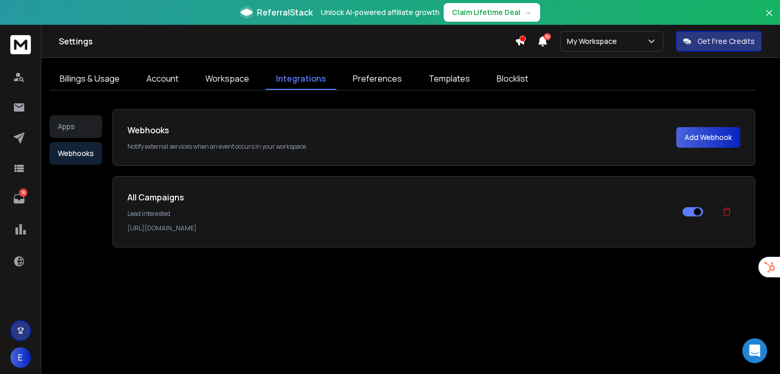
click at [696, 135] on button "Add Webhook" at bounding box center [708, 137] width 64 height 21
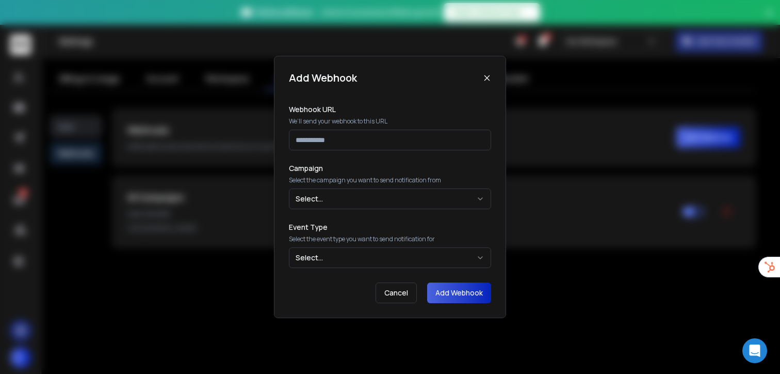
click at [379, 133] on input at bounding box center [390, 140] width 202 height 21
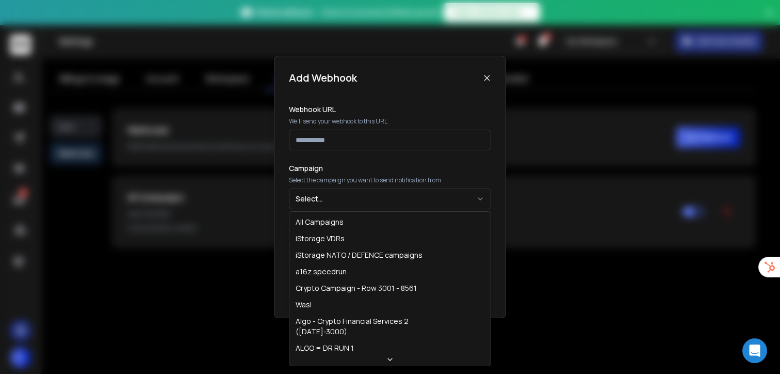
click at [346, 201] on button "Select..." at bounding box center [390, 198] width 202 height 21
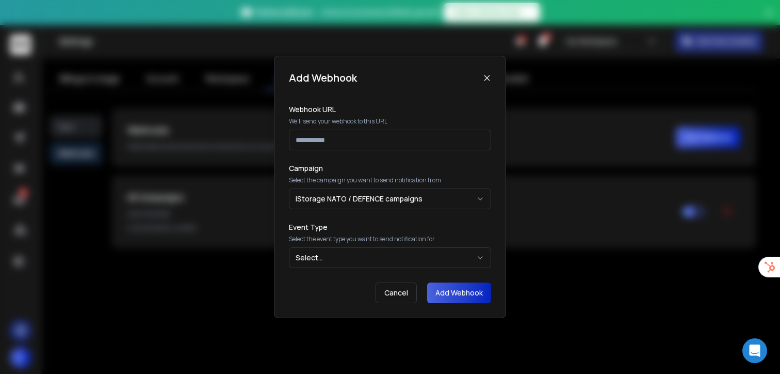
click at [351, 203] on button "iStorage NATO / DEFENCE campaigns" at bounding box center [390, 198] width 202 height 21
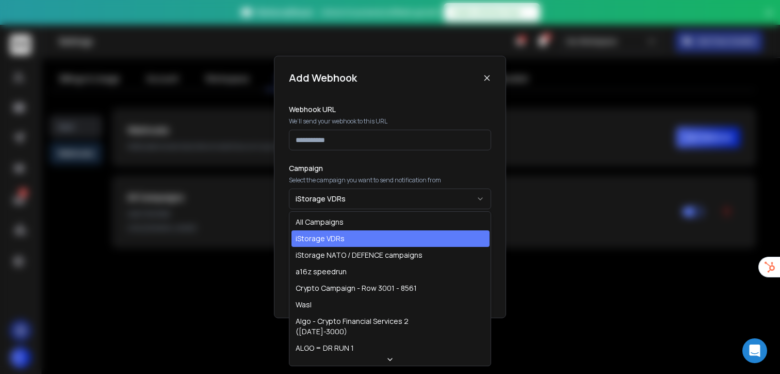
click at [384, 191] on button "iStorage VDRs" at bounding box center [390, 198] width 202 height 21
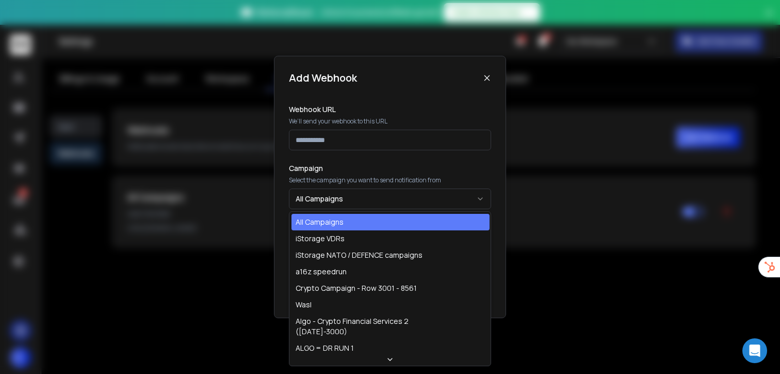
click at [373, 192] on button "All Campaigns" at bounding box center [390, 198] width 202 height 21
select select "*****"
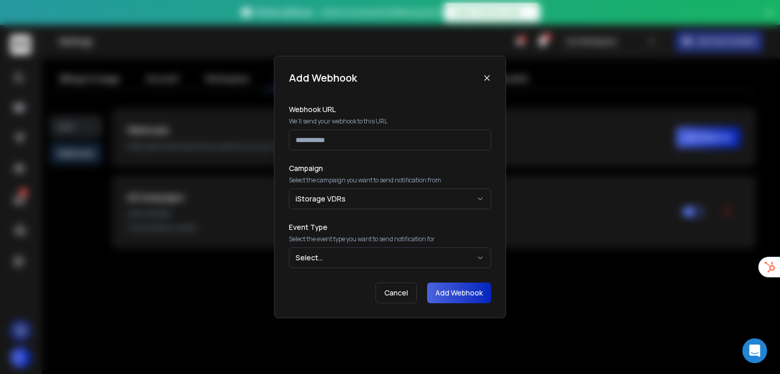
click at [380, 132] on input at bounding box center [390, 140] width 202 height 21
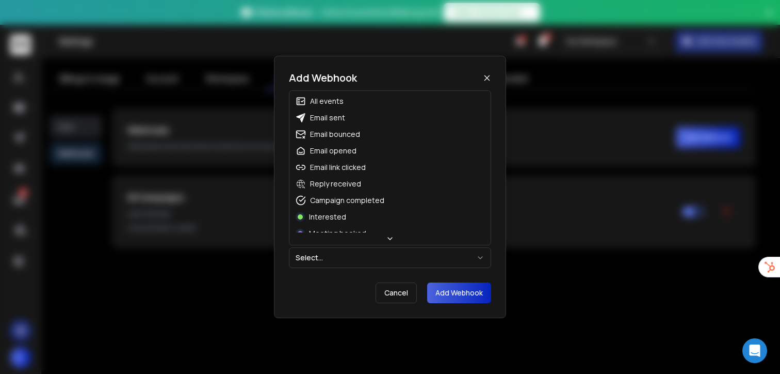
click at [368, 263] on button "Select..." at bounding box center [390, 257] width 202 height 21
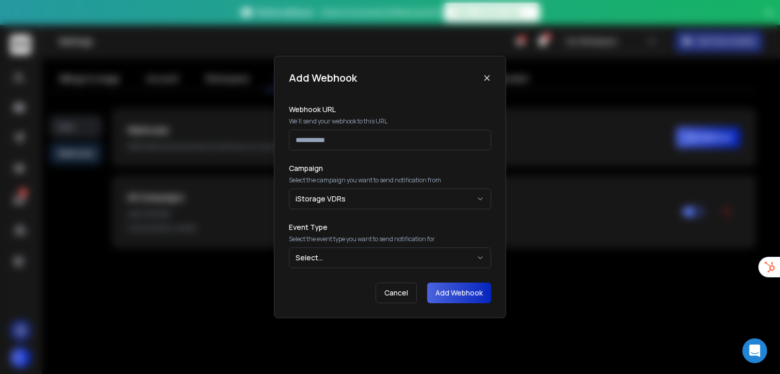
click at [368, 263] on button "Select..." at bounding box center [390, 257] width 202 height 21
click at [616, 42] on div "**********" at bounding box center [390, 187] width 780 height 374
click at [490, 73] on div "Add Webhook" at bounding box center [390, 78] width 202 height 14
click at [490, 74] on icon at bounding box center [487, 78] width 8 height 8
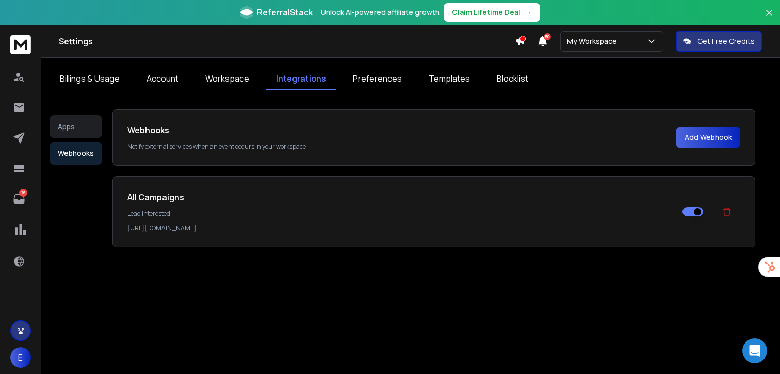
click at [642, 52] on div "Settings 50 My Workspace Get Free Credits" at bounding box center [390, 41] width 780 height 33
click at [634, 45] on div "My Workspace" at bounding box center [612, 41] width 90 height 10
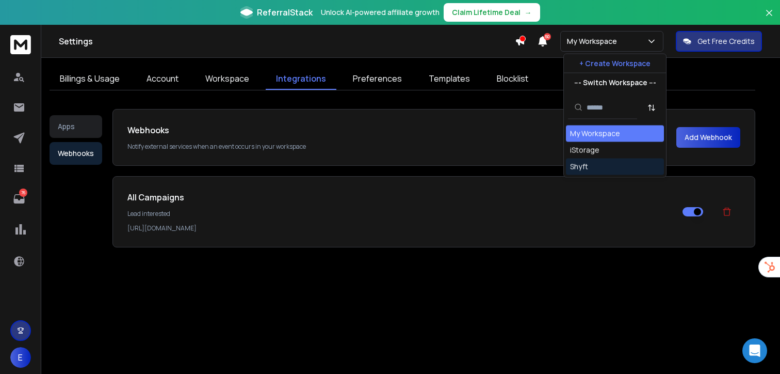
click at [583, 164] on div "Shyft" at bounding box center [579, 167] width 18 height 10
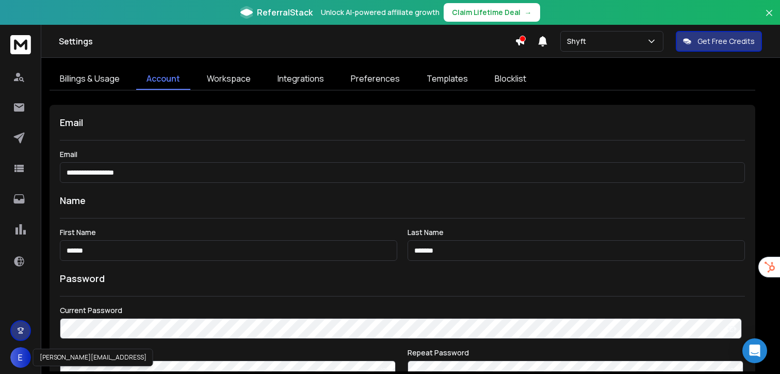
click at [15, 364] on span "E" at bounding box center [20, 357] width 21 height 21
click at [24, 142] on icon at bounding box center [19, 138] width 12 height 12
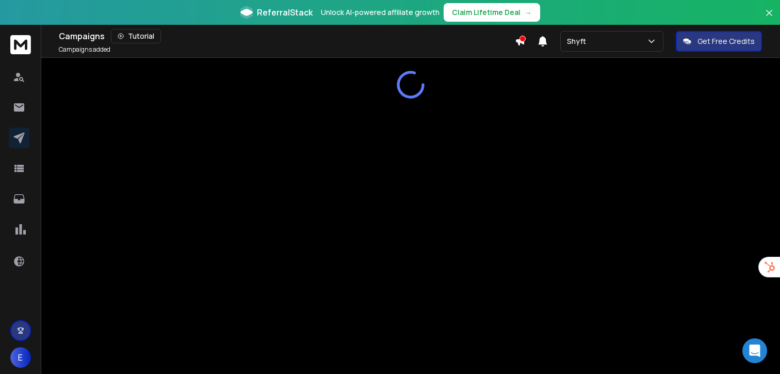
click at [24, 139] on icon at bounding box center [19, 138] width 12 height 12
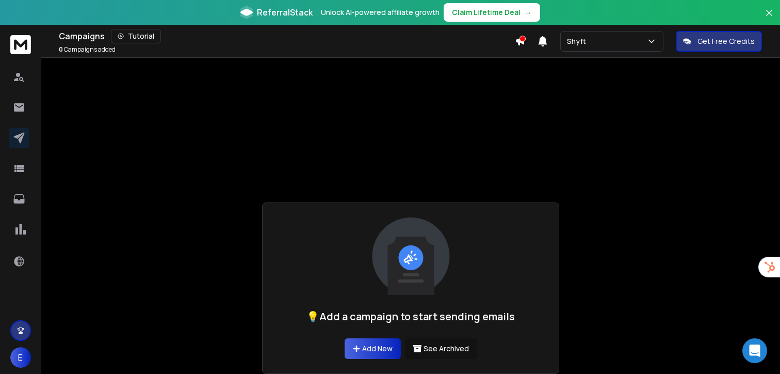
scroll to position [78, 0]
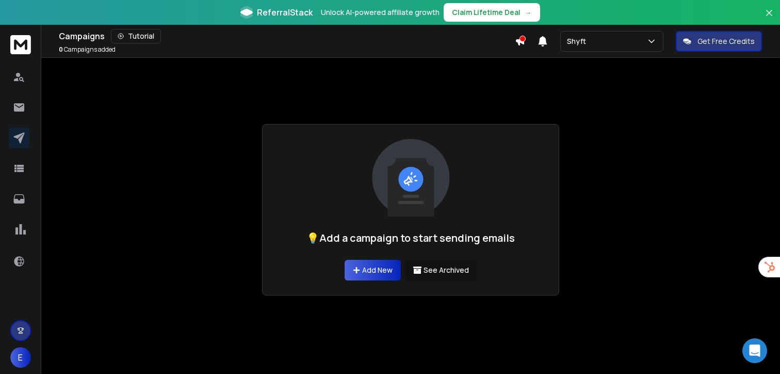
click at [431, 284] on div "💡Add a campaign to start sending emails Add New See Archived" at bounding box center [410, 209] width 297 height 171
click at [448, 271] on button "See Archived" at bounding box center [441, 270] width 72 height 21
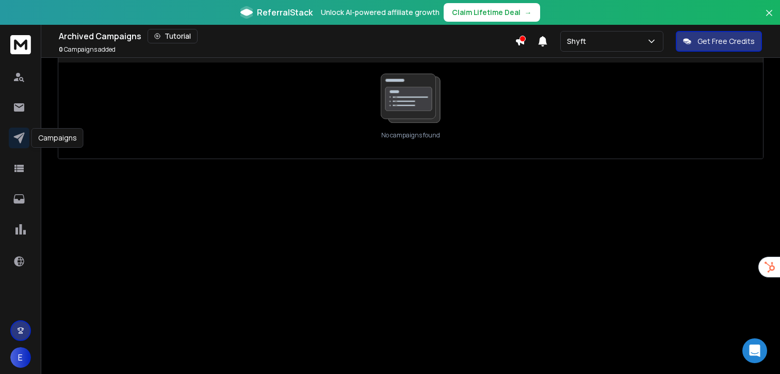
click at [12, 143] on link at bounding box center [19, 137] width 21 height 21
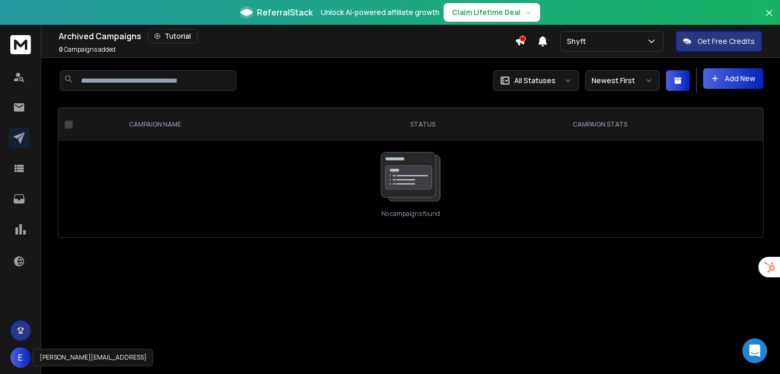
click at [22, 351] on span "E" at bounding box center [20, 357] width 21 height 21
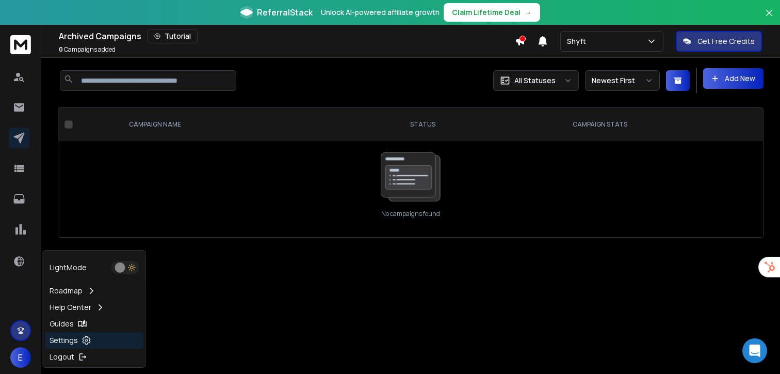
click at [54, 341] on p "Settings" at bounding box center [64, 340] width 28 height 10
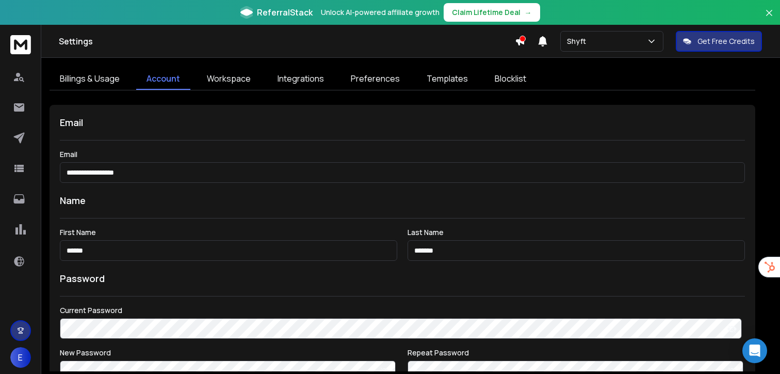
click at [298, 81] on link "Integrations" at bounding box center [300, 79] width 67 height 22
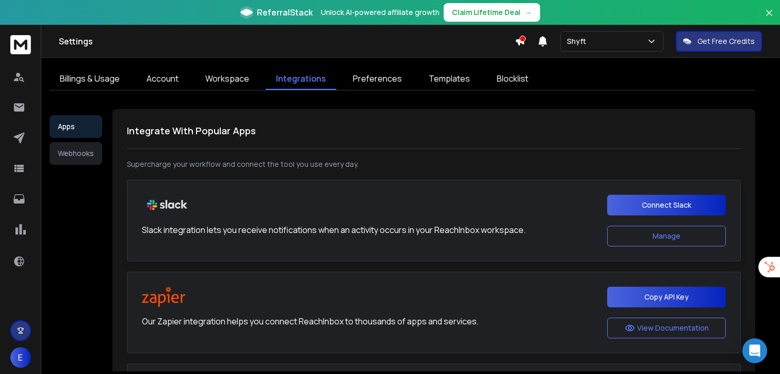
click at [655, 204] on button "Connect Slack" at bounding box center [666, 205] width 119 height 21
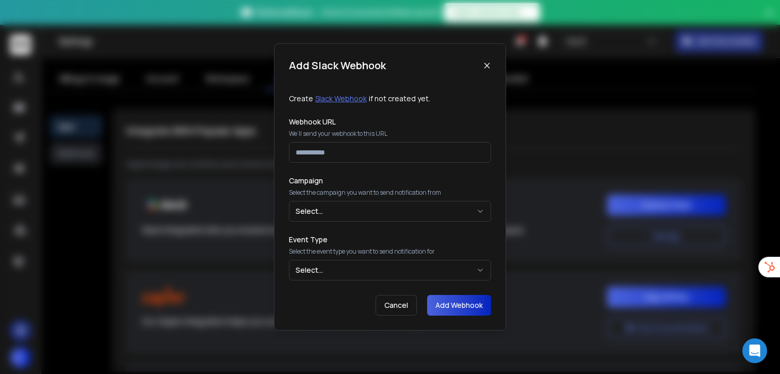
click at [412, 150] on input at bounding box center [390, 152] width 202 height 21
click at [352, 97] on link "Slack Webhook" at bounding box center [341, 98] width 52 height 10
click at [398, 127] on div "Webhook URL We’ll send your webhook to this URL" at bounding box center [390, 140] width 202 height 44
click at [351, 159] on input at bounding box center [390, 152] width 202 height 21
paste input "**********"
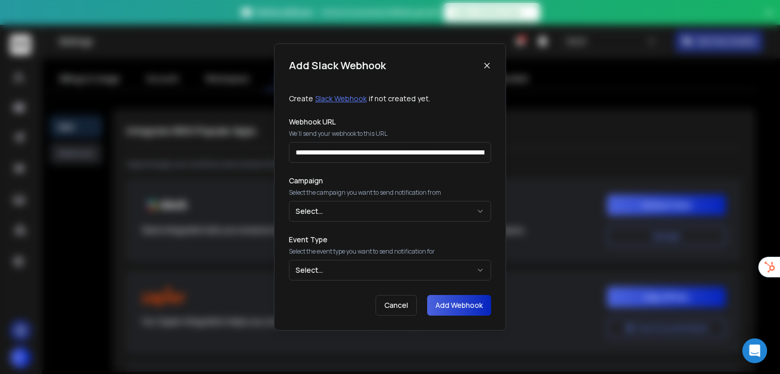
scroll to position [0, 114]
type input "**********"
click at [354, 211] on button "Select..." at bounding box center [390, 211] width 202 height 21
click at [362, 207] on button "Select..." at bounding box center [390, 211] width 202 height 21
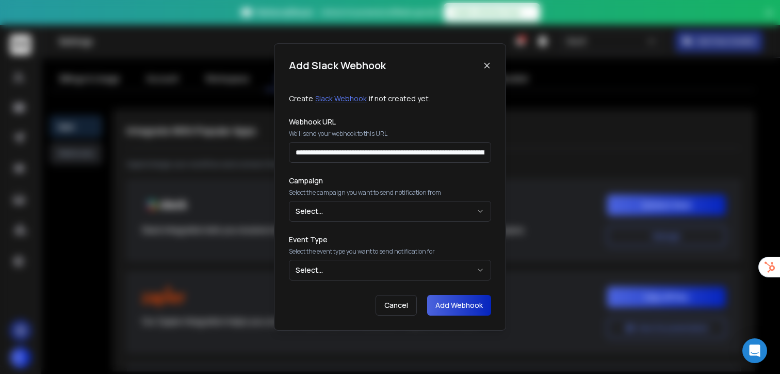
click at [416, 204] on button "Select..." at bounding box center [390, 211] width 202 height 21
click at [441, 230] on div "**********" at bounding box center [390, 204] width 202 height 222
click at [458, 215] on button "Select..." at bounding box center [390, 211] width 202 height 21
click at [452, 225] on div at bounding box center [390, 226] width 202 height 4
click at [468, 208] on button "Select..." at bounding box center [390, 211] width 202 height 21
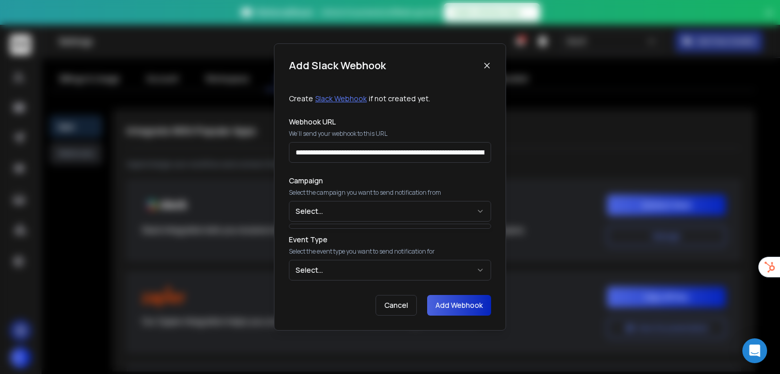
click at [468, 208] on button "Select..." at bounding box center [390, 211] width 202 height 21
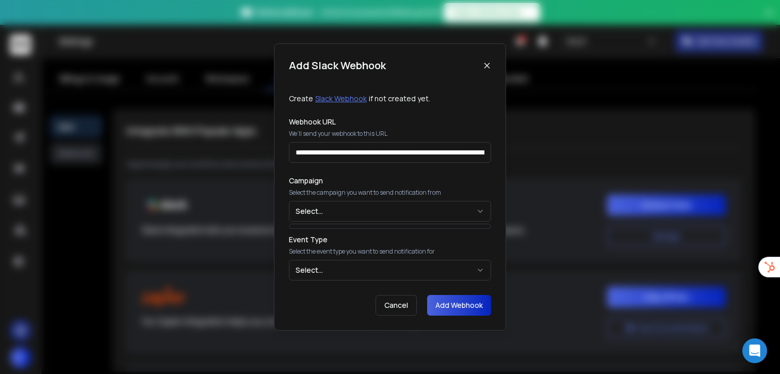
click at [468, 208] on button "Select..." at bounding box center [390, 211] width 202 height 21
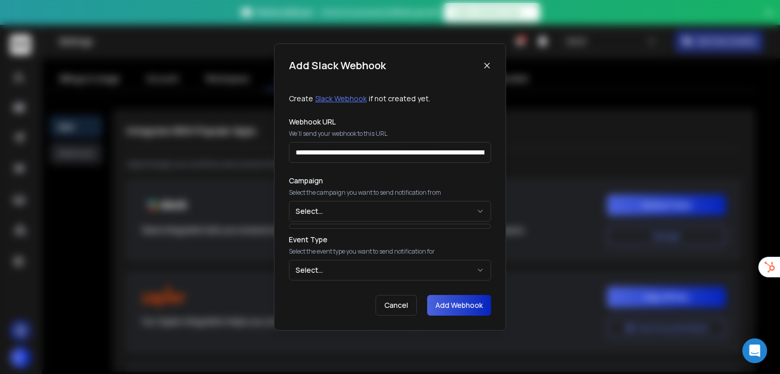
click at [468, 208] on button "Select..." at bounding box center [390, 211] width 202 height 21
click at [403, 269] on button "Select..." at bounding box center [390, 270] width 202 height 21
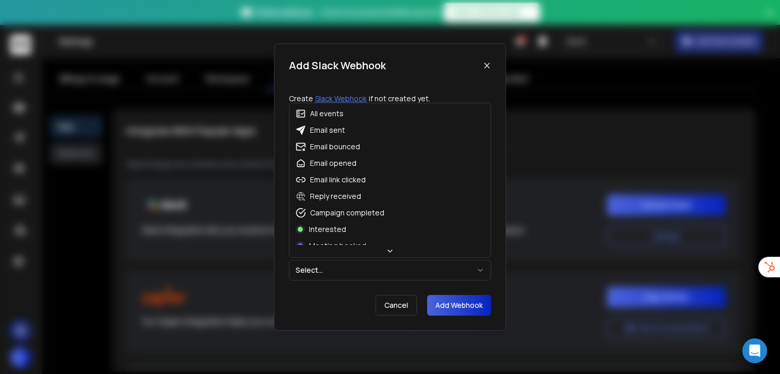
click at [403, 269] on button "Select..." at bounding box center [390, 270] width 202 height 21
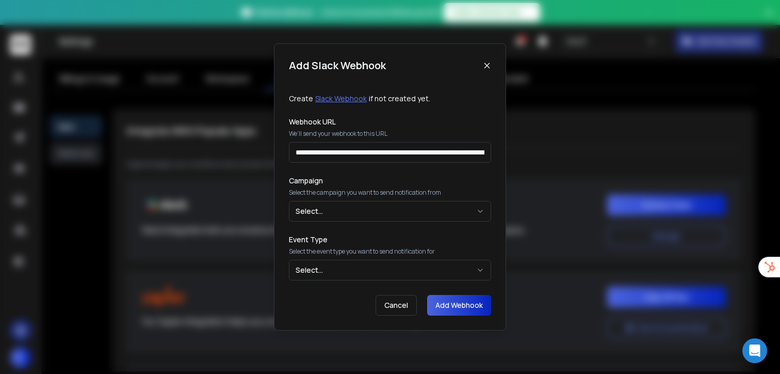
click at [403, 269] on button "Select..." at bounding box center [390, 270] width 202 height 21
click at [380, 209] on button "Select..." at bounding box center [390, 211] width 202 height 21
click at [379, 213] on button "Select..." at bounding box center [390, 211] width 202 height 21
click at [389, 199] on div "Campaign Select the campaign you want to send notification from Select..." at bounding box center [390, 199] width 202 height 44
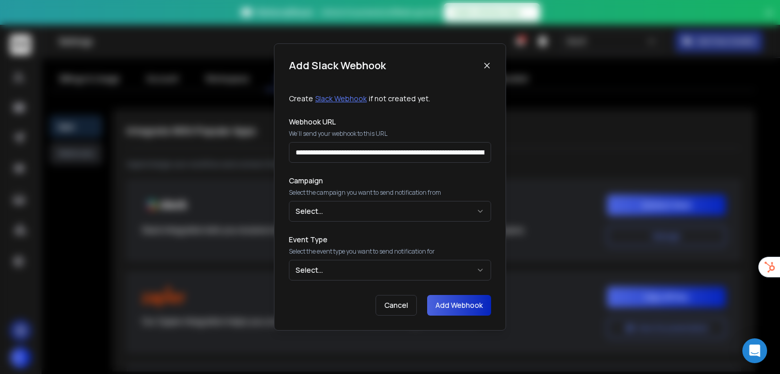
click at [389, 205] on button "Select..." at bounding box center [390, 211] width 202 height 21
click at [329, 269] on button "Select..." at bounding box center [390, 270] width 202 height 21
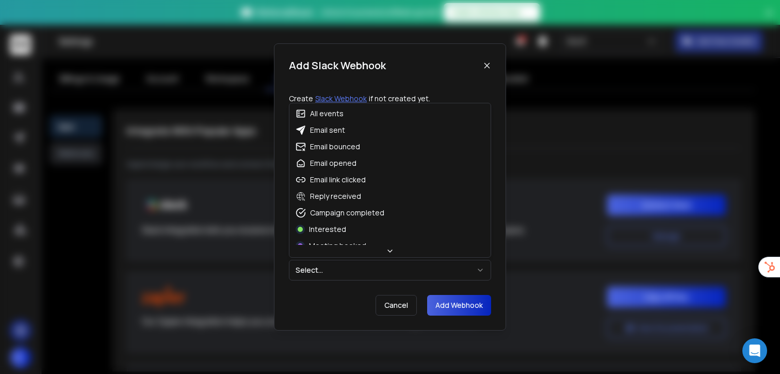
select select "**********"
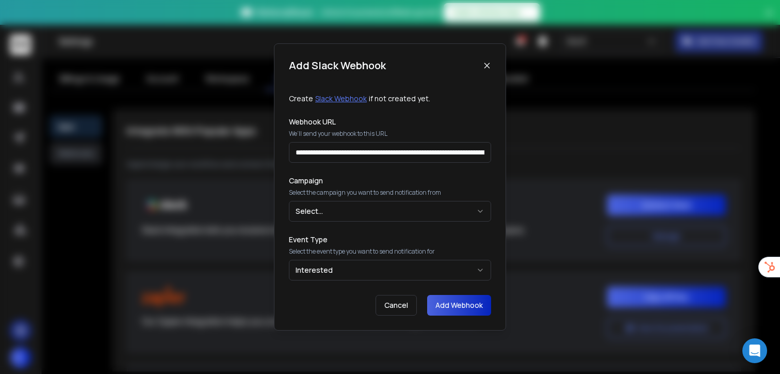
click at [616, 80] on div "**********" at bounding box center [390, 187] width 780 height 308
click at [485, 59] on div "Add Slack Webhook" at bounding box center [390, 65] width 202 height 14
click at [485, 61] on icon at bounding box center [487, 65] width 8 height 8
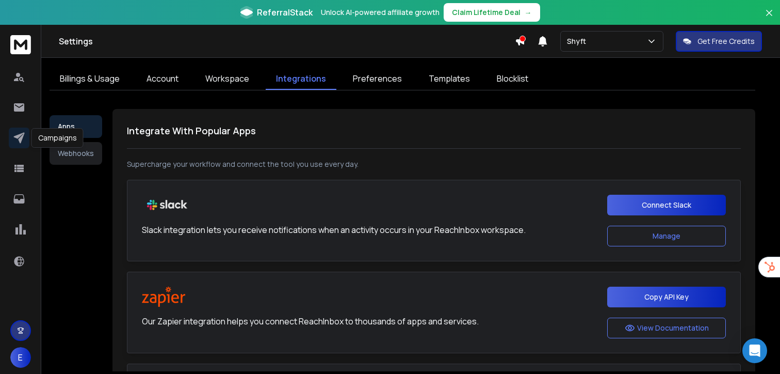
click at [21, 138] on icon at bounding box center [18, 138] width 11 height 11
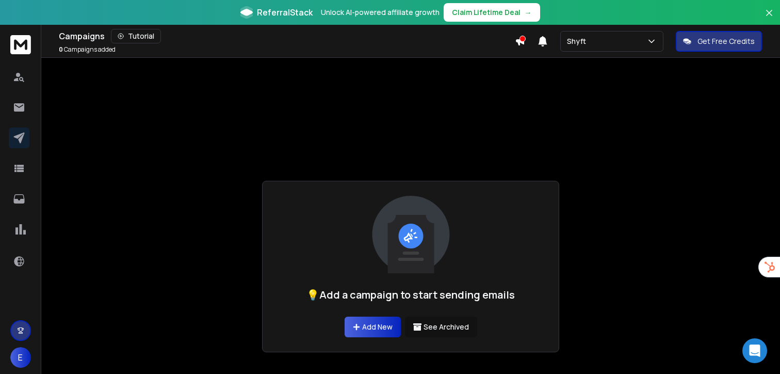
scroll to position [23, 0]
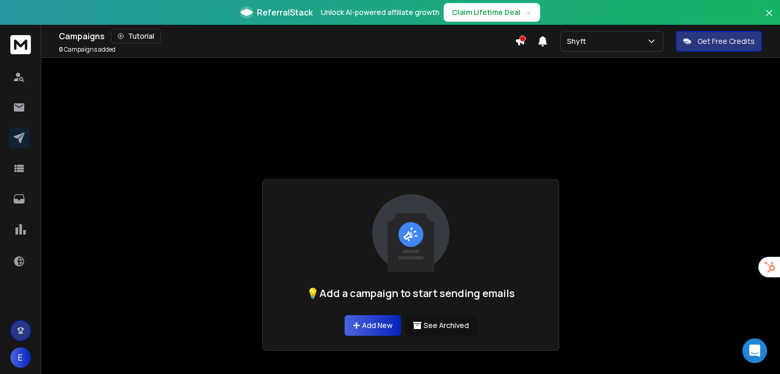
click at [387, 318] on link "Add New" at bounding box center [373, 325] width 56 height 21
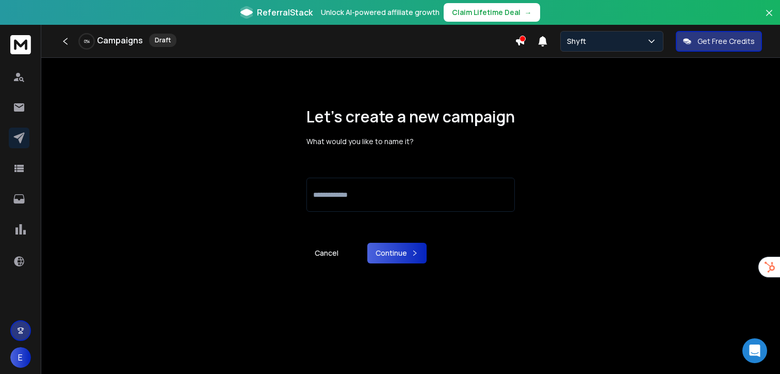
click at [573, 36] on p "Shyft" at bounding box center [578, 41] width 23 height 10
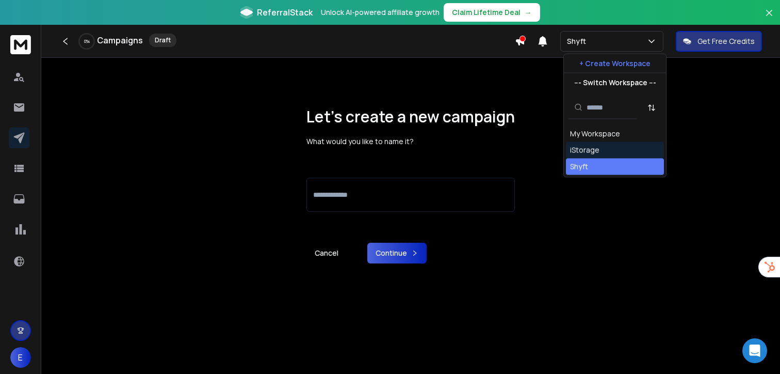
click at [598, 150] on div "iStorage" at bounding box center [584, 150] width 29 height 10
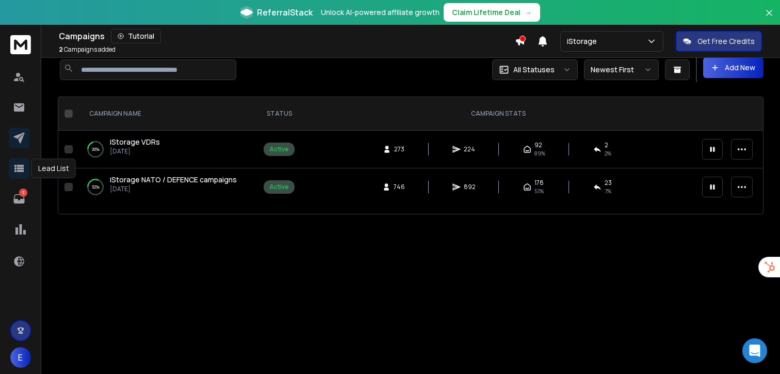
scroll to position [14, 0]
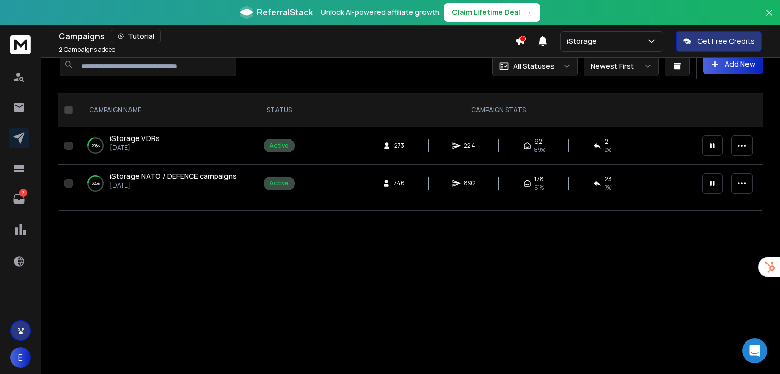
click at [21, 364] on span "E" at bounding box center [20, 357] width 21 height 21
click at [21, 361] on span "E" at bounding box center [20, 357] width 21 height 21
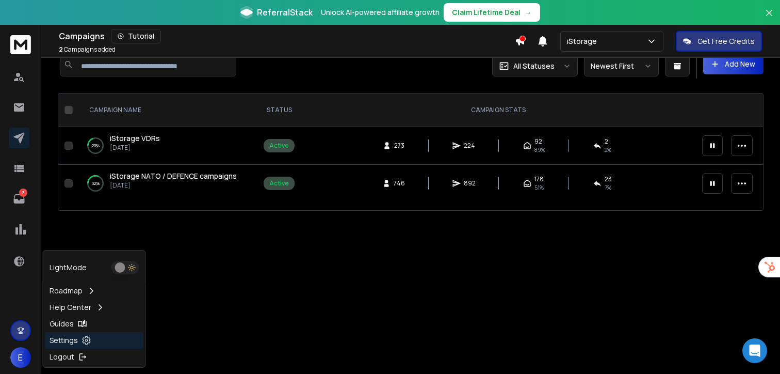
click at [60, 338] on p "Settings" at bounding box center [64, 340] width 28 height 10
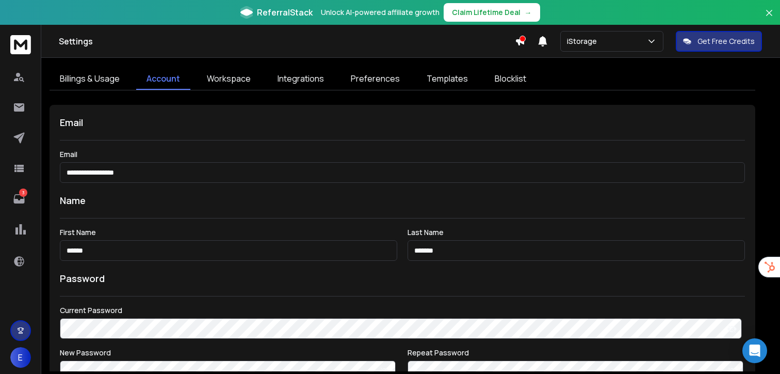
click at [308, 77] on link "Integrations" at bounding box center [300, 79] width 67 height 22
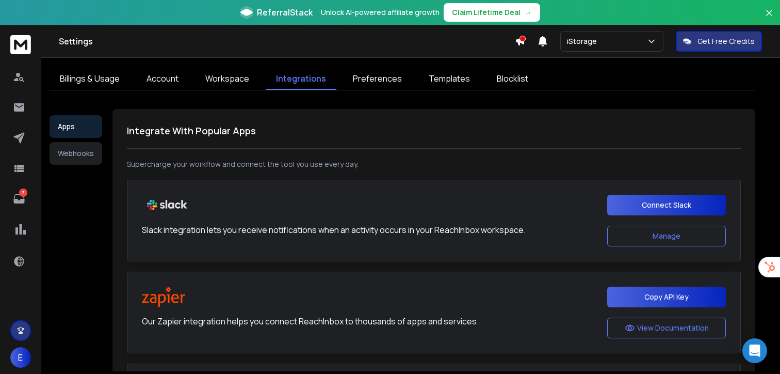
click at [663, 207] on button "Connect Slack" at bounding box center [666, 205] width 119 height 21
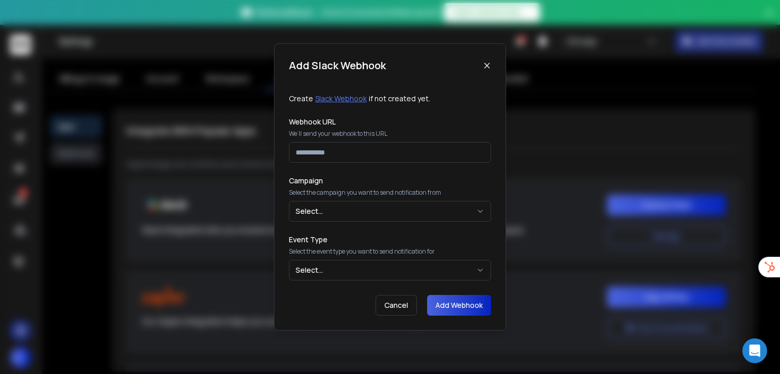
click at [415, 156] on input at bounding box center [390, 152] width 202 height 21
paste input "**********"
type input "**********"
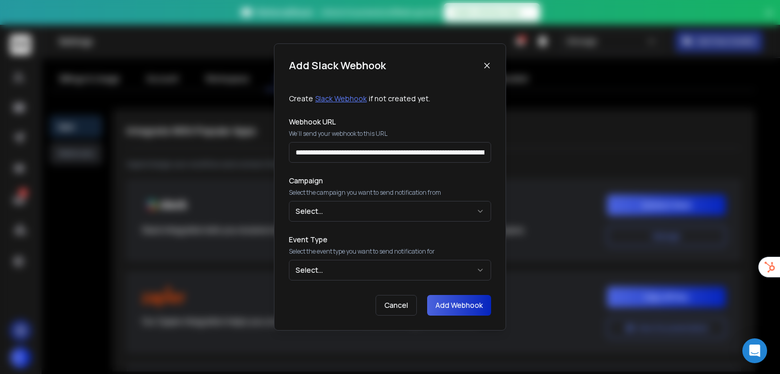
click at [396, 199] on div "**********" at bounding box center [390, 199] width 202 height 44
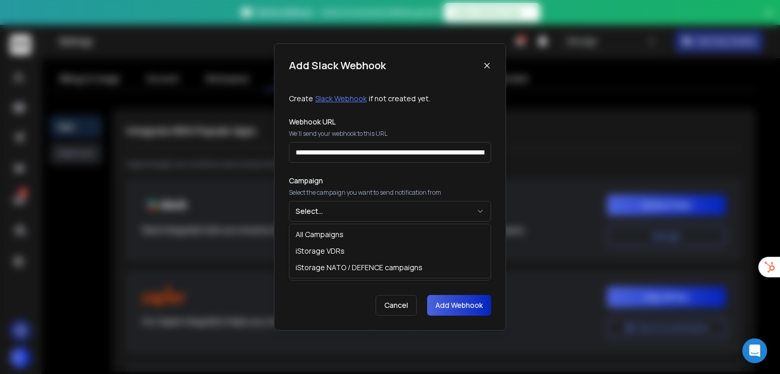
click at [396, 204] on button "Select..." at bounding box center [390, 211] width 202 height 21
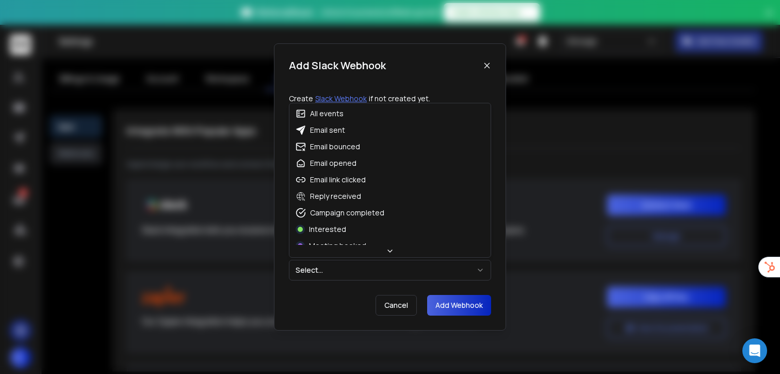
click at [349, 277] on button "Select..." at bounding box center [390, 270] width 202 height 21
select select "**********"
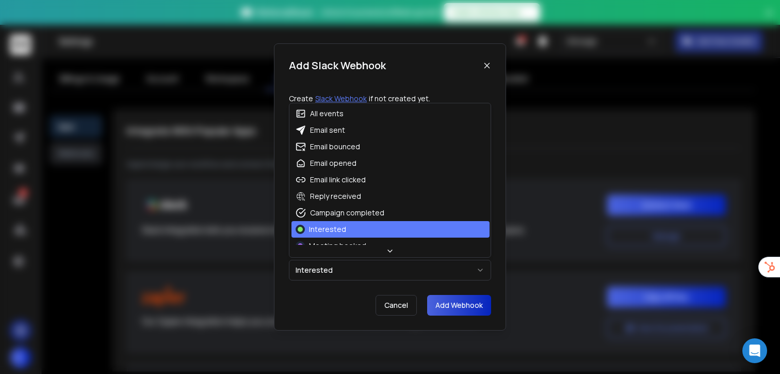
click at [364, 269] on button "Interested" at bounding box center [390, 270] width 202 height 21
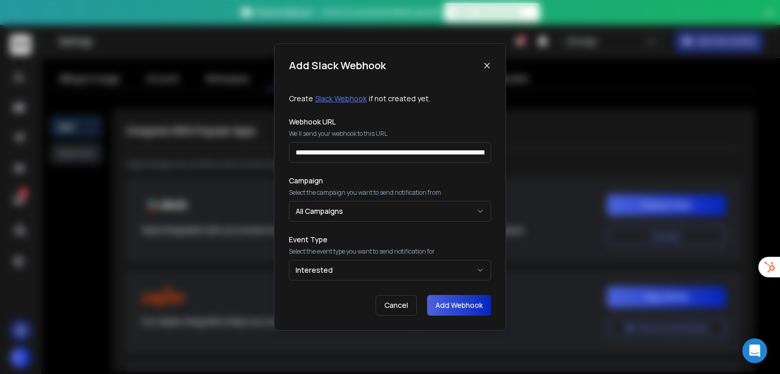
click at [339, 282] on div "**********" at bounding box center [390, 204] width 202 height 222
click at [449, 305] on button "Add Webhook" at bounding box center [459, 305] width 64 height 21
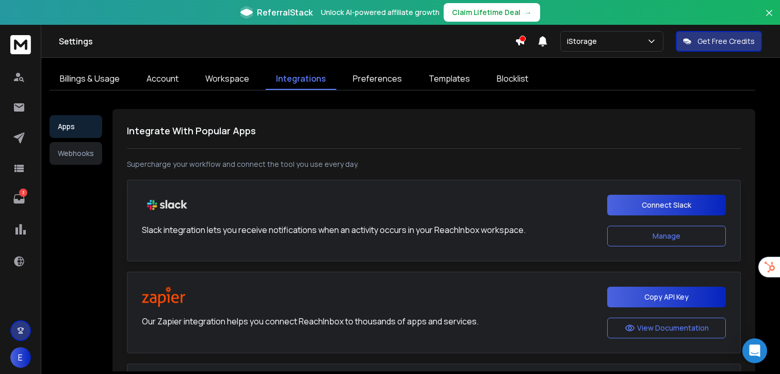
click at [356, 181] on div "Slack integration lets you receive notifications when an activity occurs in you…" at bounding box center [434, 221] width 614 height 82
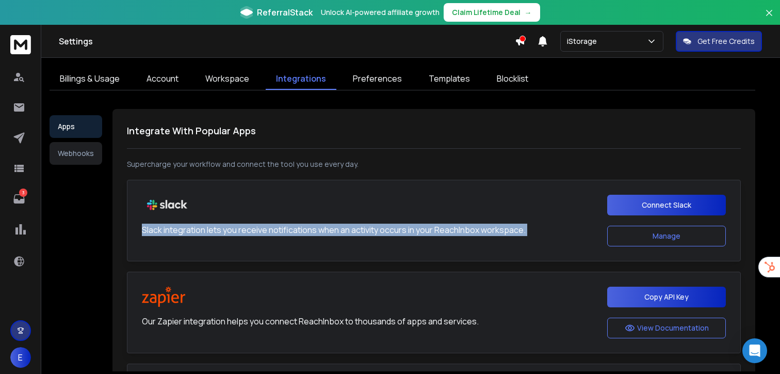
click at [356, 181] on div "Slack integration lets you receive notifications when an activity occurs in you…" at bounding box center [434, 221] width 614 height 82
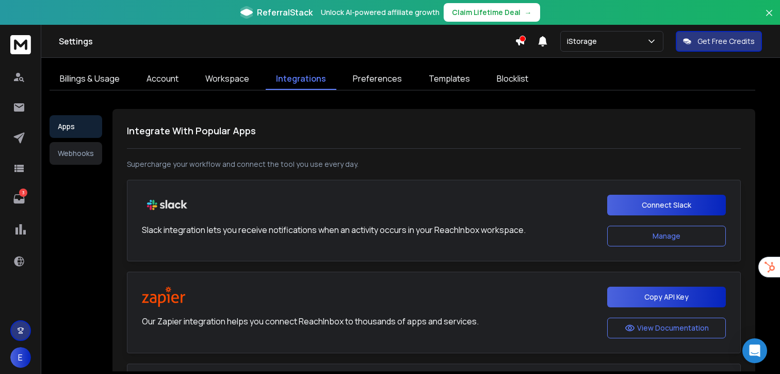
click at [632, 202] on button "Connect Slack" at bounding box center [666, 205] width 119 height 21
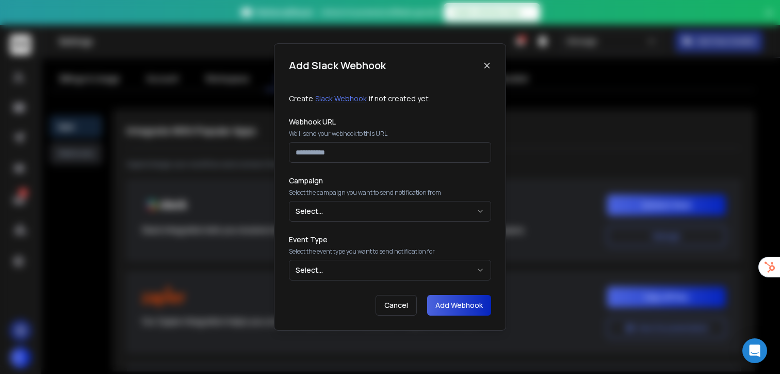
click at [541, 113] on div "**********" at bounding box center [390, 187] width 780 height 308
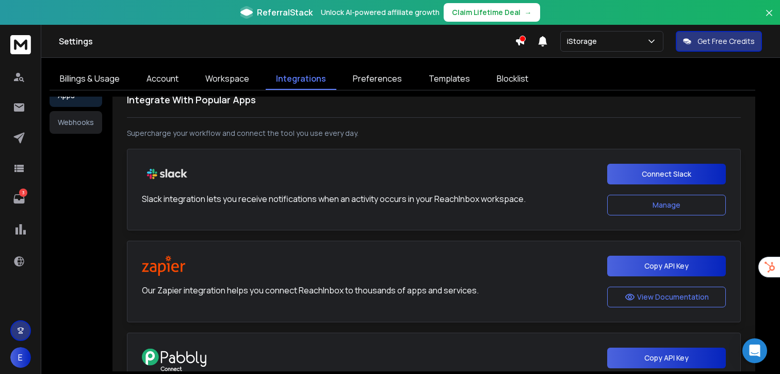
scroll to position [30, 0]
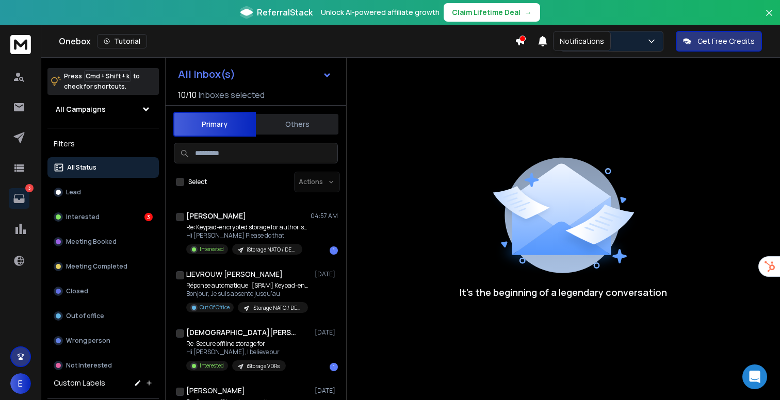
click at [610, 42] on div "iStorage" at bounding box center [612, 41] width 90 height 10
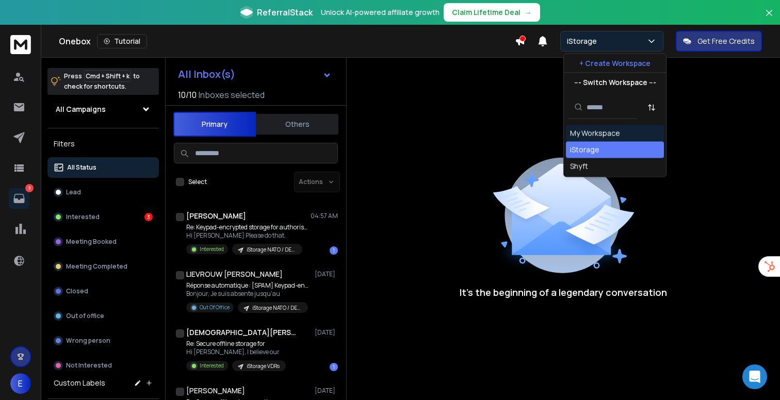
click at [610, 42] on div "iStorage" at bounding box center [612, 41] width 90 height 10
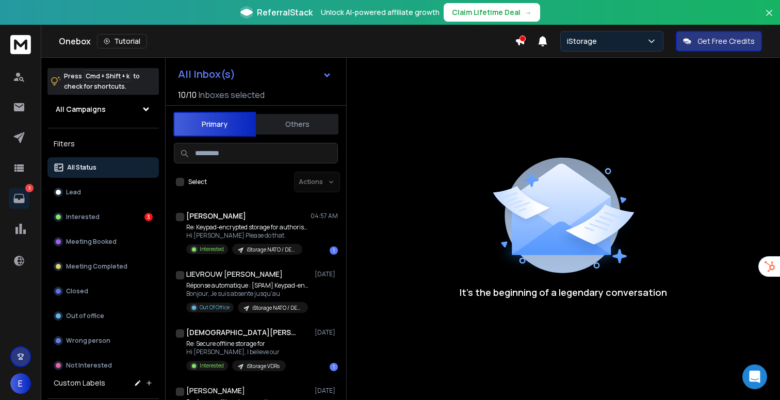
click at [610, 42] on div "iStorage" at bounding box center [612, 41] width 90 height 10
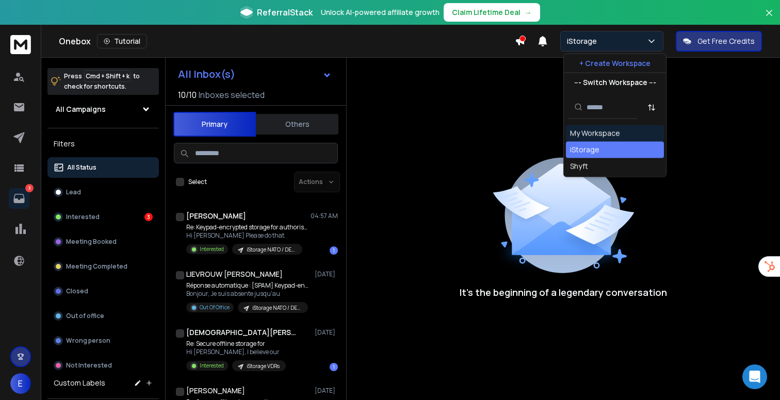
click at [610, 42] on div "iStorage" at bounding box center [612, 41] width 90 height 10
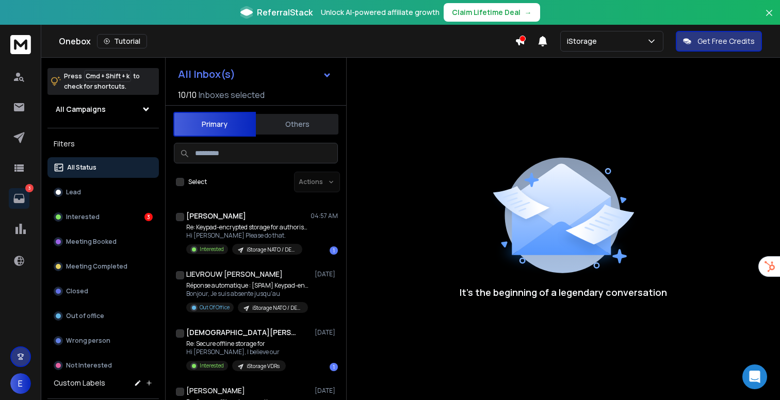
click at [490, 230] on icon at bounding box center [564, 215] width 152 height 119
click at [604, 34] on button "iStorage" at bounding box center [611, 41] width 103 height 21
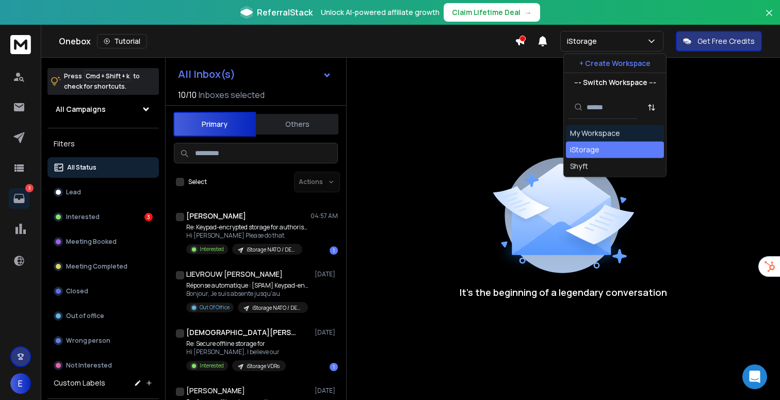
click at [490, 175] on icon at bounding box center [564, 215] width 152 height 119
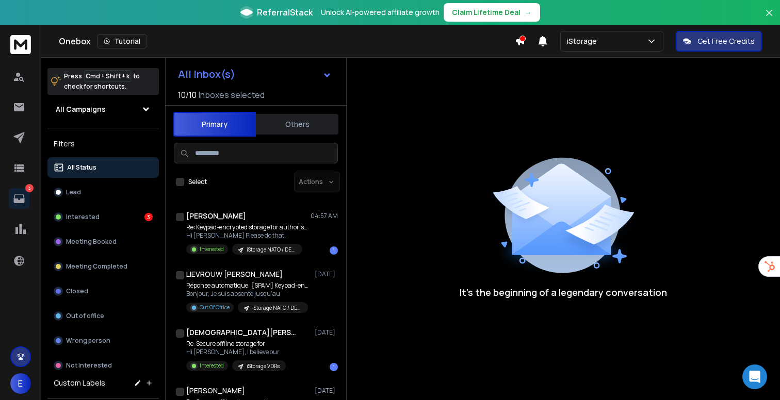
click at [628, 91] on div "It’s the beginning of a legendary conversation" at bounding box center [563, 228] width 433 height 341
click at [461, 17] on button "Claim Lifetime Deal →" at bounding box center [492, 12] width 96 height 19
click at [605, 34] on button "iStorage" at bounding box center [611, 41] width 103 height 21
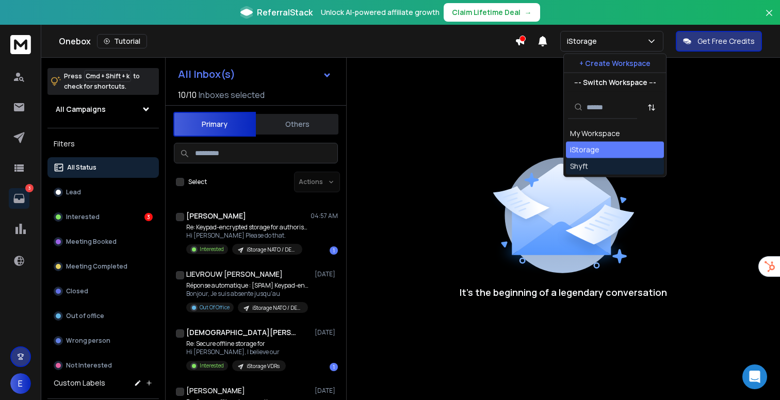
click at [583, 167] on div "Shyft" at bounding box center [579, 167] width 18 height 10
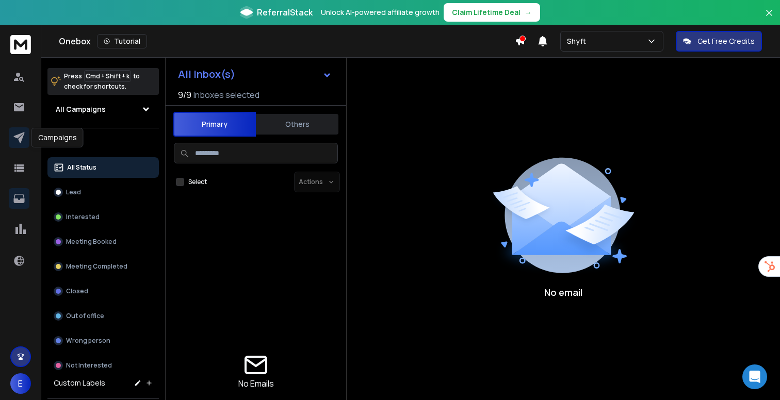
click at [12, 140] on link at bounding box center [19, 137] width 21 height 21
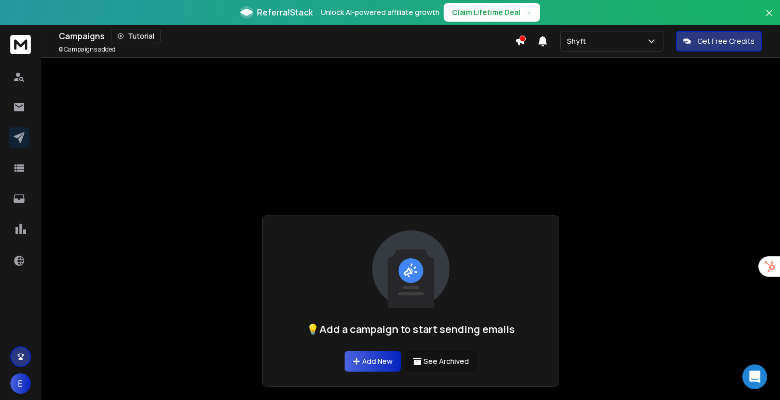
click at [14, 119] on div at bounding box center [21, 109] width 24 height 24
click at [23, 104] on icon at bounding box center [19, 107] width 10 height 8
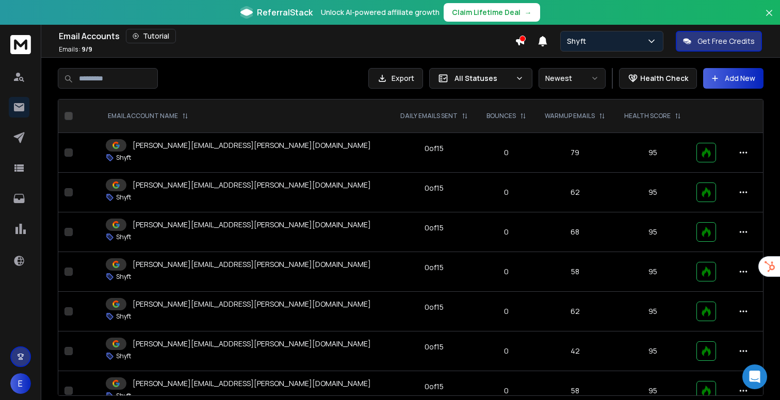
click at [632, 45] on div "Shyft" at bounding box center [612, 41] width 90 height 10
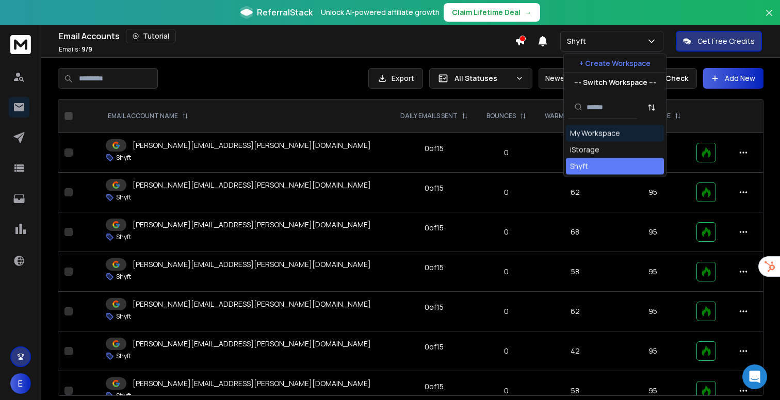
click at [629, 65] on p "+ Create Workspace" at bounding box center [614, 63] width 71 height 10
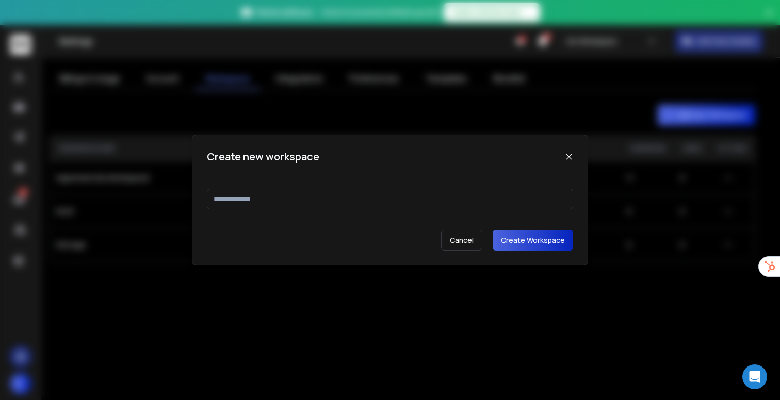
click at [365, 203] on input at bounding box center [390, 199] width 366 height 21
type input "****"
click at [543, 236] on button "Create Workspace" at bounding box center [533, 240] width 80 height 21
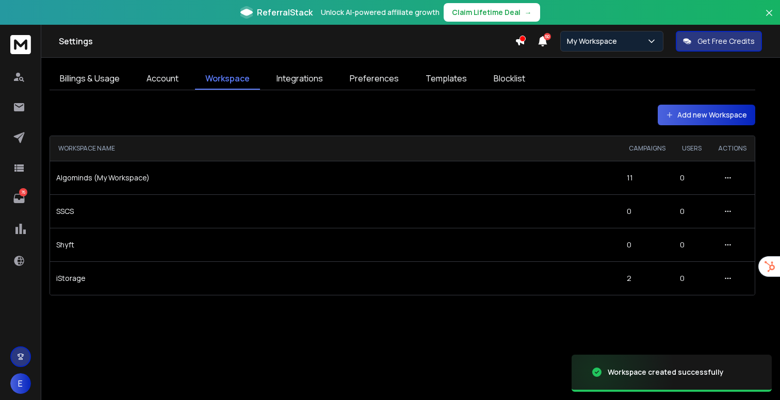
click at [607, 50] on button "My Workspace" at bounding box center [611, 41] width 103 height 21
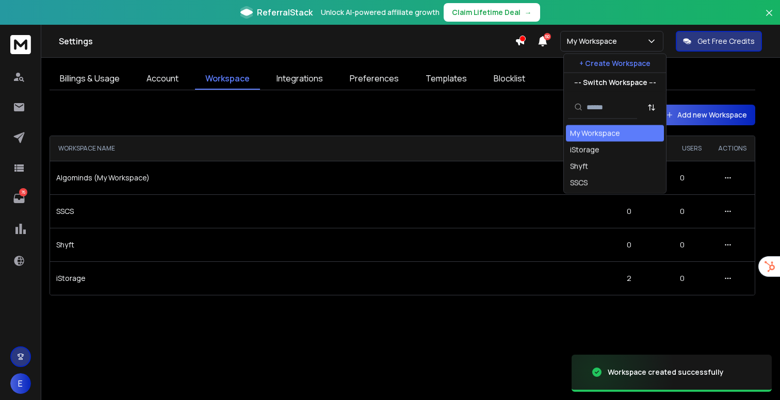
click at [576, 133] on div "My Workspace" at bounding box center [595, 133] width 50 height 10
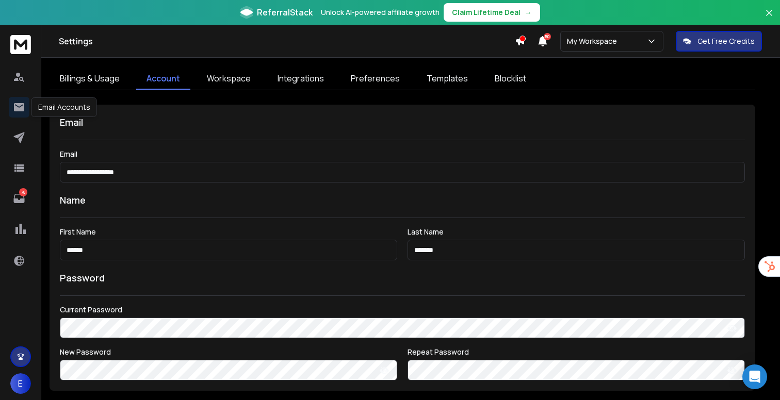
click at [23, 104] on icon at bounding box center [19, 107] width 10 height 8
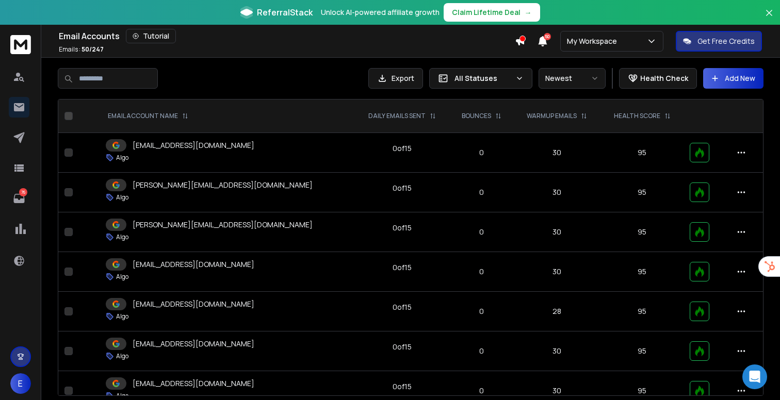
click at [489, 80] on p "All Statuses" at bounding box center [483, 78] width 57 height 10
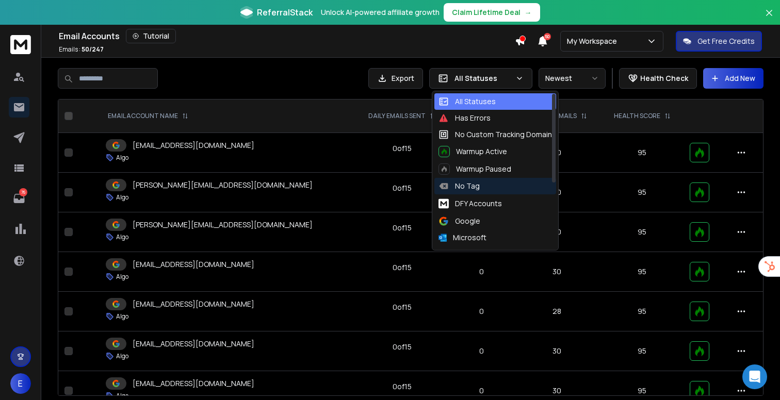
scroll to position [114, 0]
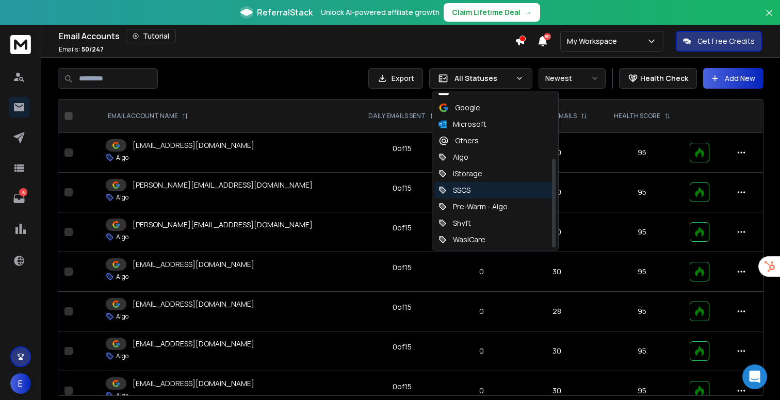
click at [498, 195] on div "SSCS" at bounding box center [495, 190] width 122 height 17
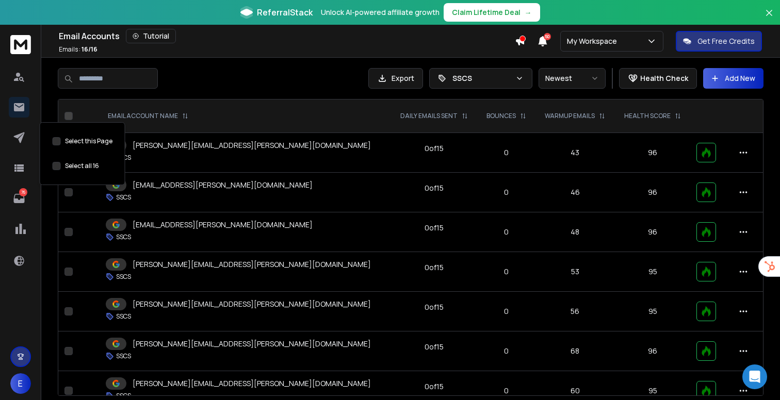
click at [72, 120] on body "ReferralStack Unlock AI-powered affiliate growth Lifetime Deals available! Clai…" at bounding box center [390, 200] width 780 height 400
click at [59, 165] on button "Select this Page" at bounding box center [57, 166] width 8 height 8
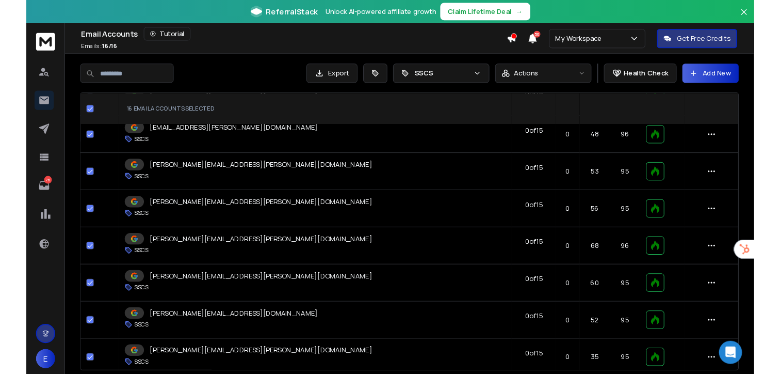
scroll to position [0, 0]
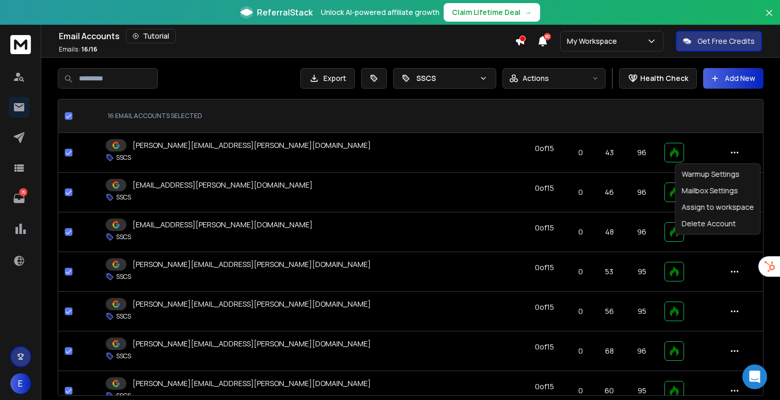
click at [730, 150] on icon at bounding box center [734, 152] width 9 height 9
click at [701, 207] on div "Assign to workspace" at bounding box center [718, 207] width 80 height 17
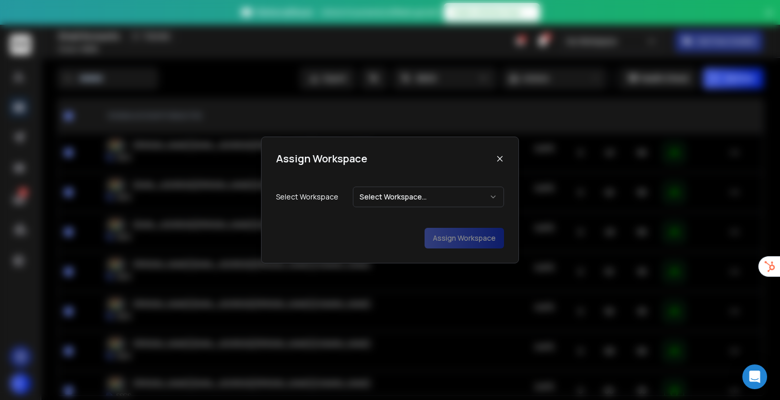
click at [445, 202] on button "Select Workspace..." at bounding box center [428, 197] width 151 height 21
click at [454, 235] on button "Assign Workspace" at bounding box center [464, 238] width 79 height 21
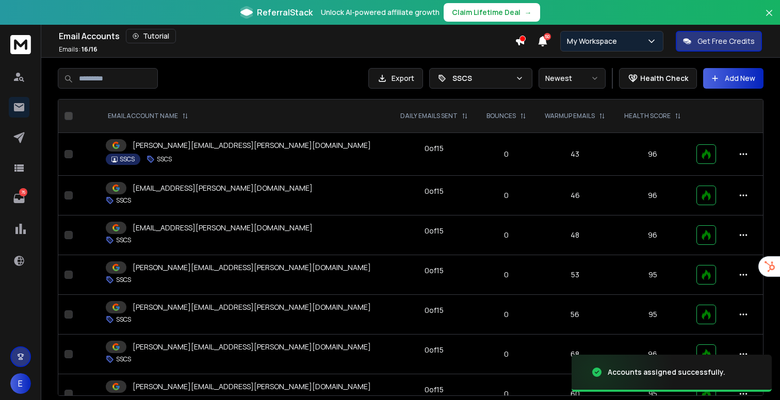
click at [577, 38] on p "My Workspace" at bounding box center [594, 41] width 54 height 10
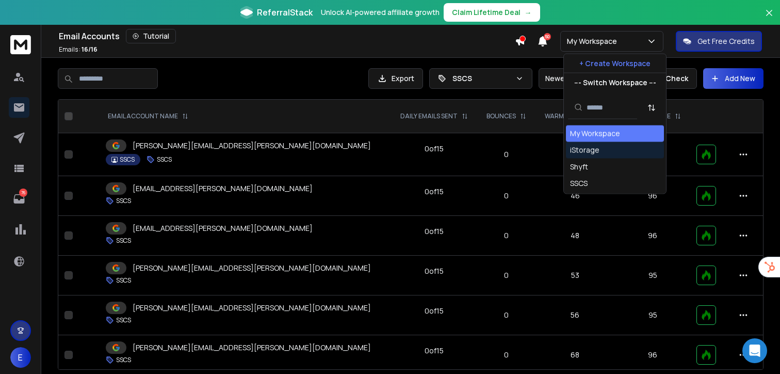
click at [276, 90] on div "Export SSCS Newest Health Check Add New EMAIL ACCOUNT NAME DAILY EMAILS SENT BO…" at bounding box center [411, 218] width 706 height 301
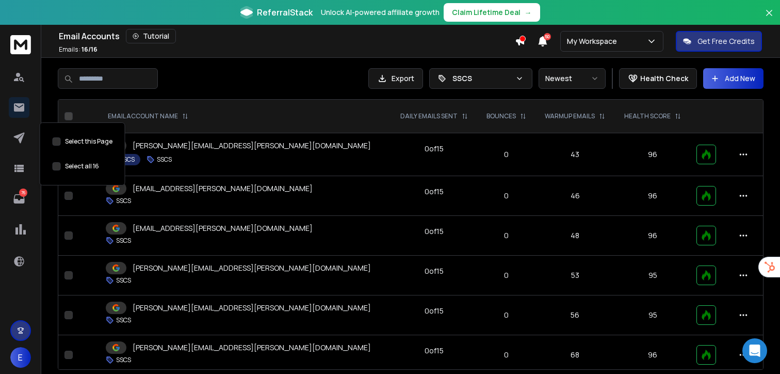
click at [54, 145] on button "Select this Page" at bounding box center [57, 141] width 8 height 8
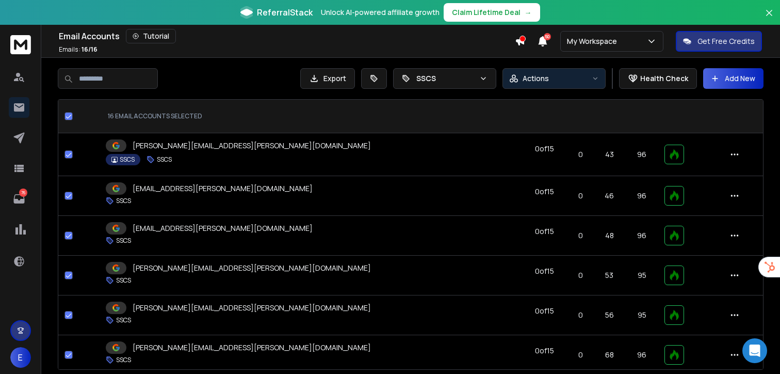
click at [553, 71] on button "Actions" at bounding box center [554, 78] width 103 height 21
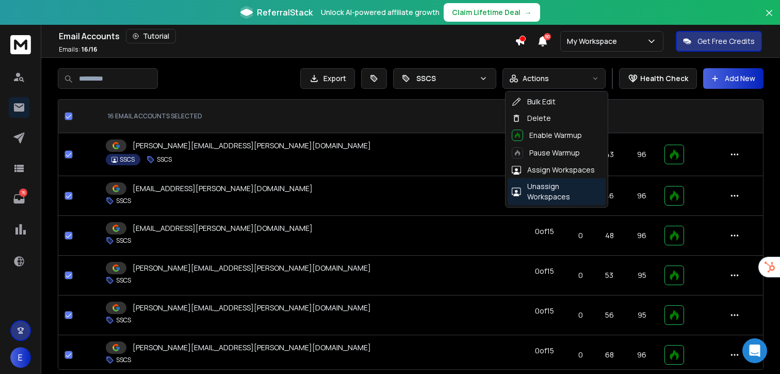
scroll to position [5, 0]
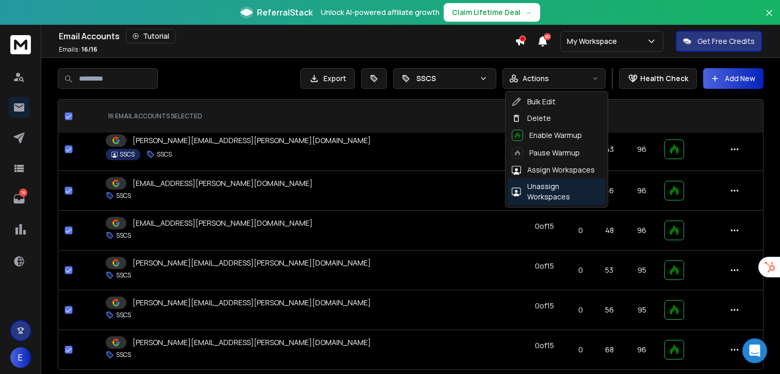
click at [568, 189] on div "Unassign Workspaces" at bounding box center [557, 191] width 90 height 21
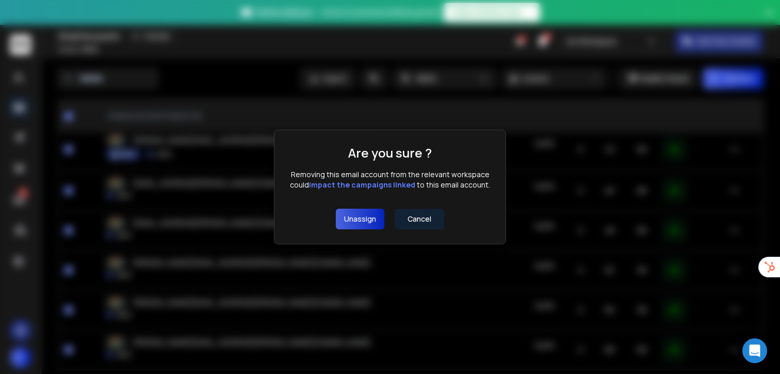
click at [348, 227] on button "Unassign" at bounding box center [360, 218] width 49 height 21
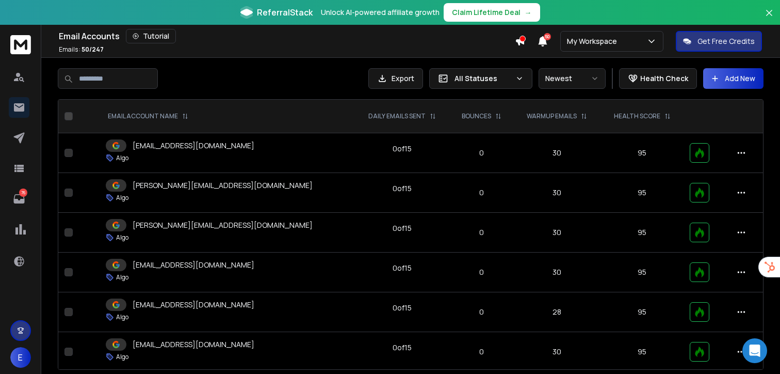
click at [492, 82] on p "All Statuses" at bounding box center [483, 78] width 57 height 10
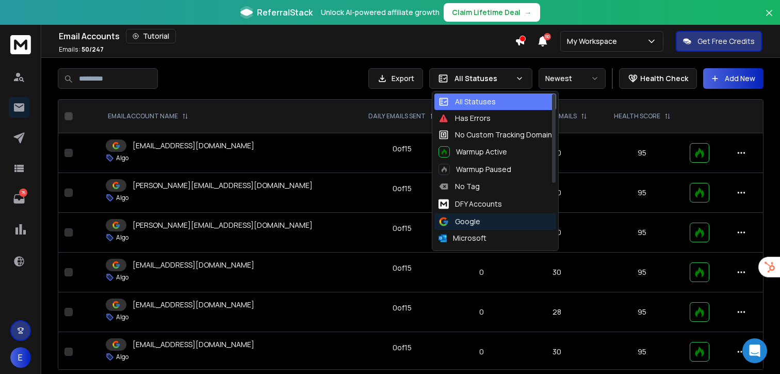
scroll to position [114, 0]
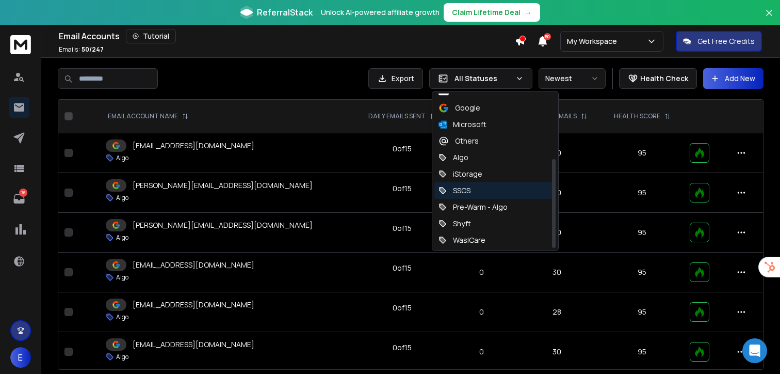
click at [502, 187] on div "SSCS" at bounding box center [495, 190] width 122 height 17
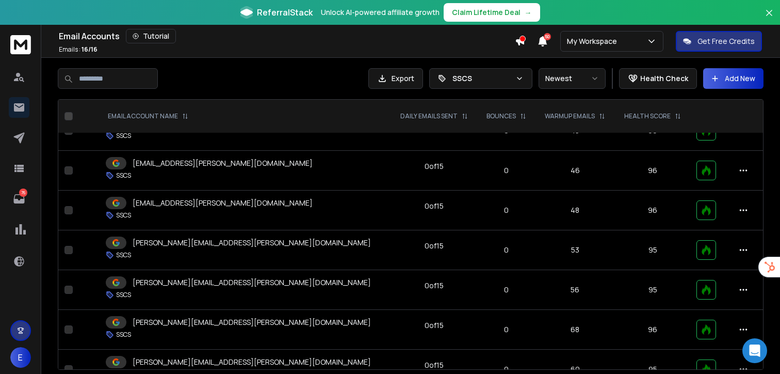
scroll to position [0, 0]
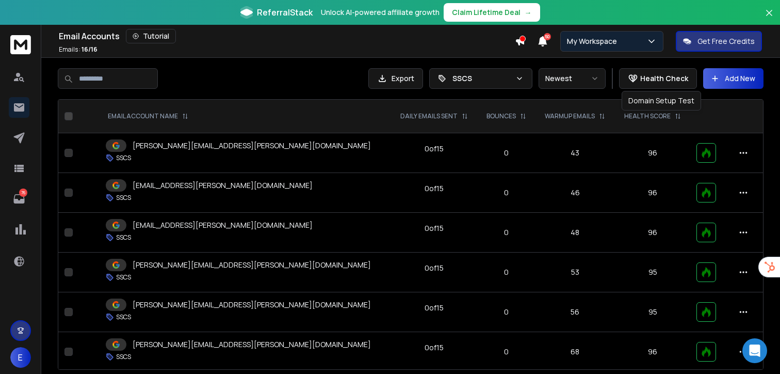
click at [610, 36] on p "My Workspace" at bounding box center [594, 41] width 54 height 10
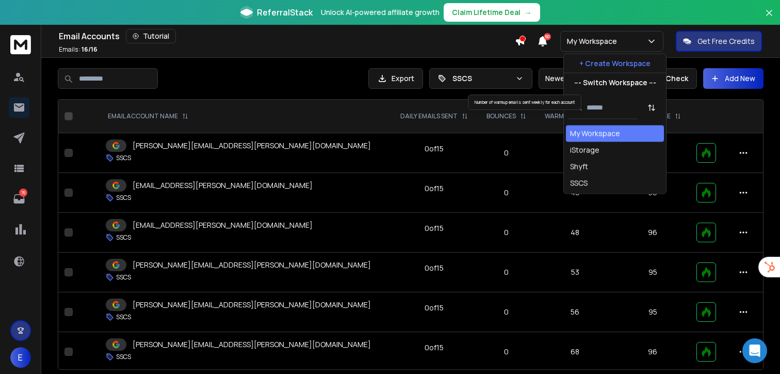
click at [479, 59] on div "Export SSCS Newest Health Check Add New EMAIL ACCOUNT NAME DAILY EMAILS SENT BO…" at bounding box center [410, 219] width 739 height 322
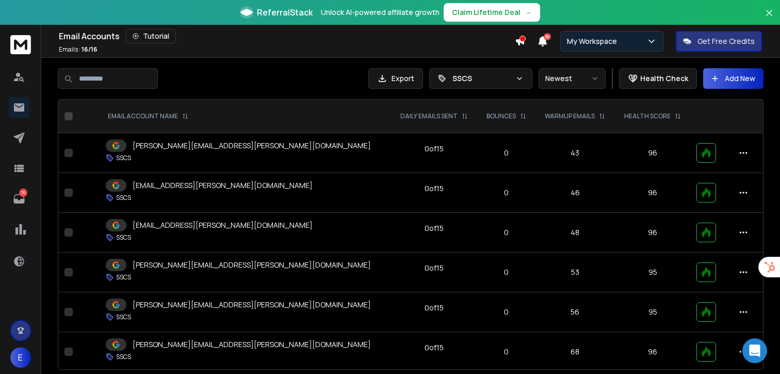
click at [594, 46] on button "My Workspace" at bounding box center [611, 41] width 103 height 21
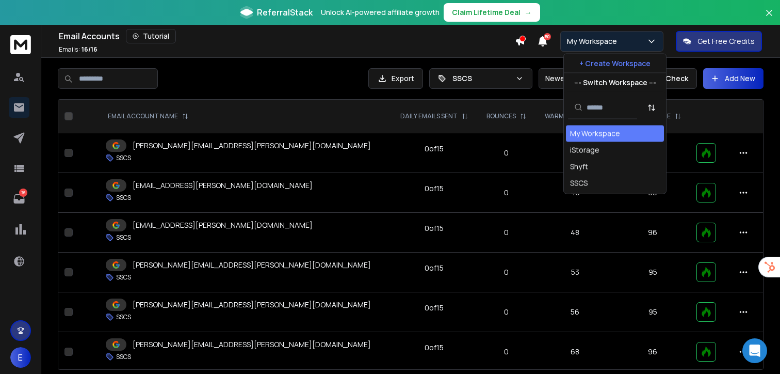
click at [594, 46] on button "My Workspace" at bounding box center [611, 41] width 103 height 21
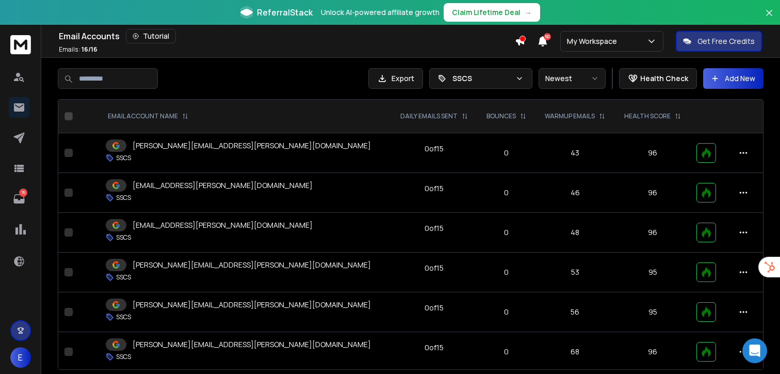
click at [452, 87] on div "SSCS" at bounding box center [480, 78] width 103 height 21
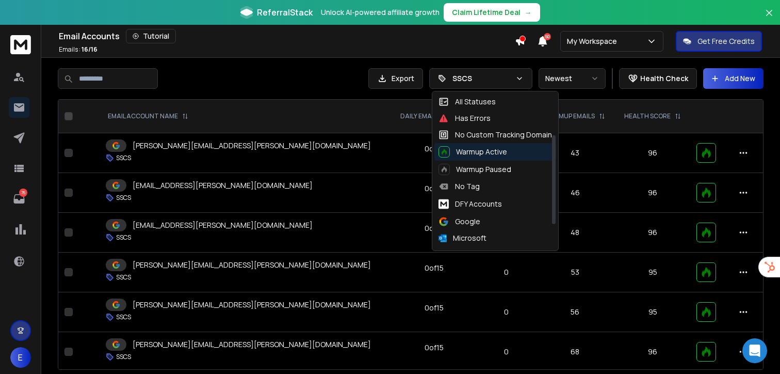
scroll to position [114, 0]
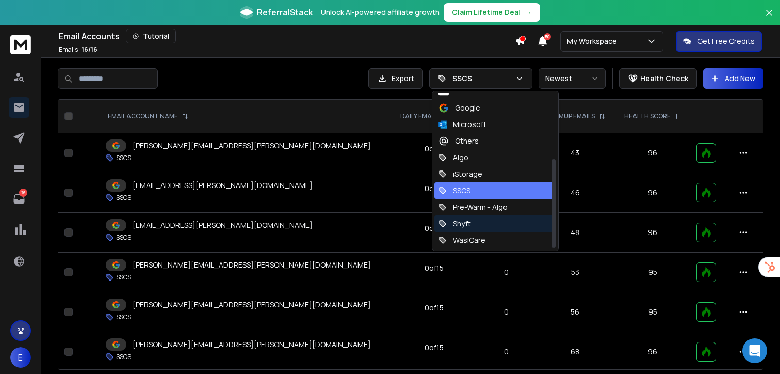
click at [476, 228] on div "Shyft" at bounding box center [495, 223] width 122 height 17
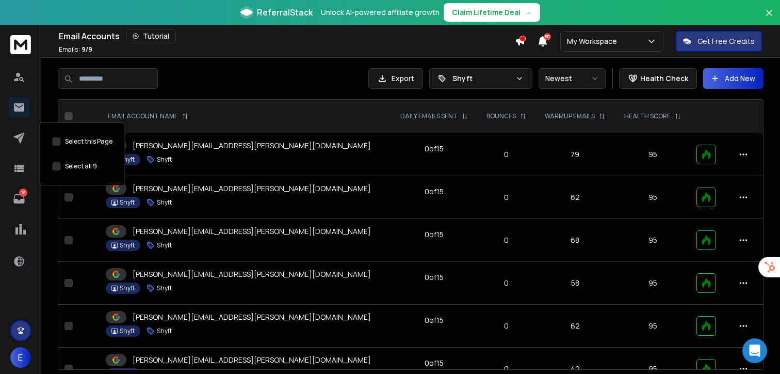
click at [58, 143] on button "Select this Page" at bounding box center [57, 141] width 8 height 8
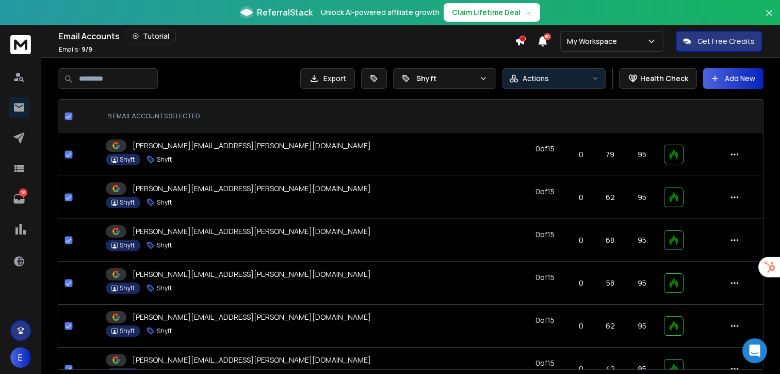
click at [524, 83] on div "Actions" at bounding box center [548, 78] width 78 height 10
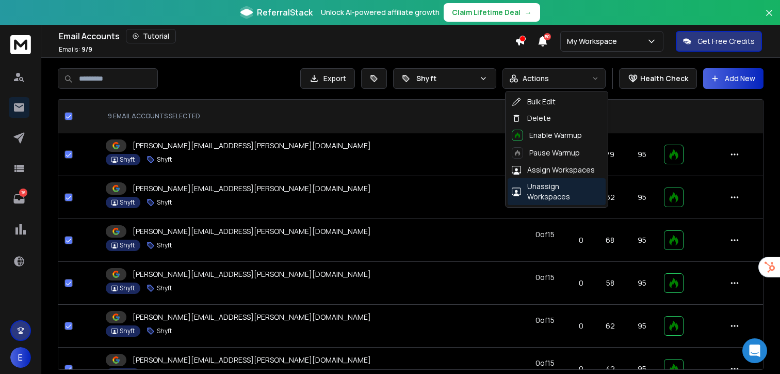
click at [524, 189] on div "Unassign Workspaces" at bounding box center [557, 191] width 90 height 21
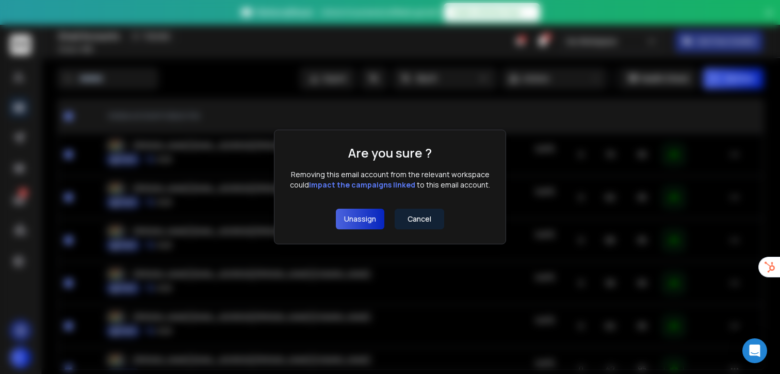
click at [367, 222] on button "Unassign" at bounding box center [360, 218] width 49 height 21
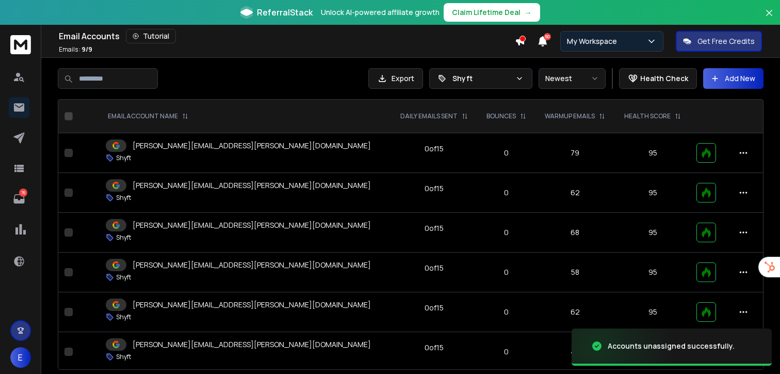
click at [601, 47] on button "My Workspace" at bounding box center [611, 41] width 103 height 21
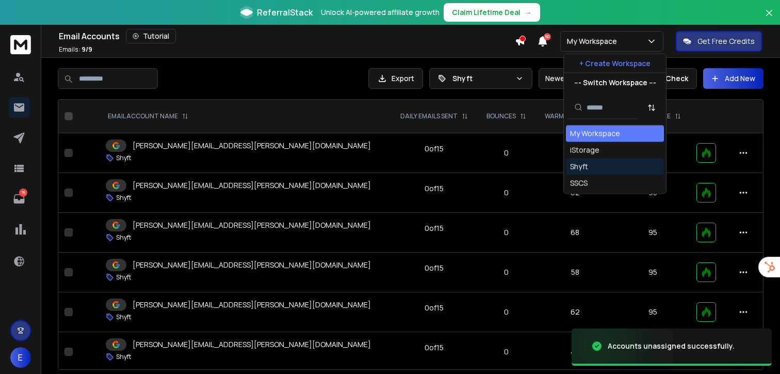
click at [579, 165] on div "Shyft" at bounding box center [579, 167] width 18 height 10
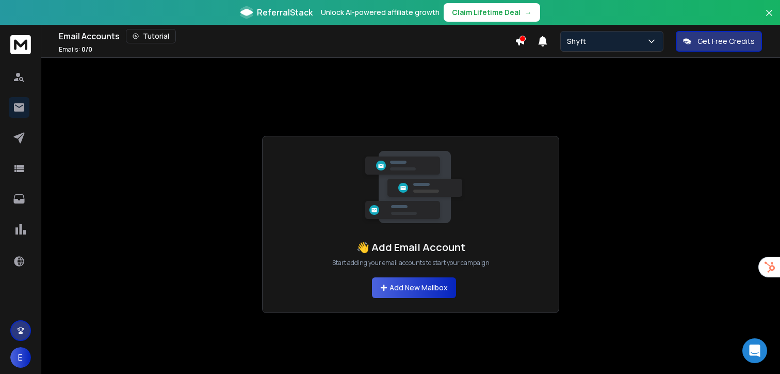
click at [640, 46] on button "Shyft" at bounding box center [611, 41] width 103 height 21
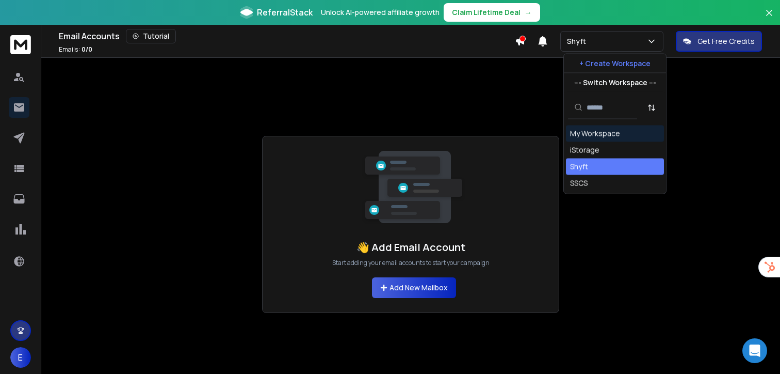
click at [606, 140] on div "My Workspace" at bounding box center [615, 133] width 98 height 17
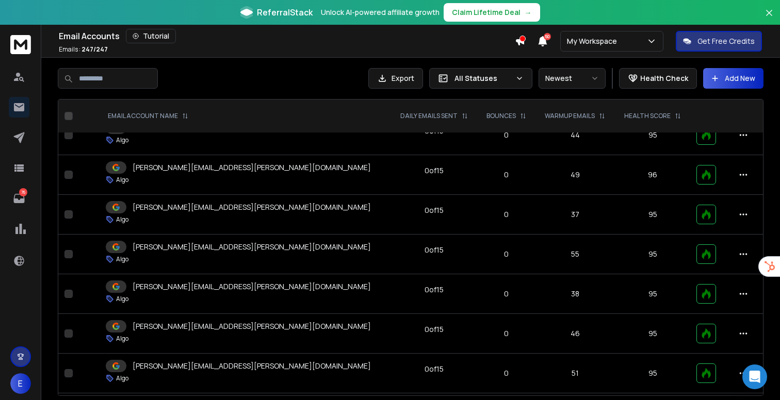
scroll to position [4214, 0]
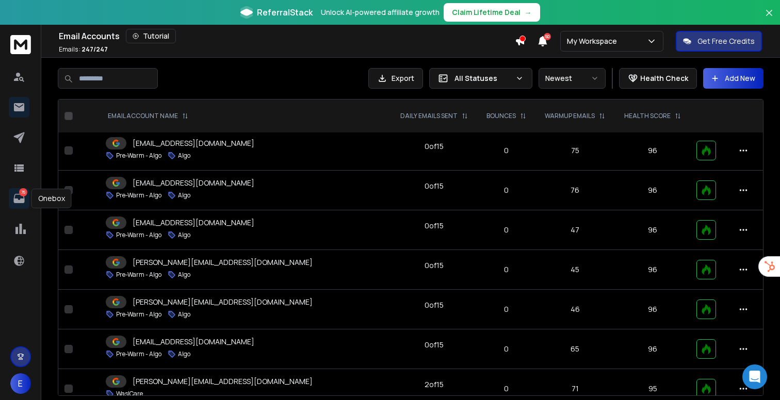
click at [24, 200] on icon at bounding box center [18, 198] width 11 height 9
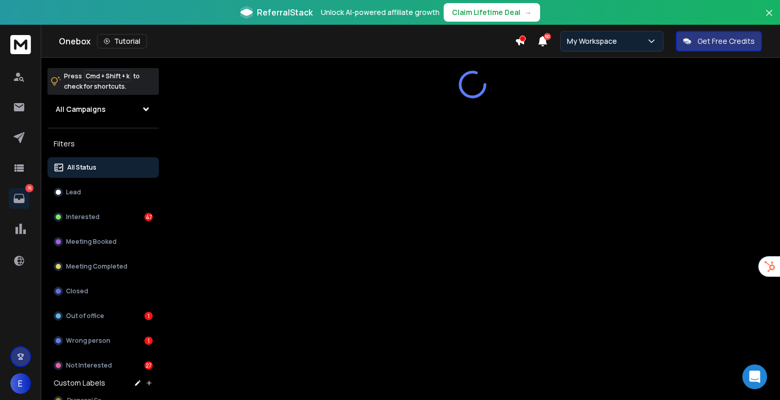
click at [627, 44] on div "My Workspace" at bounding box center [612, 41] width 90 height 10
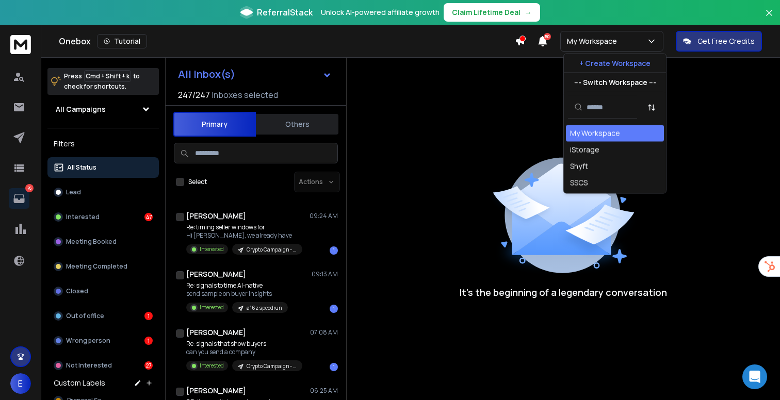
click at [380, 55] on div "Onebox Tutorial 50 My Workspace Get Free Credits" at bounding box center [390, 41] width 780 height 33
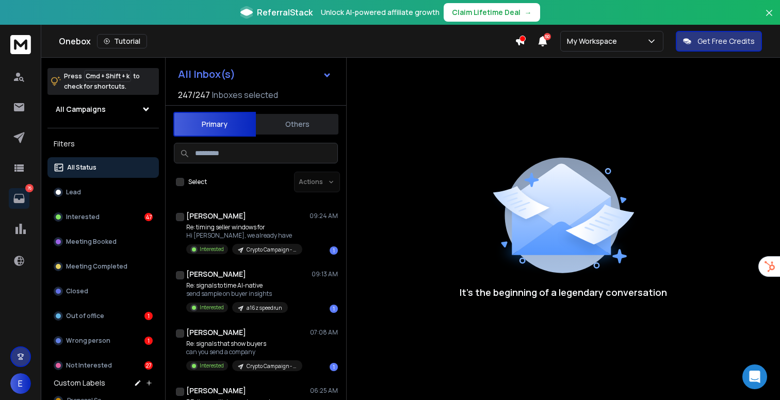
click at [764, 11] on button "Close banner" at bounding box center [769, 18] width 13 height 25
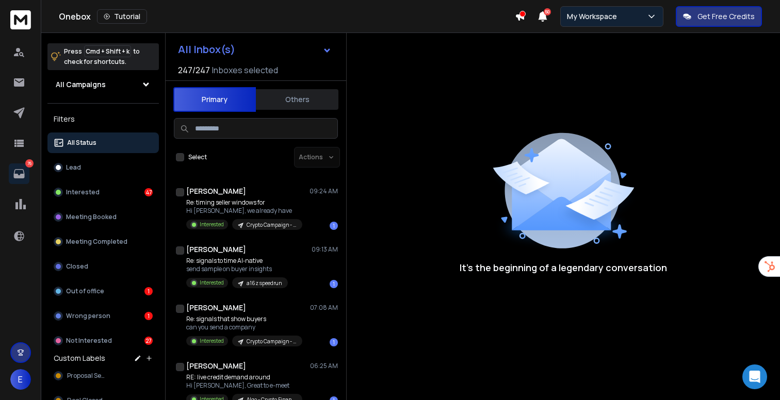
click at [607, 21] on p "My Workspace" at bounding box center [594, 16] width 54 height 10
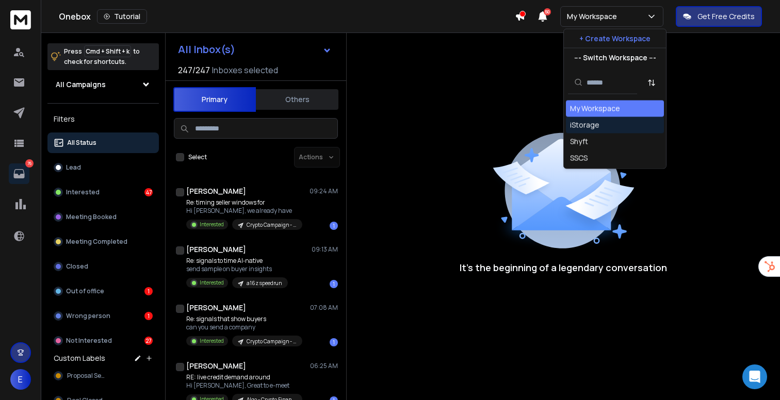
click at [581, 122] on div "iStorage" at bounding box center [584, 125] width 29 height 10
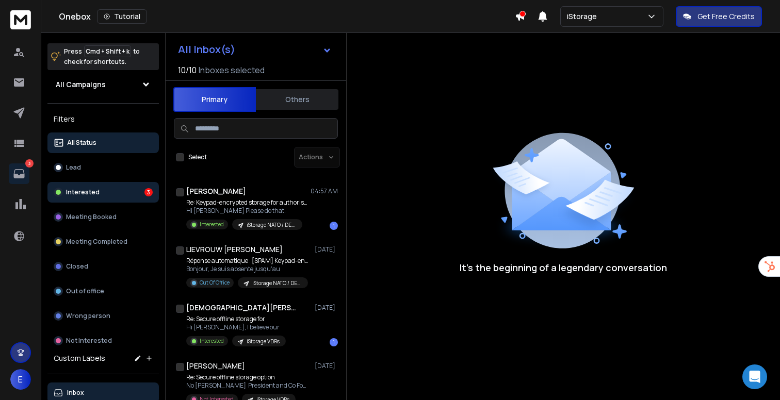
click at [92, 190] on p "Interested" at bounding box center [83, 192] width 34 height 8
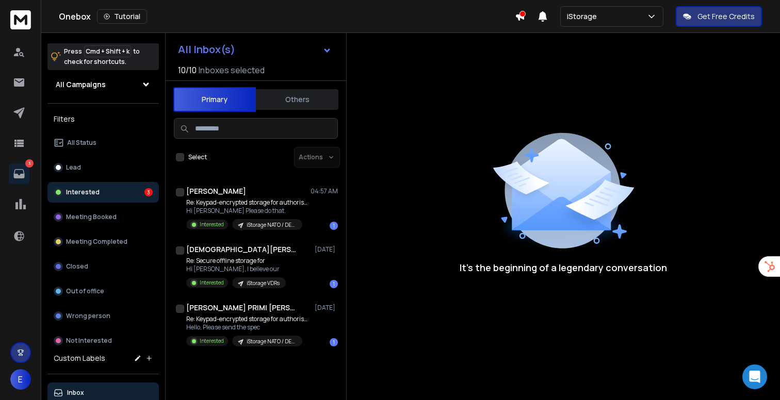
click at [395, 248] on div "It’s the beginning of a legendary conversation" at bounding box center [563, 203] width 433 height 341
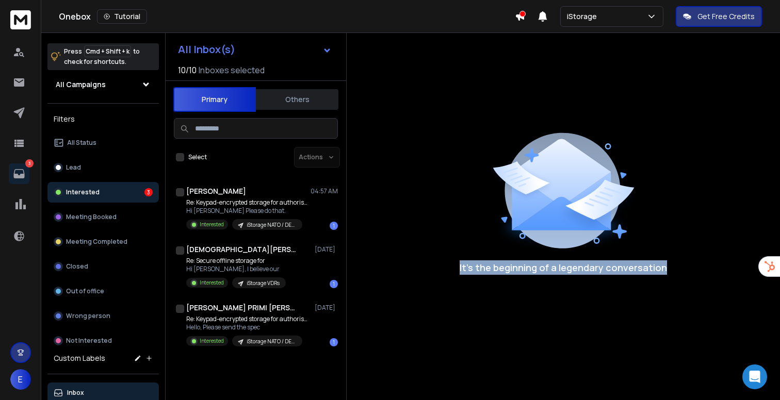
drag, startPoint x: 422, startPoint y: 276, endPoint x: 434, endPoint y: 287, distance: 17.2
click at [434, 287] on div "It’s the beginning of a legendary conversation" at bounding box center [563, 203] width 433 height 341
click at [427, 275] on div at bounding box center [427, 275] width 0 height 0
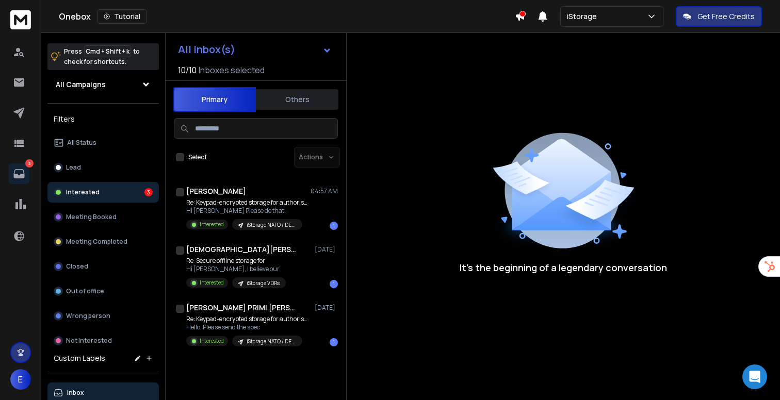
click at [434, 299] on div "It’s the beginning of a legendary conversation" at bounding box center [563, 203] width 433 height 341
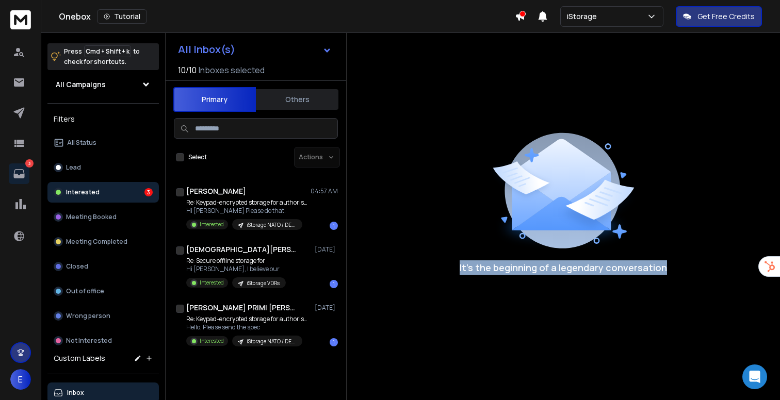
click at [434, 299] on div "It’s the beginning of a legendary conversation" at bounding box center [563, 203] width 433 height 341
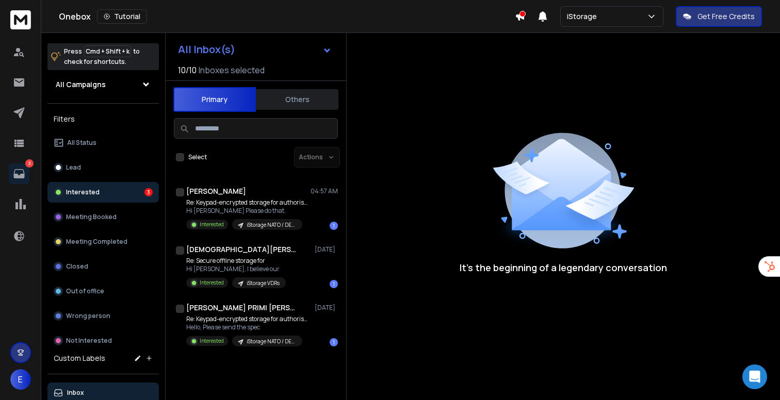
click at [458, 182] on div "It’s the beginning of a legendary conversation" at bounding box center [563, 203] width 433 height 341
click at [433, 171] on div "It’s the beginning of a legendary conversation" at bounding box center [563, 203] width 433 height 341
click at [437, 173] on div "It’s the beginning of a legendary conversation" at bounding box center [563, 203] width 433 height 341
drag, startPoint x: 495, startPoint y: 68, endPoint x: 618, endPoint y: 265, distance: 232.0
click at [618, 265] on div "It’s the beginning of a legendary conversation" at bounding box center [563, 203] width 433 height 341
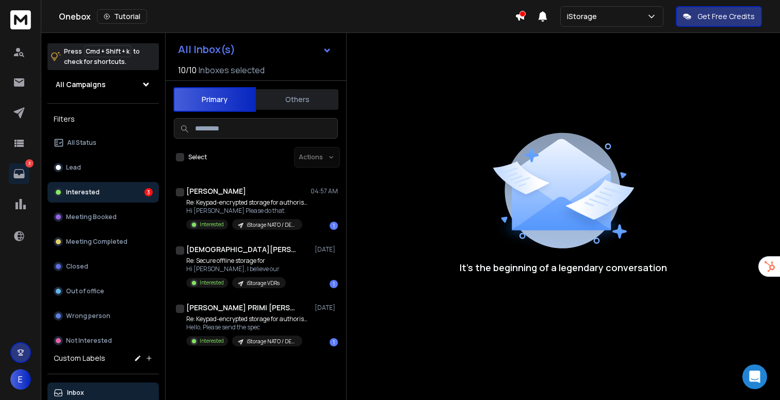
click at [625, 308] on div "It’s the beginning of a legendary conversation" at bounding box center [563, 203] width 433 height 341
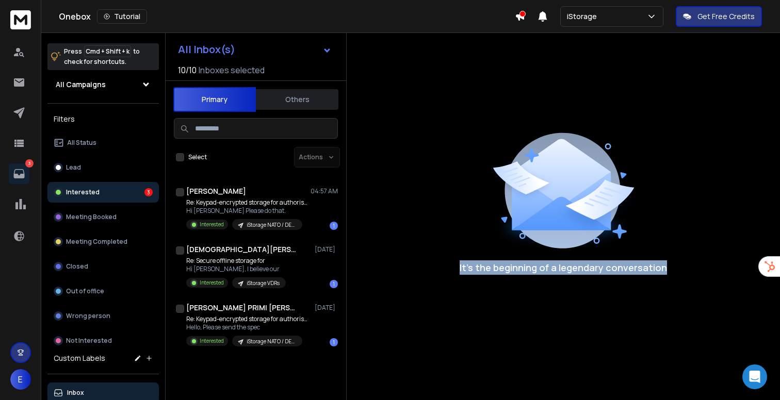
drag, startPoint x: 625, startPoint y: 308, endPoint x: 615, endPoint y: 92, distance: 215.4
click at [615, 92] on div "It’s the beginning of a legendary conversation" at bounding box center [563, 203] width 433 height 341
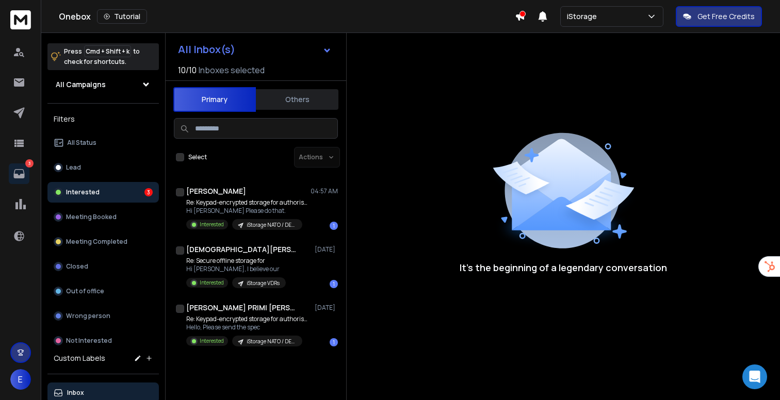
click at [615, 92] on div "It’s the beginning of a legendary conversation" at bounding box center [563, 203] width 433 height 341
